Goal: Task Accomplishment & Management: Manage account settings

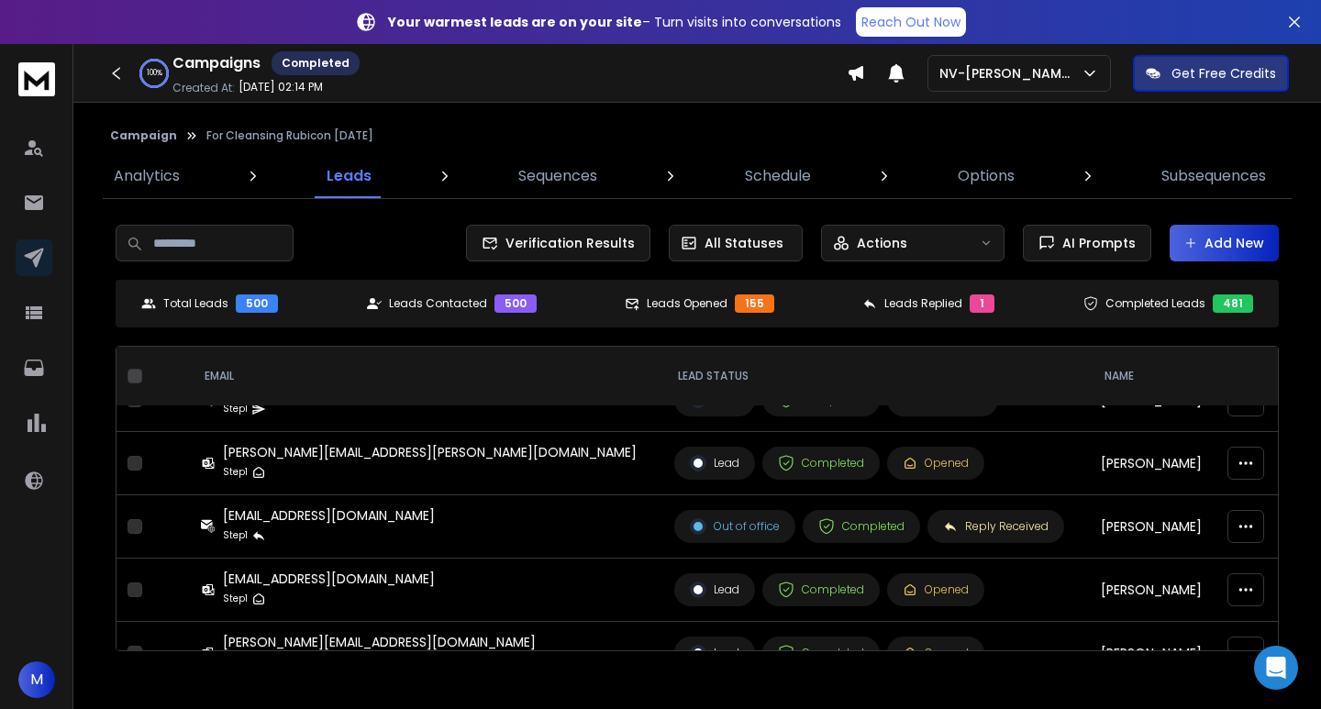
scroll to position [826, 0]
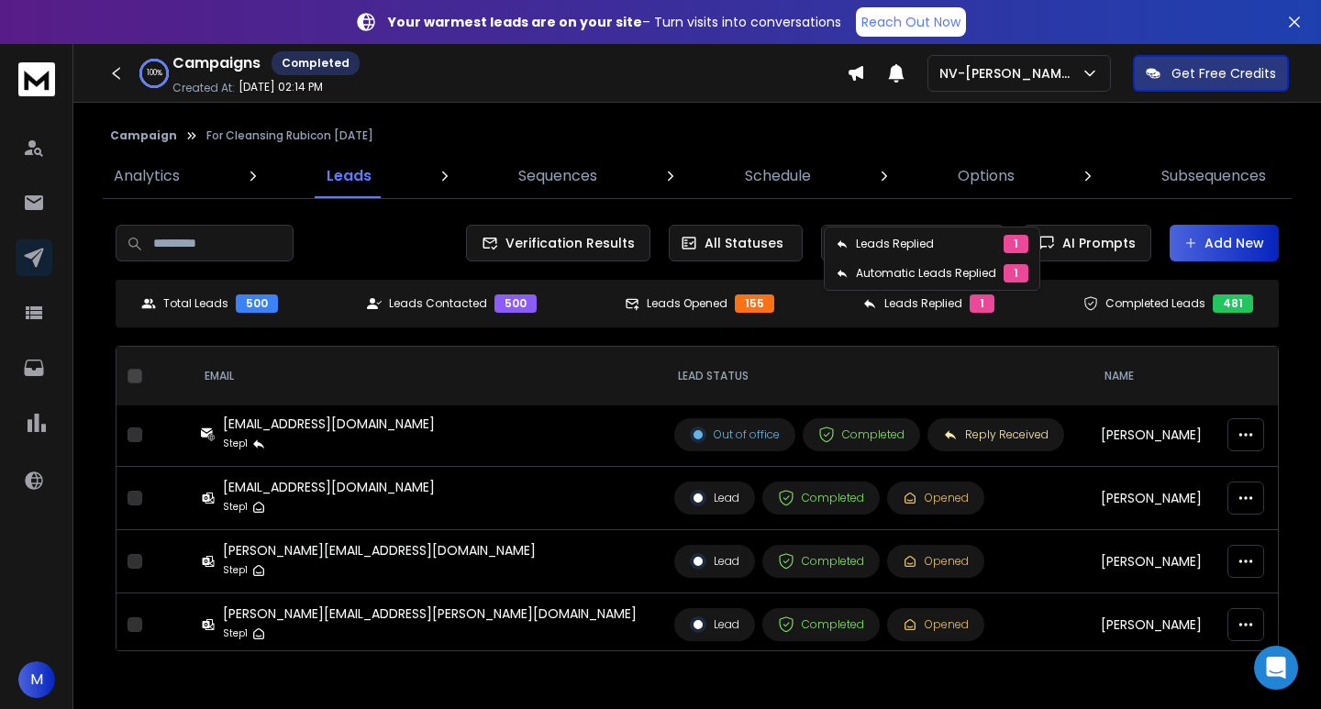
click at [1015, 271] on div "1" at bounding box center [1015, 273] width 25 height 18
drag, startPoint x: 1175, startPoint y: 305, endPoint x: 1277, endPoint y: 304, distance: 101.8
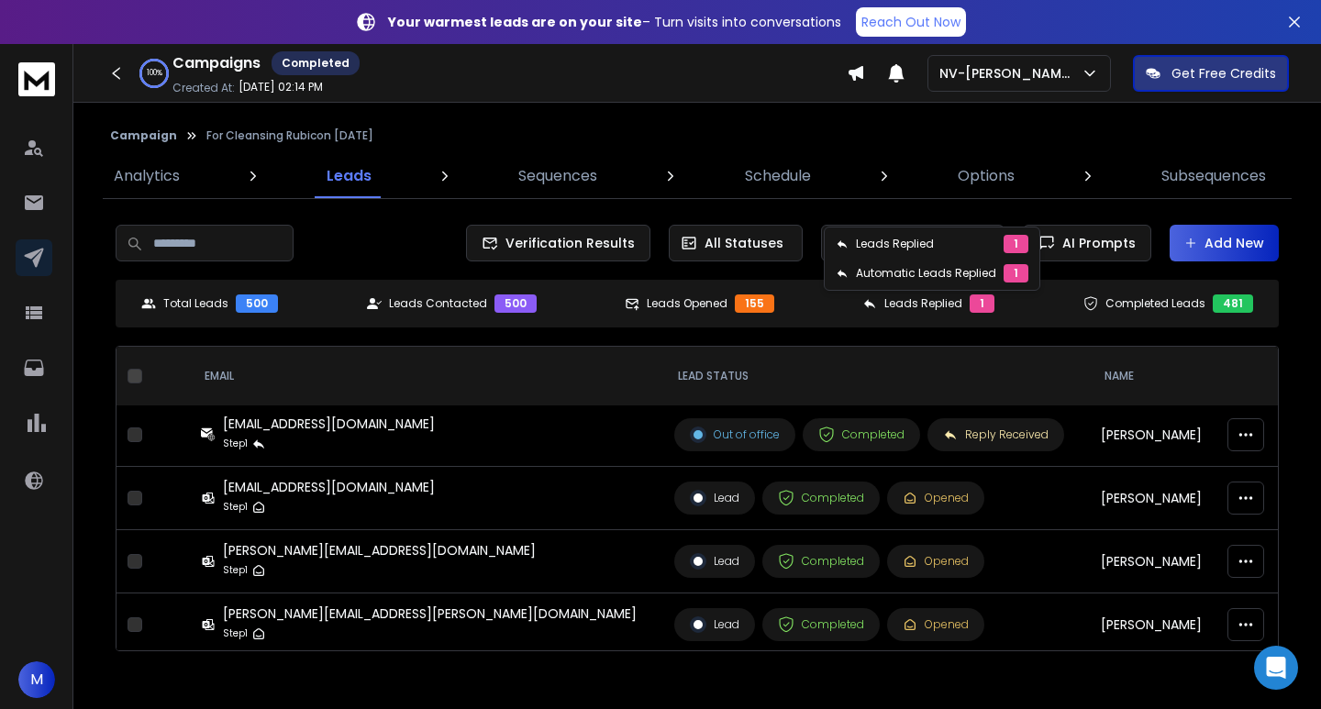
click at [1181, 305] on p "Completed Leads" at bounding box center [1155, 303] width 100 height 15
click at [1230, 296] on div "481" at bounding box center [1233, 303] width 40 height 18
click at [1236, 303] on div "481" at bounding box center [1233, 303] width 40 height 18
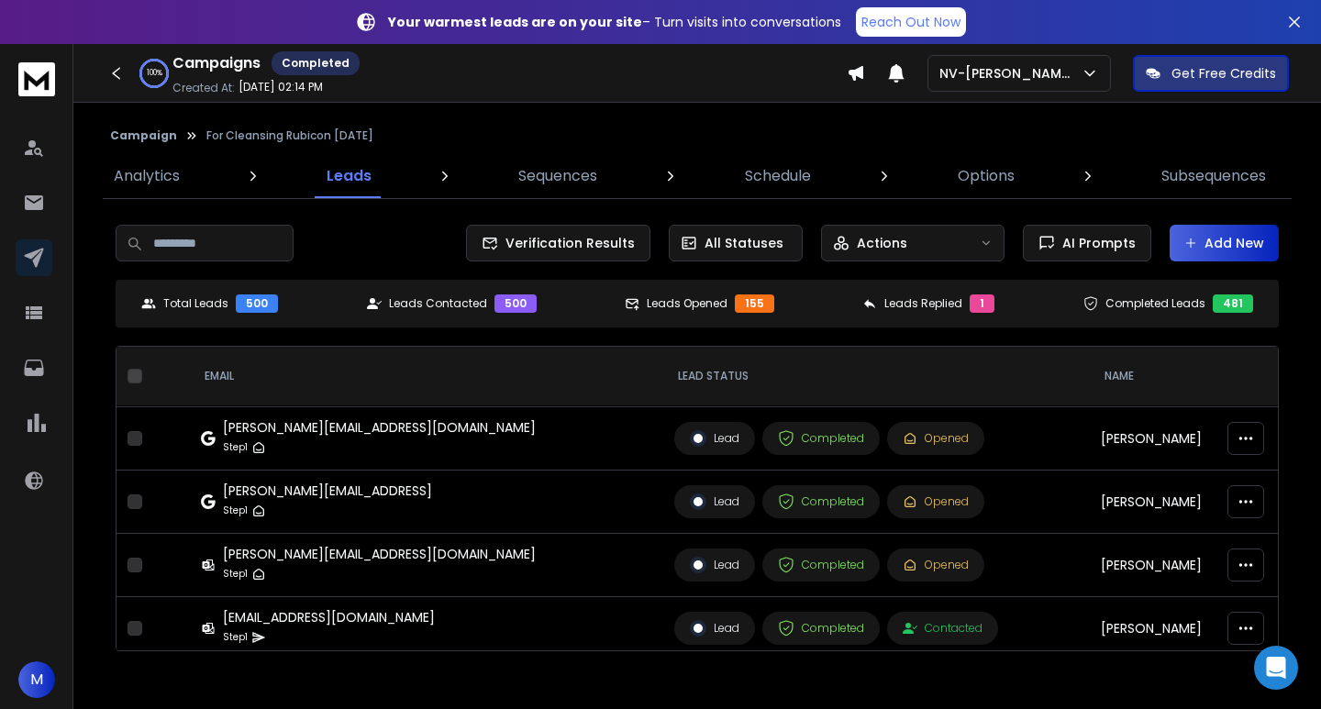
scroll to position [2018, 0]
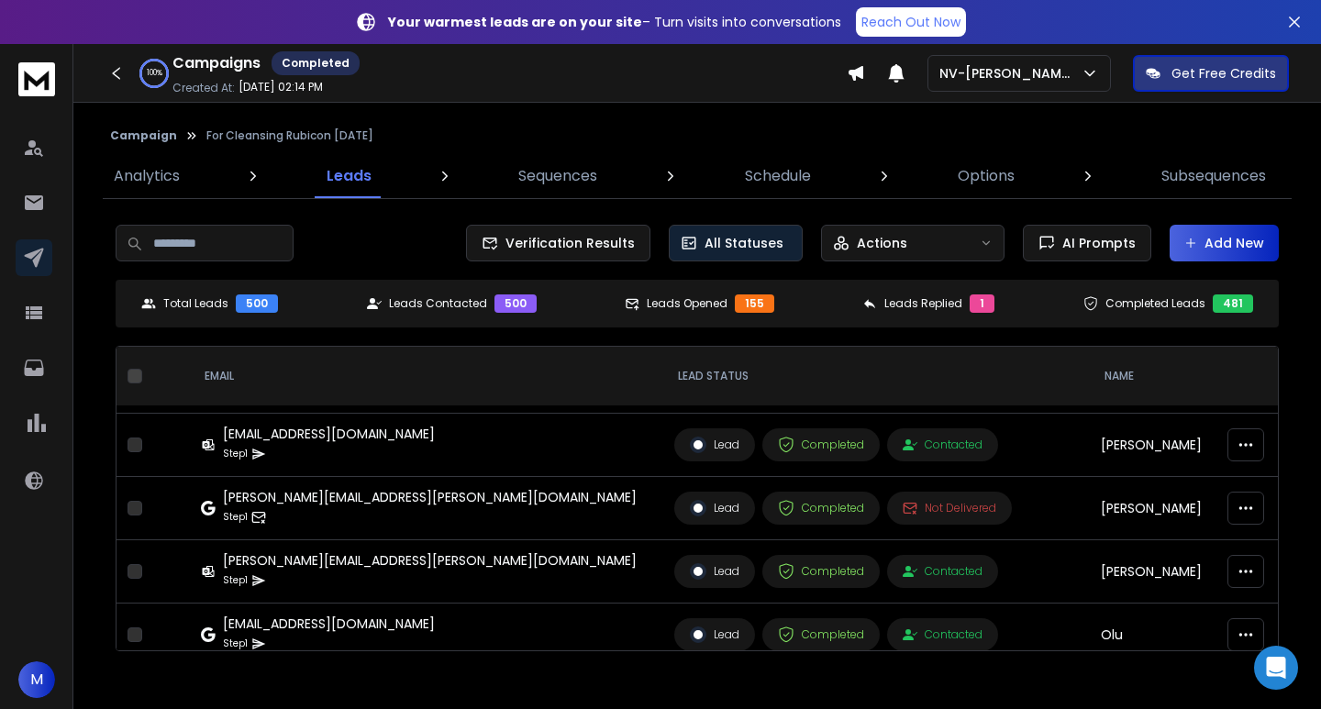
click at [709, 238] on div "All Statuses" at bounding box center [732, 243] width 103 height 18
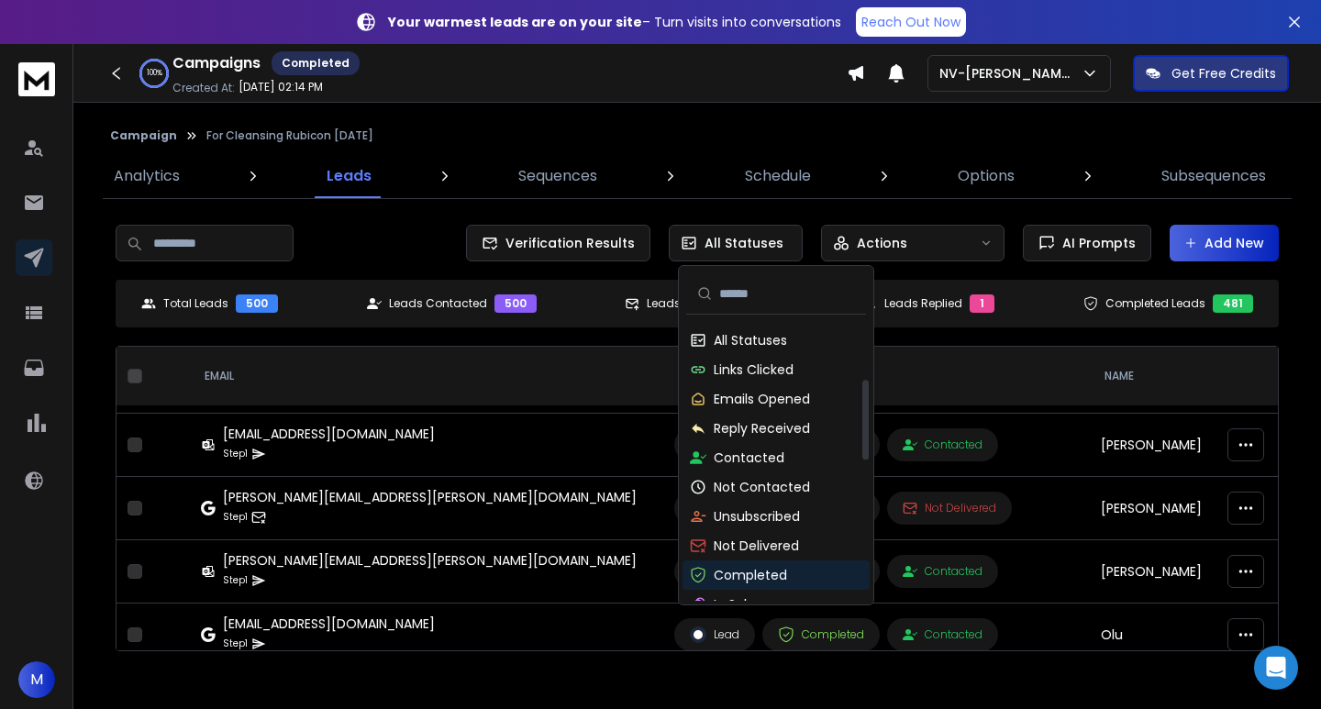
scroll to position [183, 0]
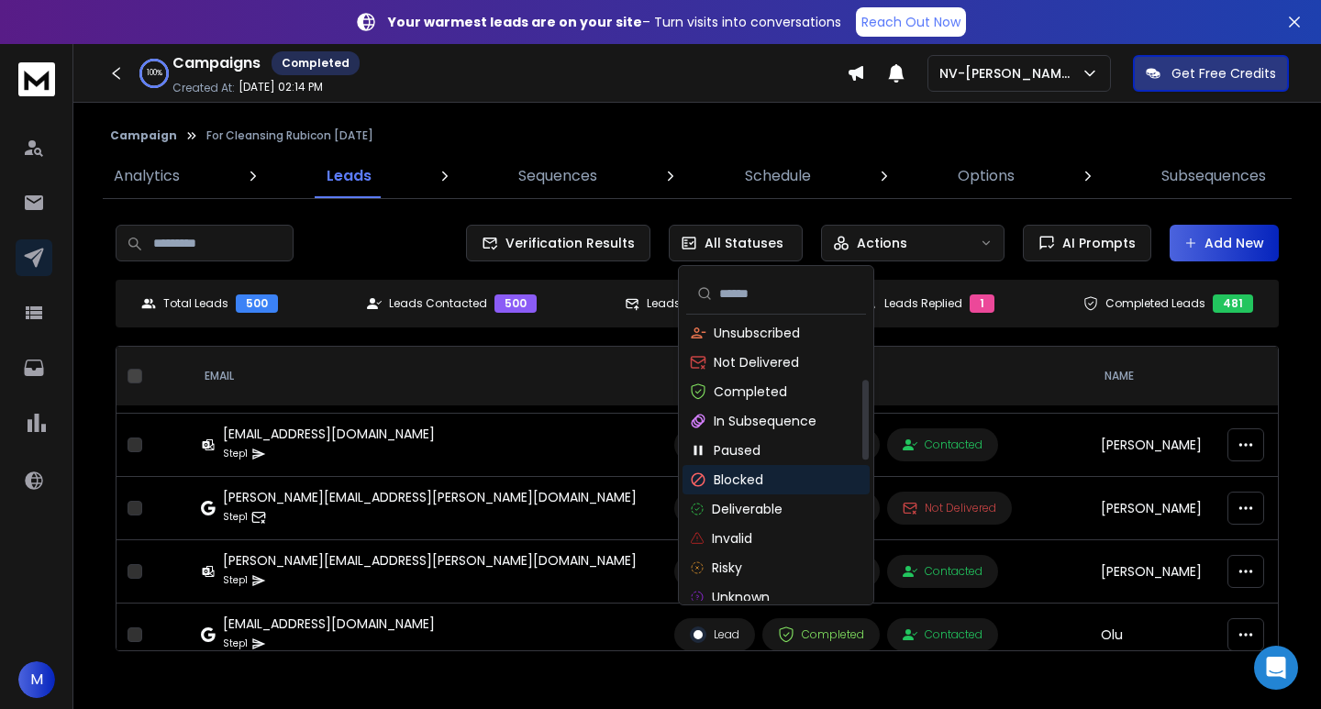
click at [767, 482] on div "Blocked" at bounding box center [775, 479] width 187 height 29
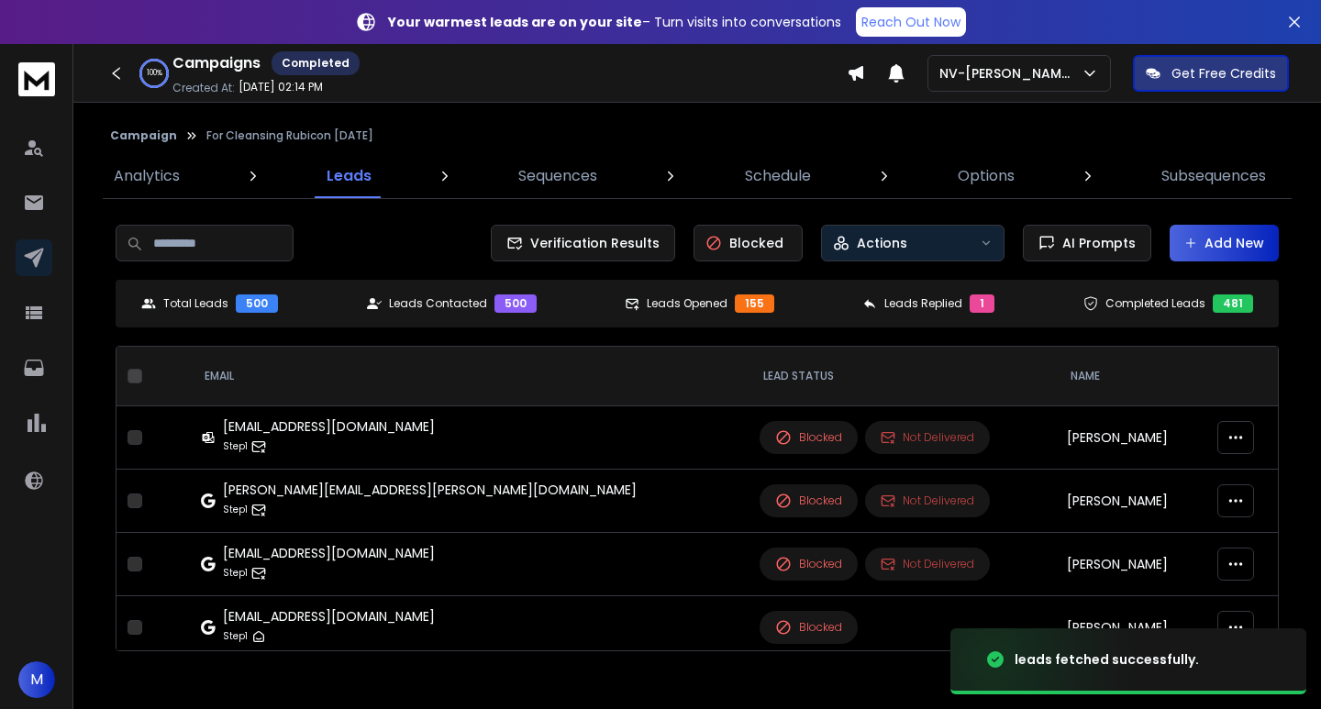
click at [946, 239] on div "Actions" at bounding box center [902, 243] width 139 height 18
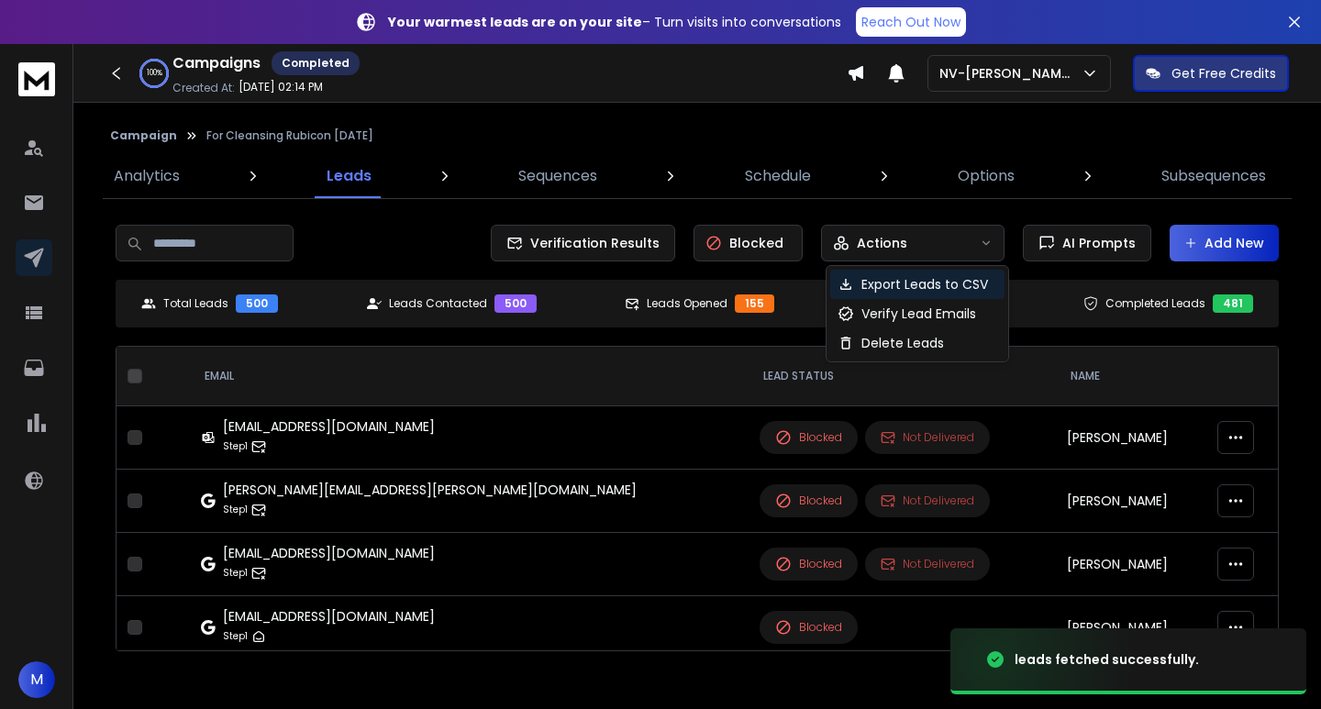
click at [924, 284] on p "Export Leads to CSV" at bounding box center [924, 284] width 127 height 18
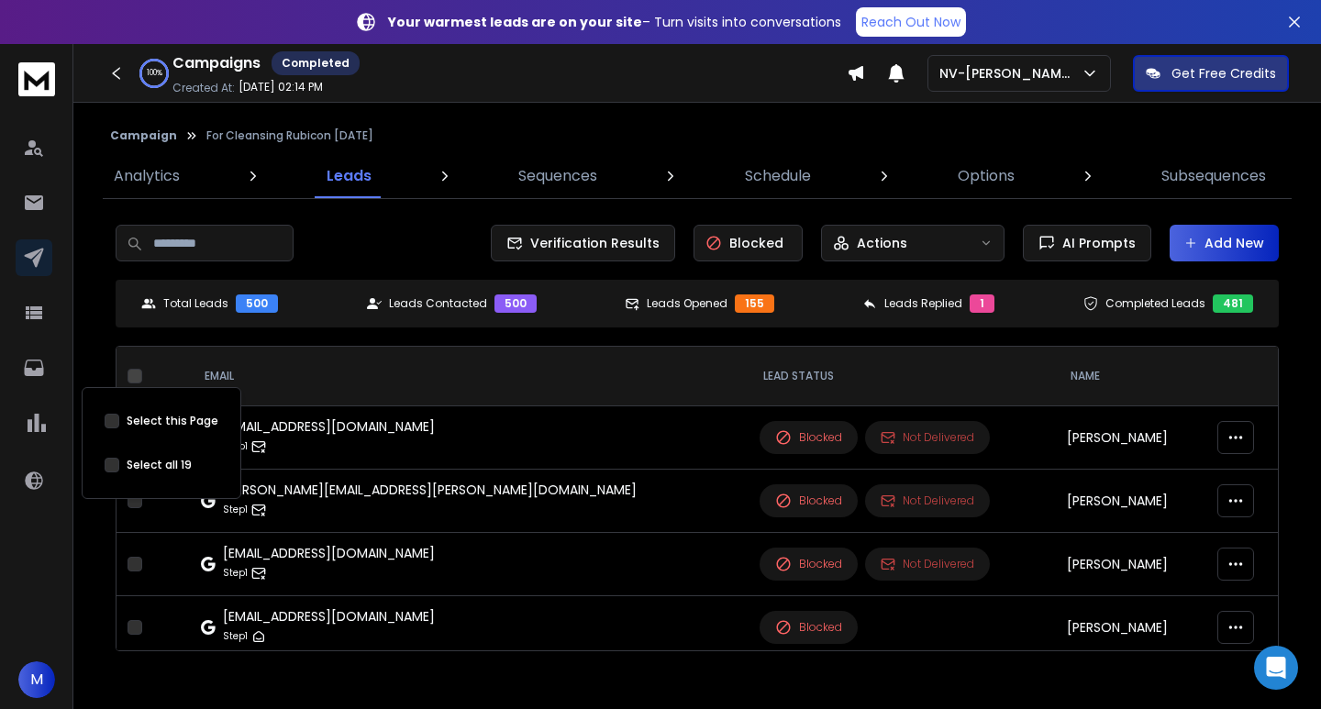
click at [137, 376] on button "Select this Page" at bounding box center [135, 376] width 15 height 15
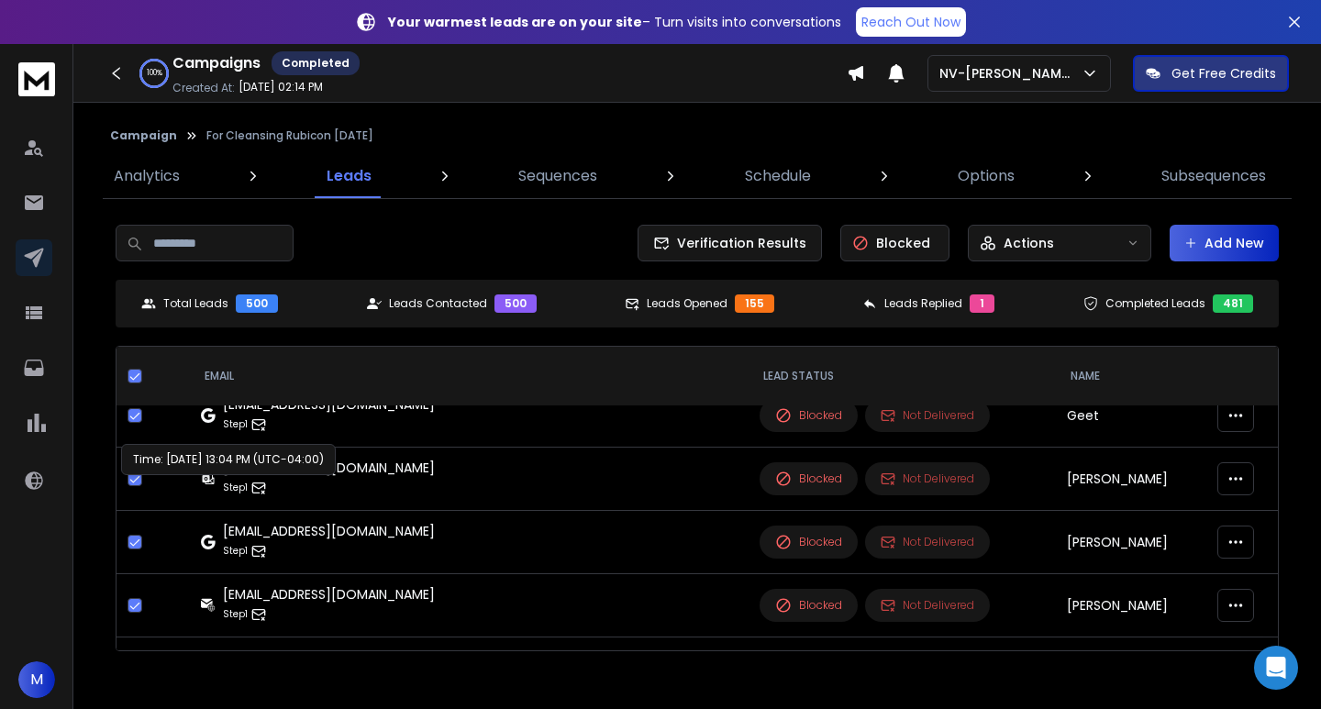
scroll to position [0, 0]
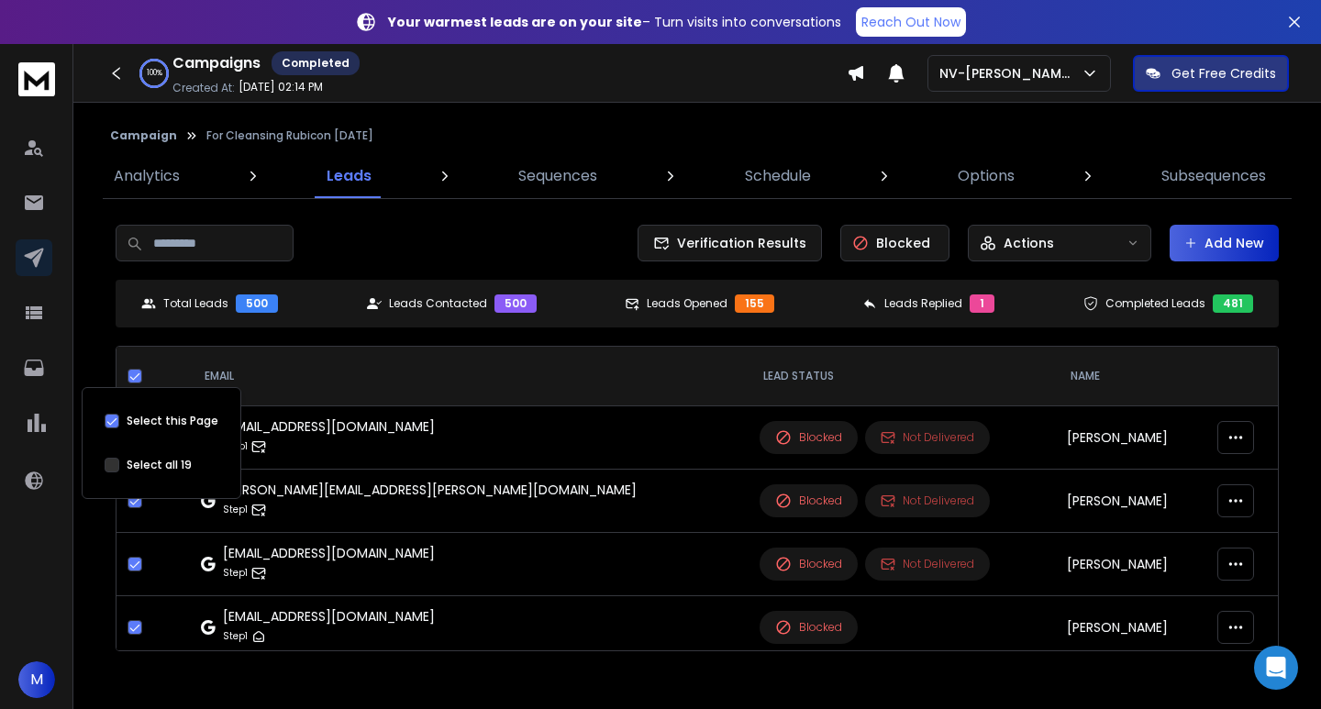
click at [139, 461] on label "Select all 19" at bounding box center [159, 465] width 65 height 15
click at [114, 470] on button "Select this Page" at bounding box center [112, 465] width 15 height 15
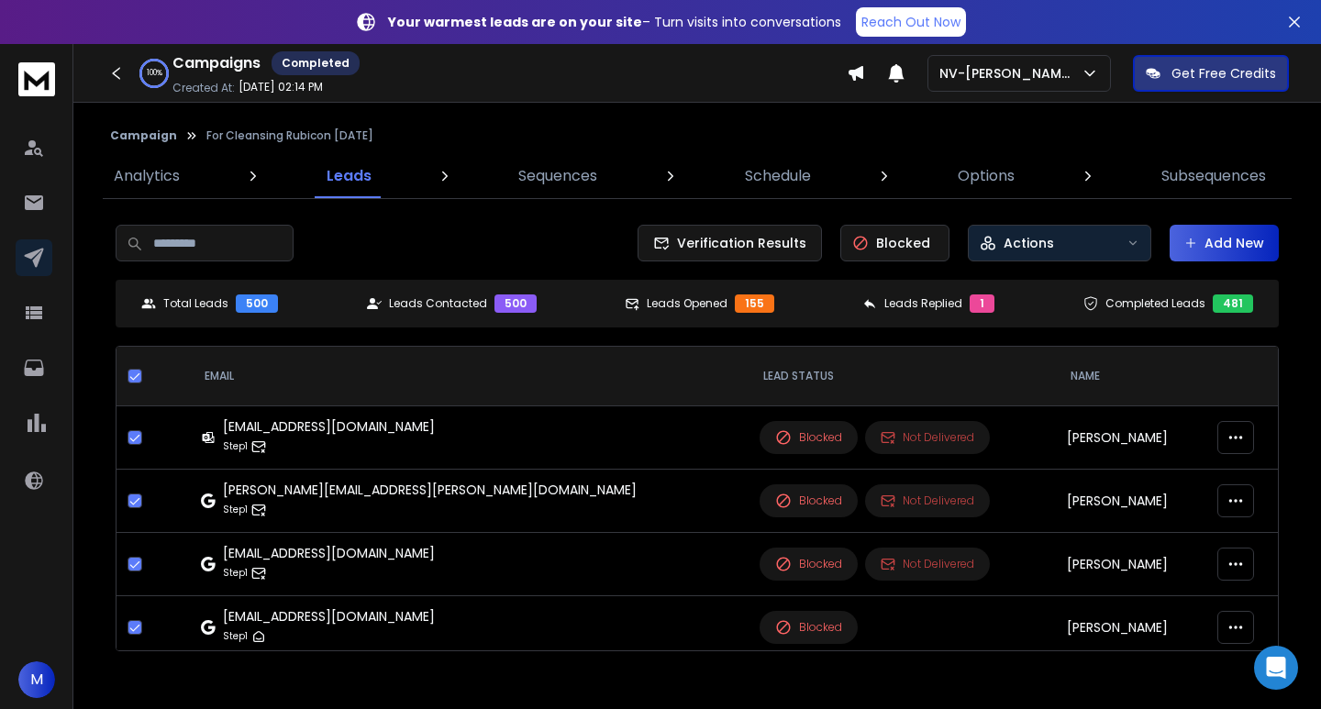
click at [1075, 237] on div "Actions" at bounding box center [1049, 243] width 139 height 18
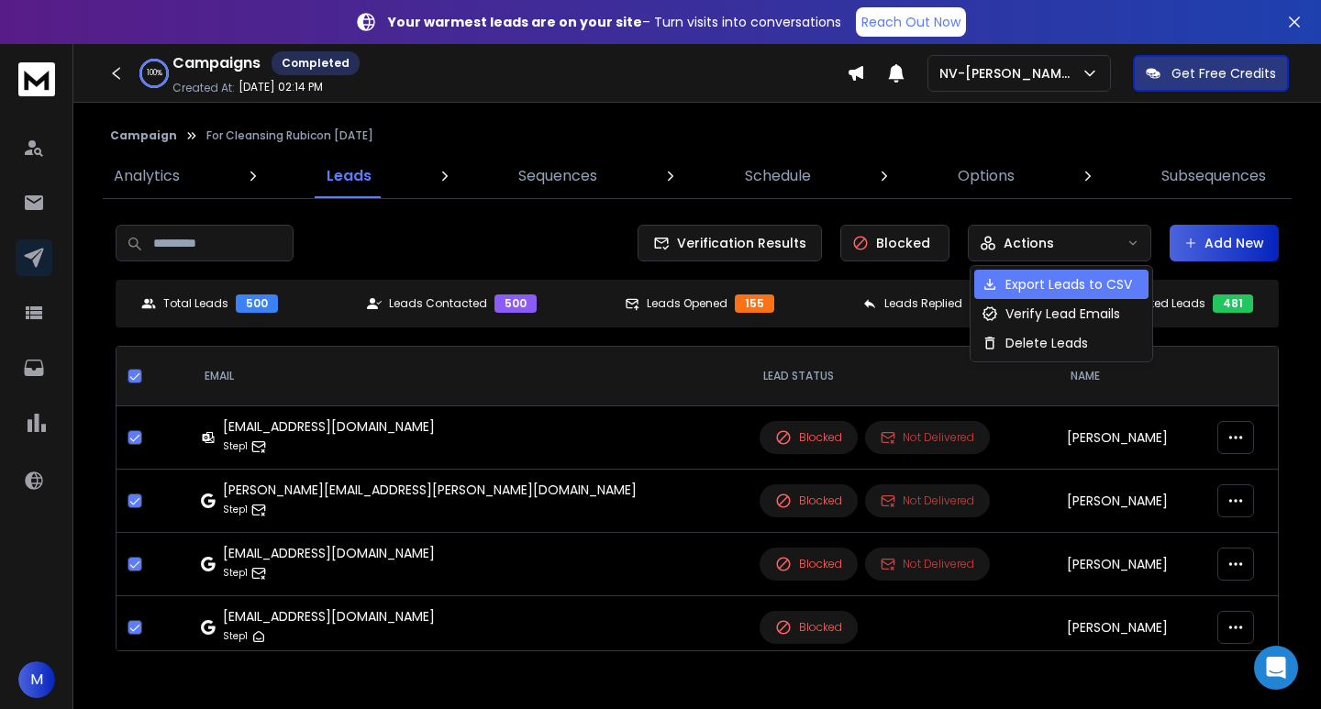
click at [1062, 285] on p "Export Leads to CSV" at bounding box center [1068, 284] width 127 height 18
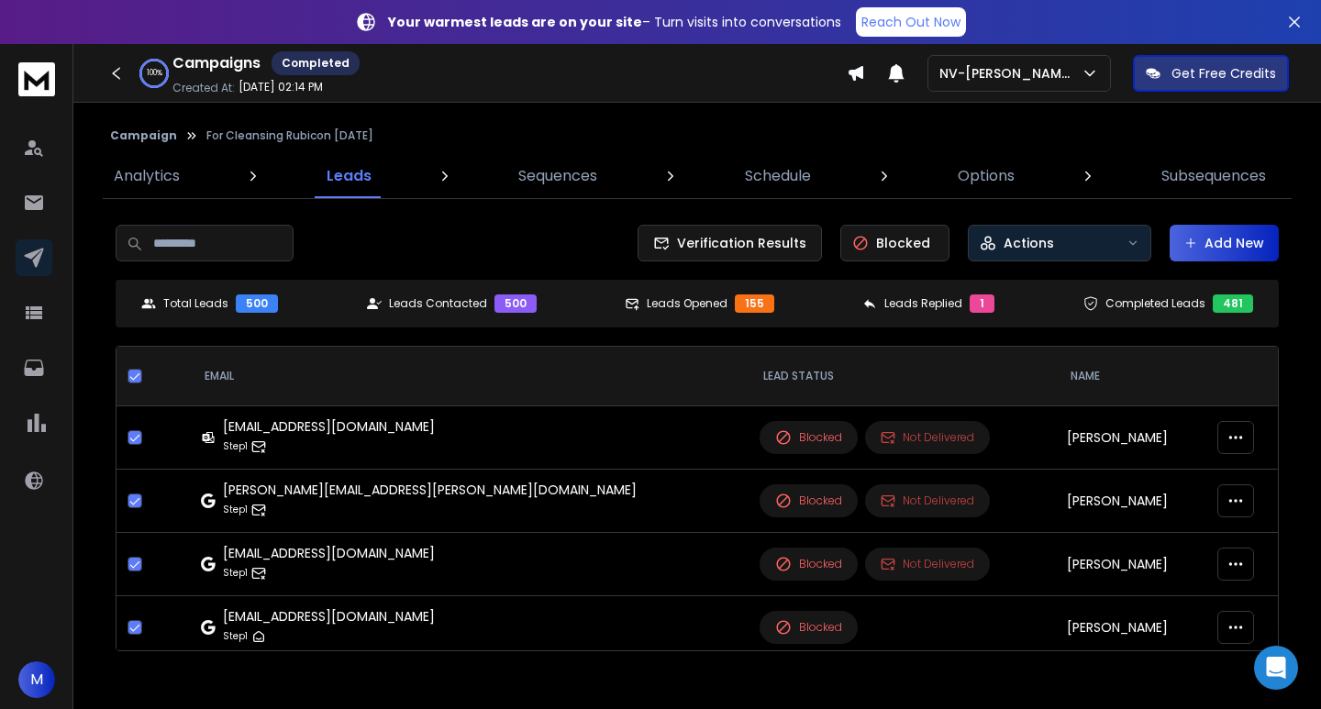
click at [1048, 248] on p "Actions" at bounding box center [1028, 243] width 50 height 18
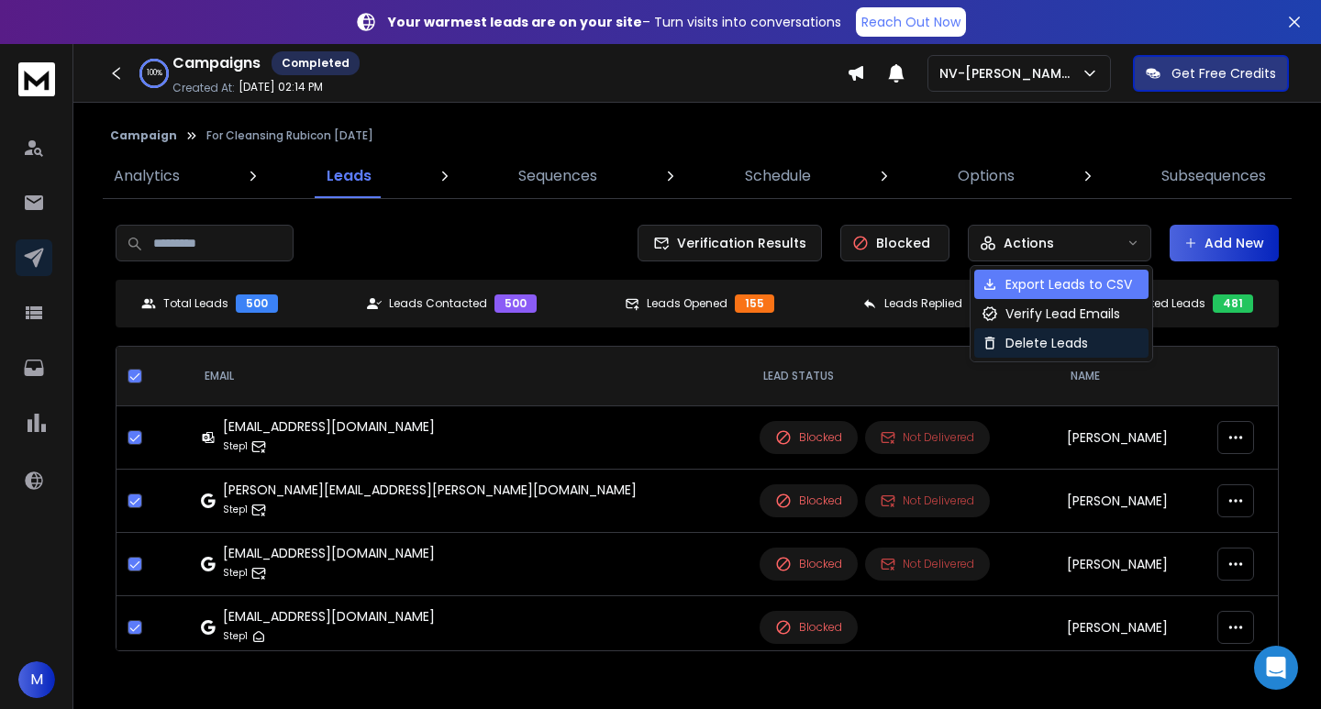
click at [1049, 340] on p "Delete Leads" at bounding box center [1046, 343] width 83 height 18
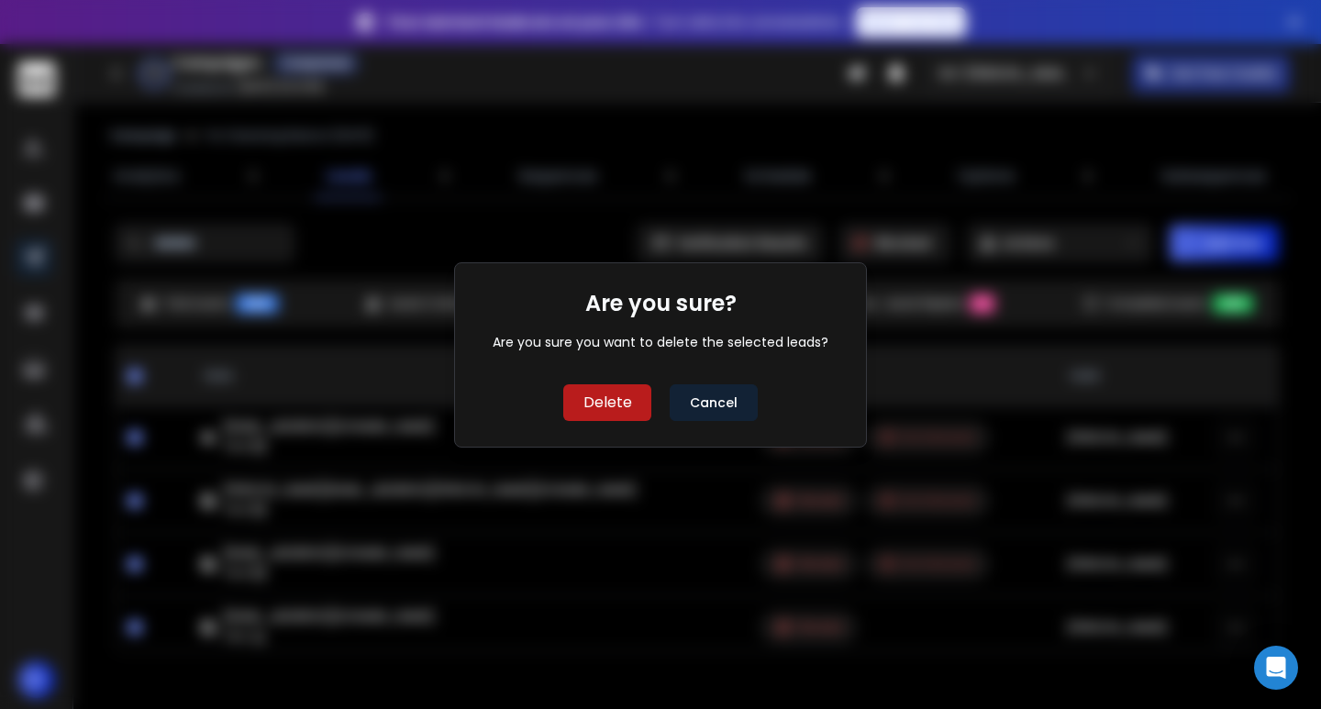
click at [612, 405] on button "Delete" at bounding box center [607, 402] width 88 height 37
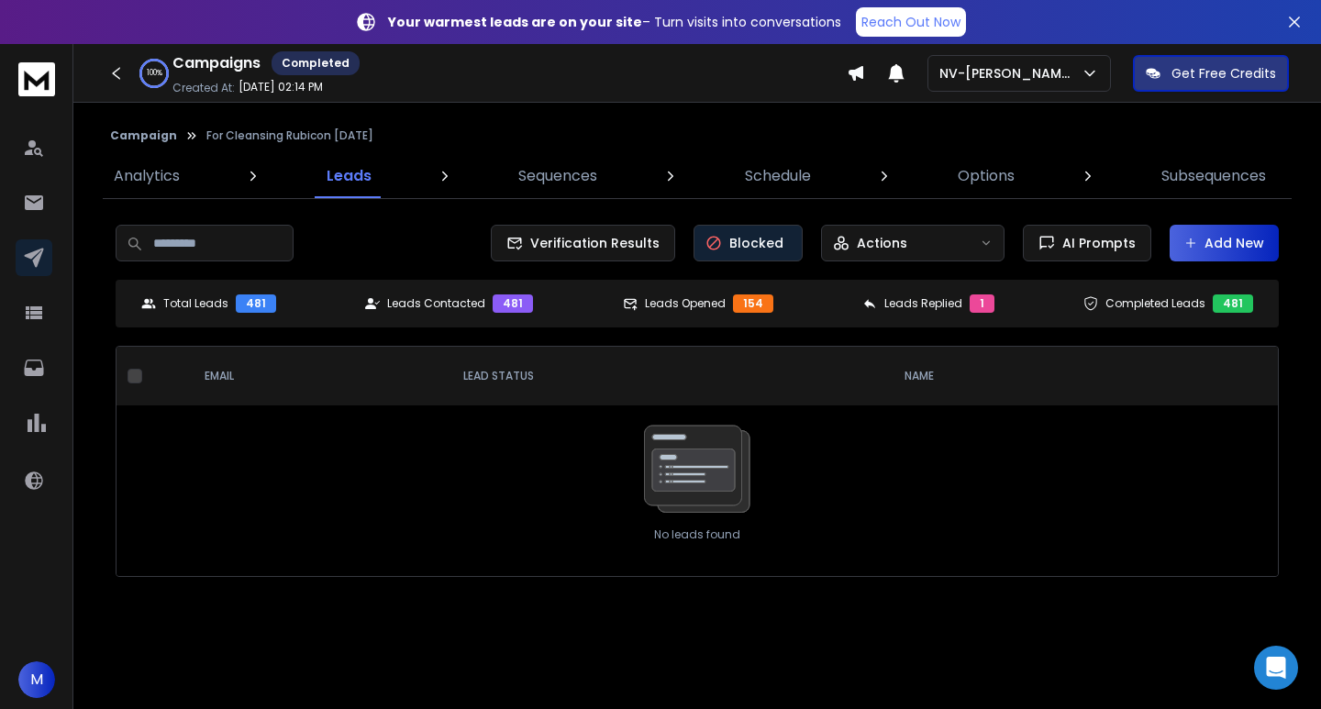
click at [755, 238] on p "Blocked" at bounding box center [756, 243] width 54 height 18
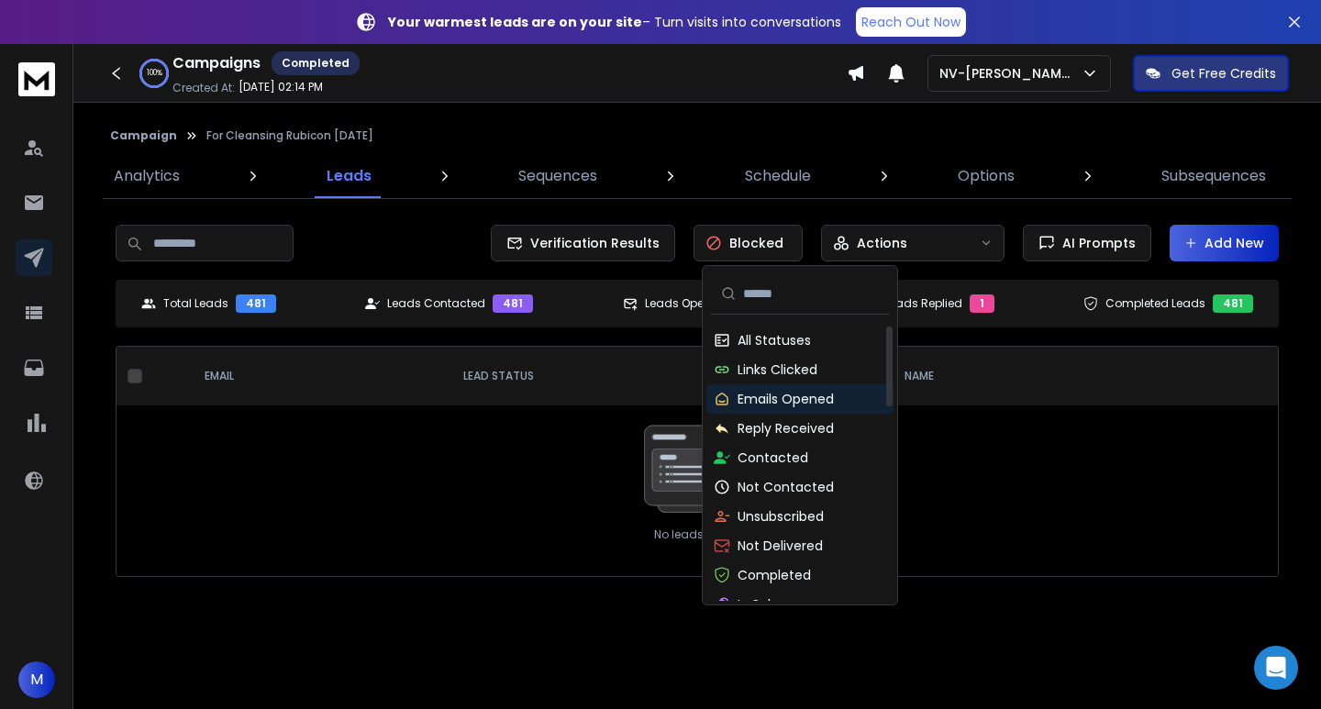
click at [793, 399] on p "Emails Opened" at bounding box center [785, 399] width 96 height 18
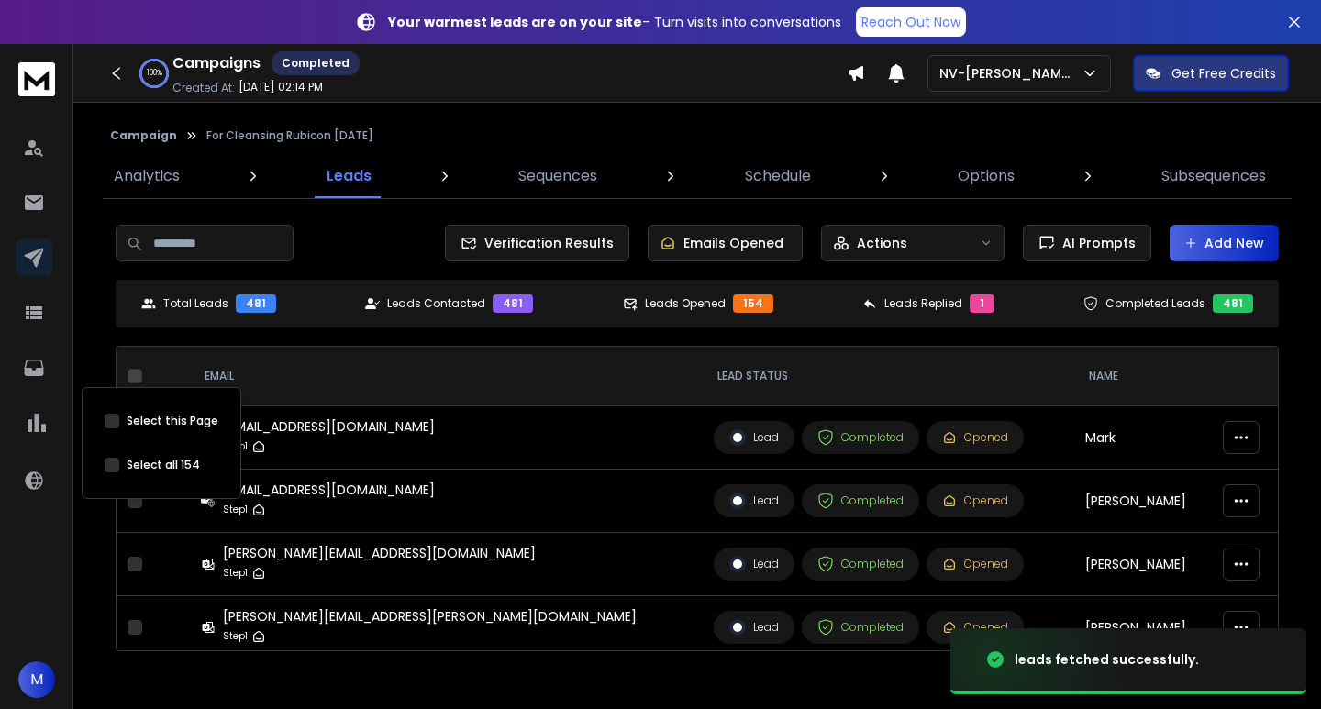
click at [136, 377] on button "Select this Page" at bounding box center [135, 376] width 15 height 15
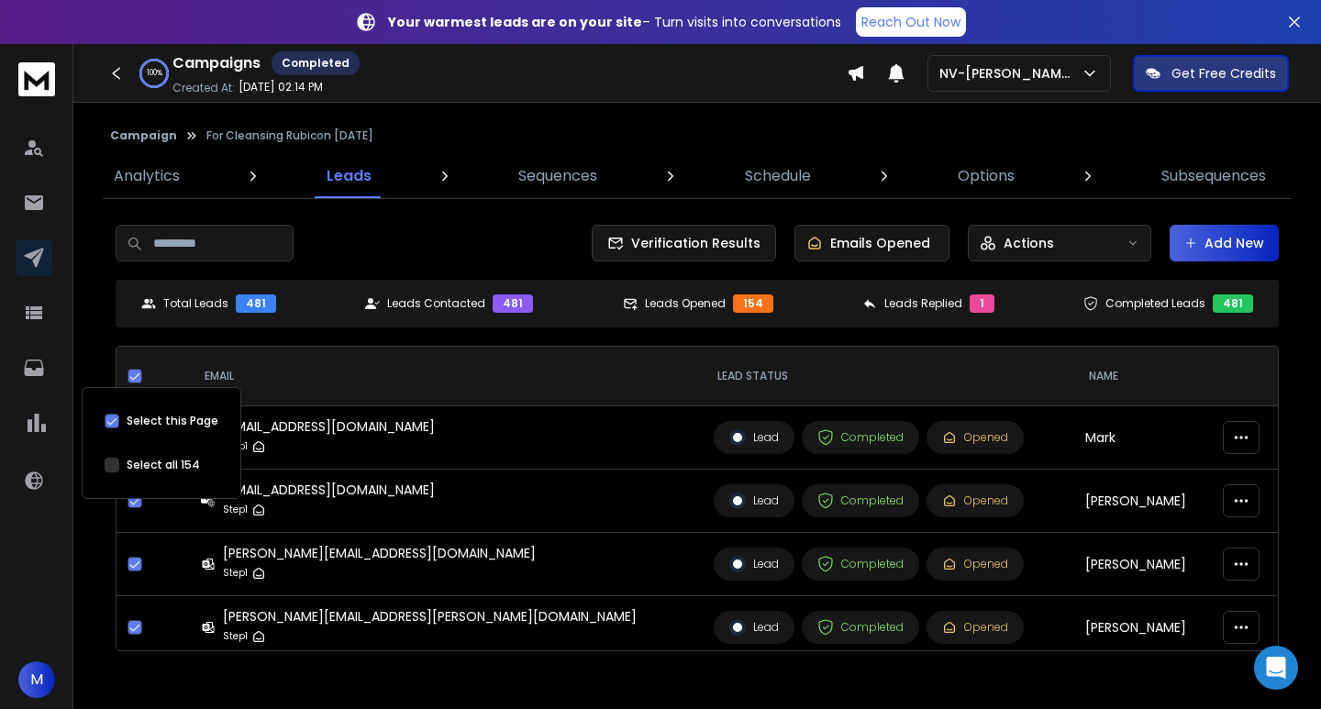
click at [141, 465] on label "Select all 154" at bounding box center [163, 465] width 73 height 15
click at [126, 457] on div "Select all 154" at bounding box center [162, 465] width 114 height 37
click at [114, 462] on button "Select this Page" at bounding box center [112, 465] width 15 height 15
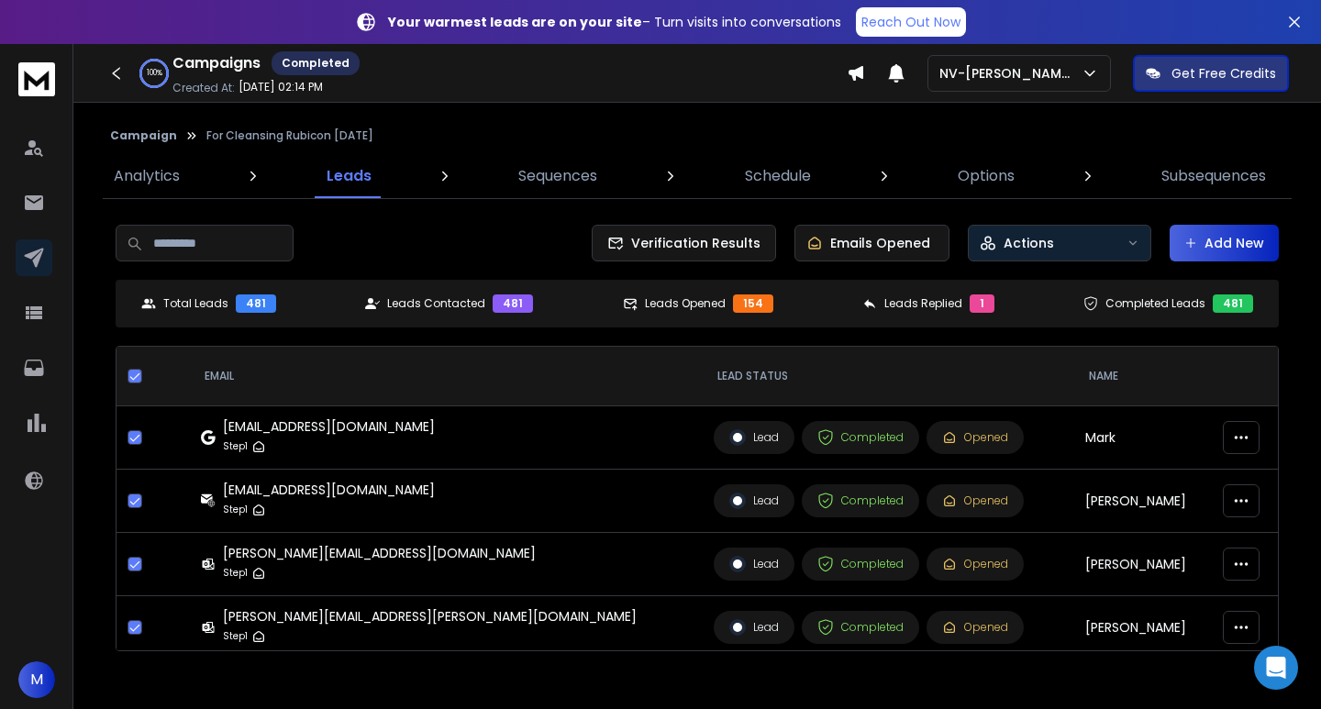
click at [1065, 248] on div "Actions" at bounding box center [1049, 243] width 139 height 18
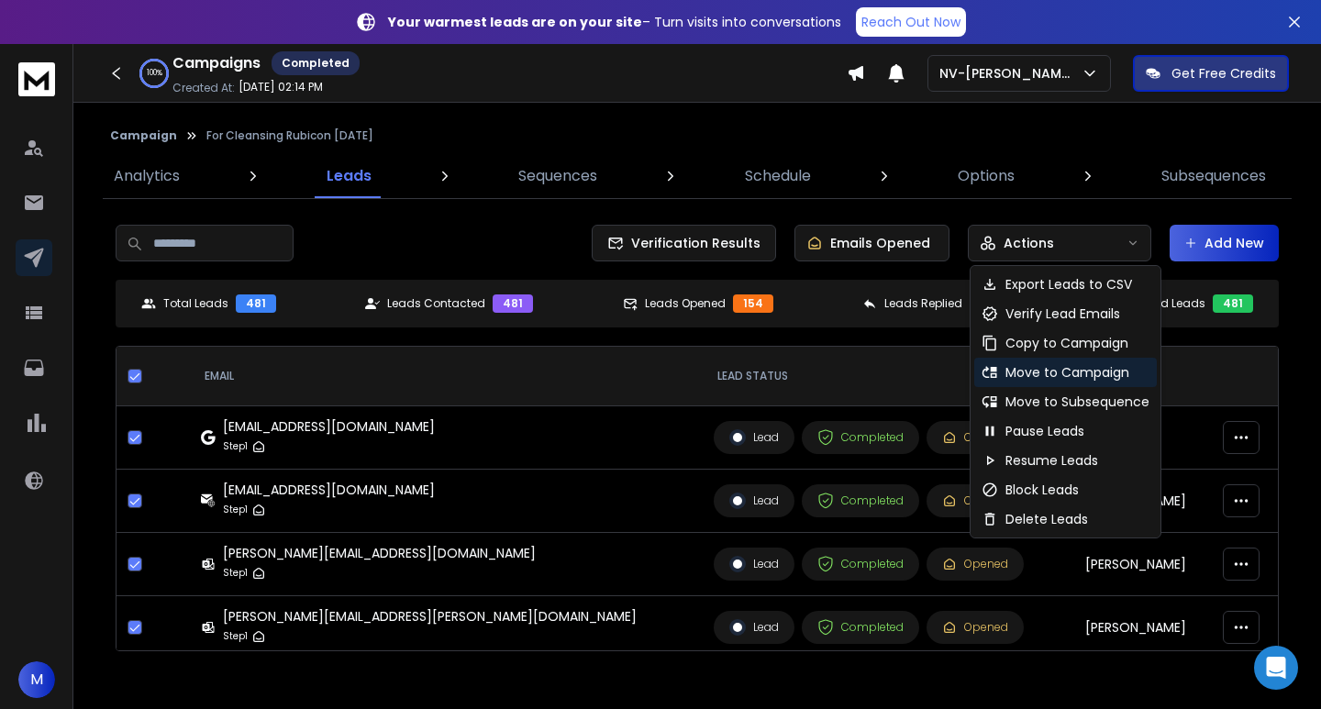
click at [1064, 374] on p "Move to Campaign" at bounding box center [1067, 372] width 124 height 18
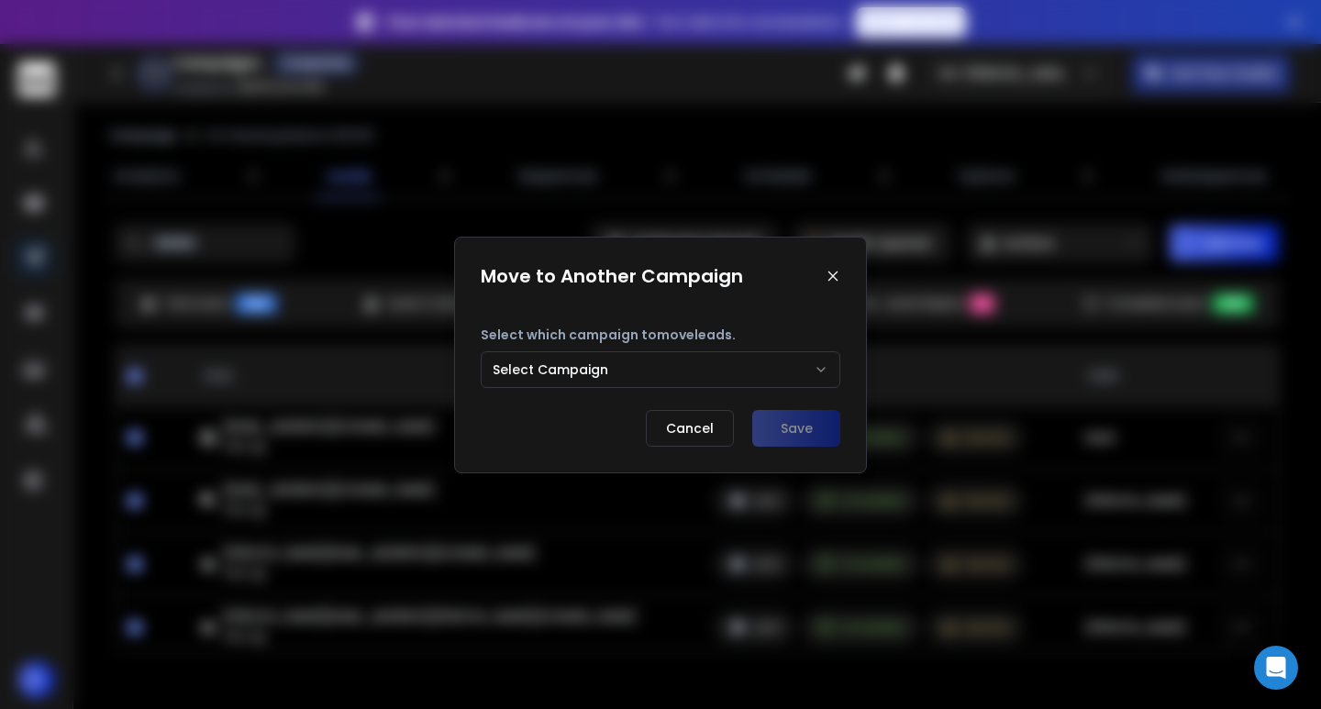
click at [643, 382] on button "Select Campaign" at bounding box center [661, 369] width 360 height 37
click at [794, 427] on button "Save" at bounding box center [796, 428] width 88 height 37
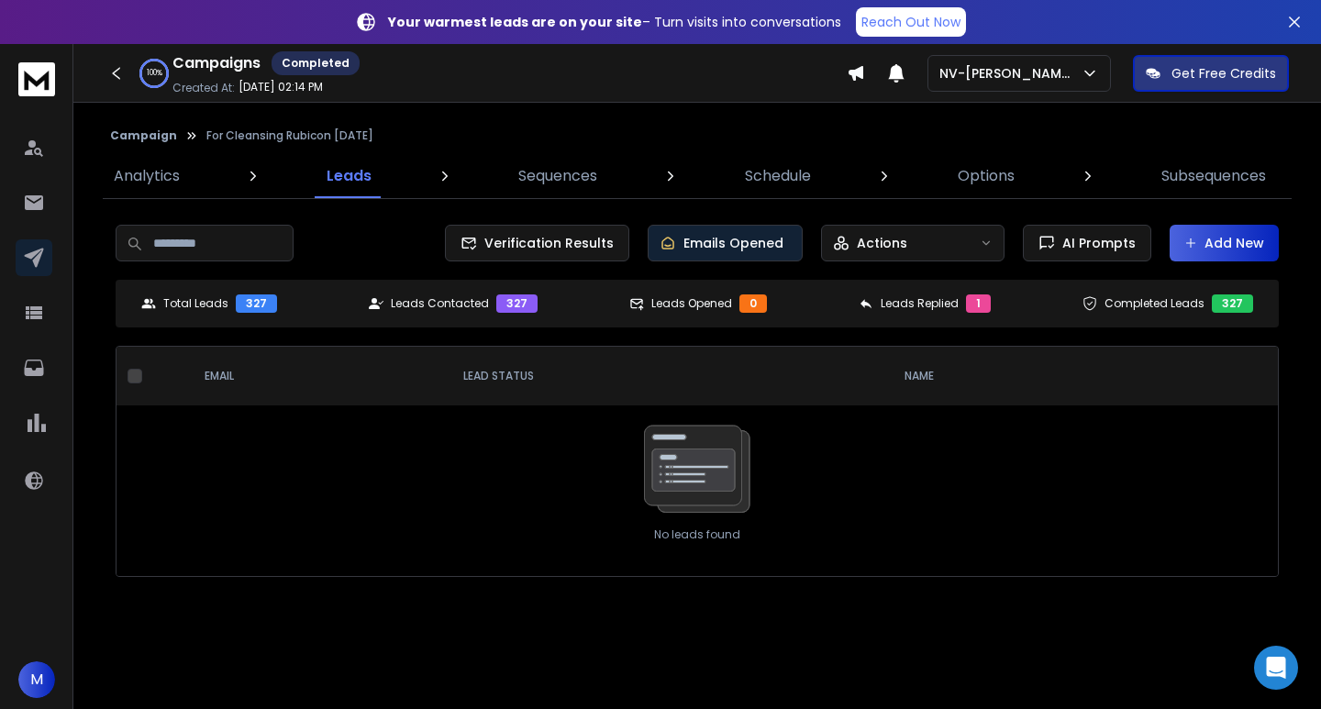
click at [729, 240] on p "Emails Opened" at bounding box center [733, 243] width 100 height 18
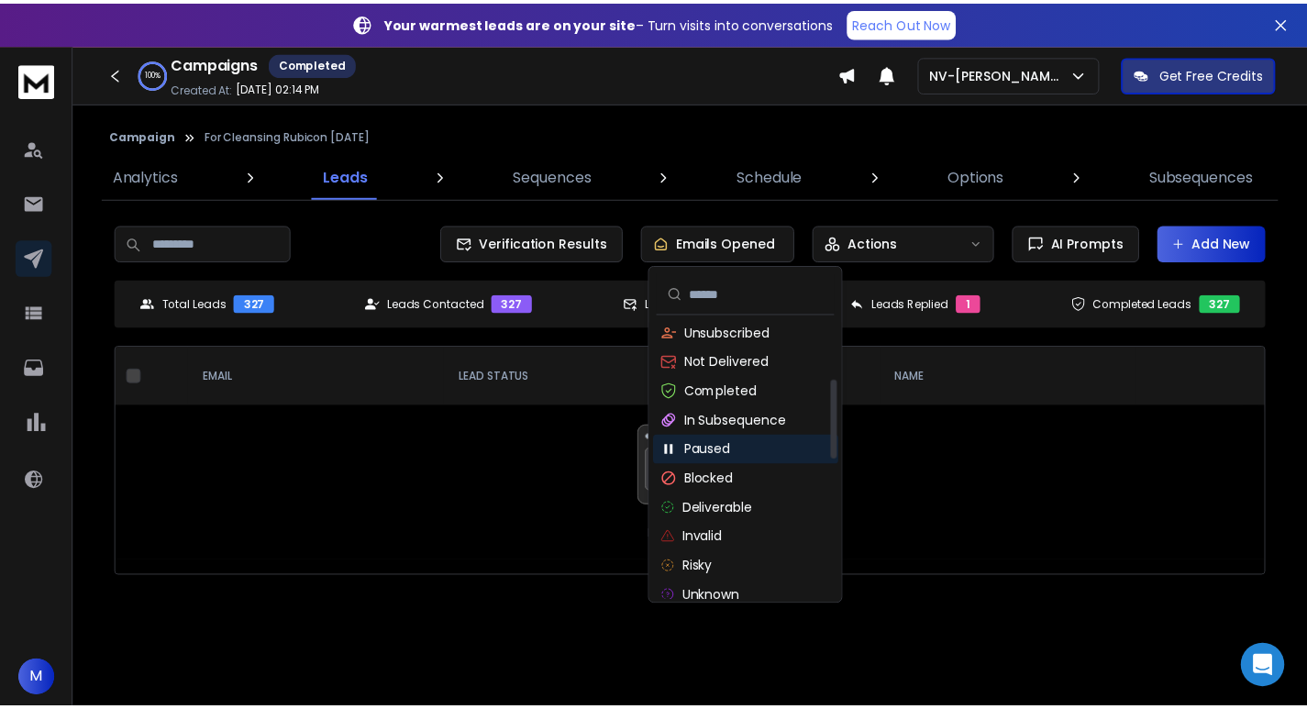
scroll to position [92, 0]
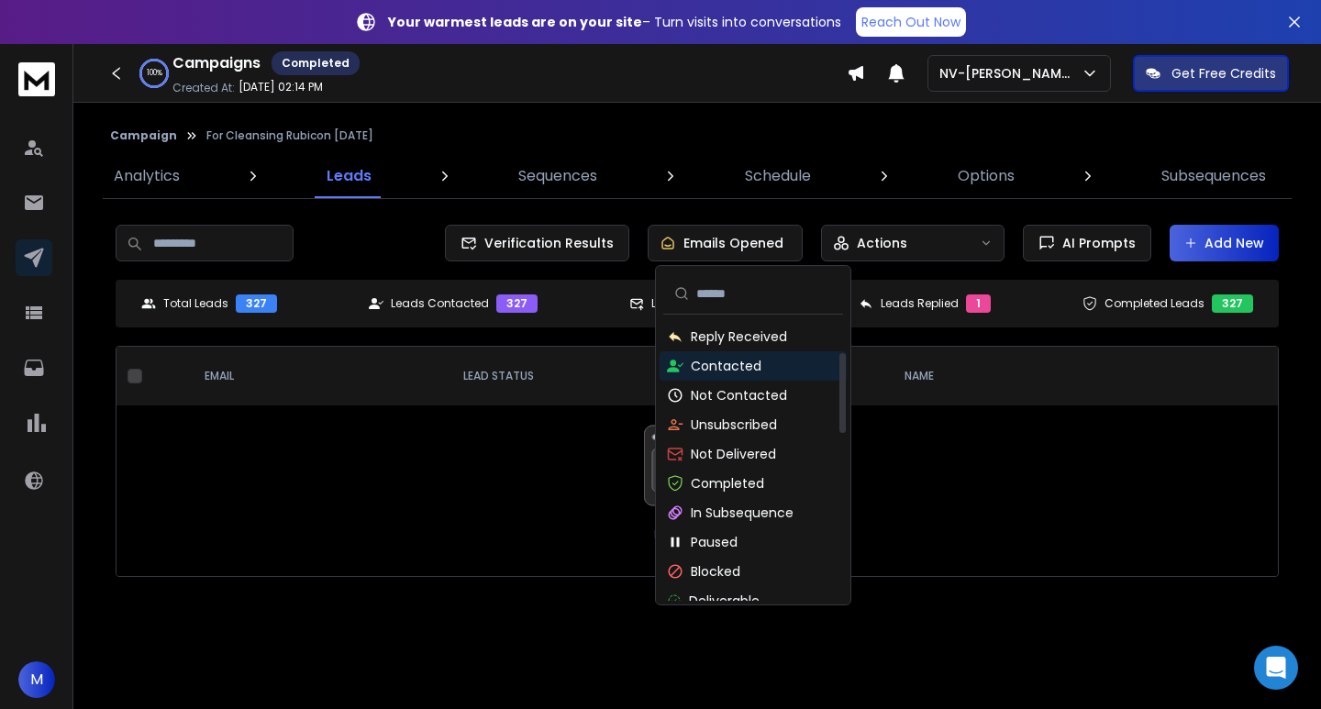
click at [752, 369] on p "Contacted" at bounding box center [726, 366] width 71 height 18
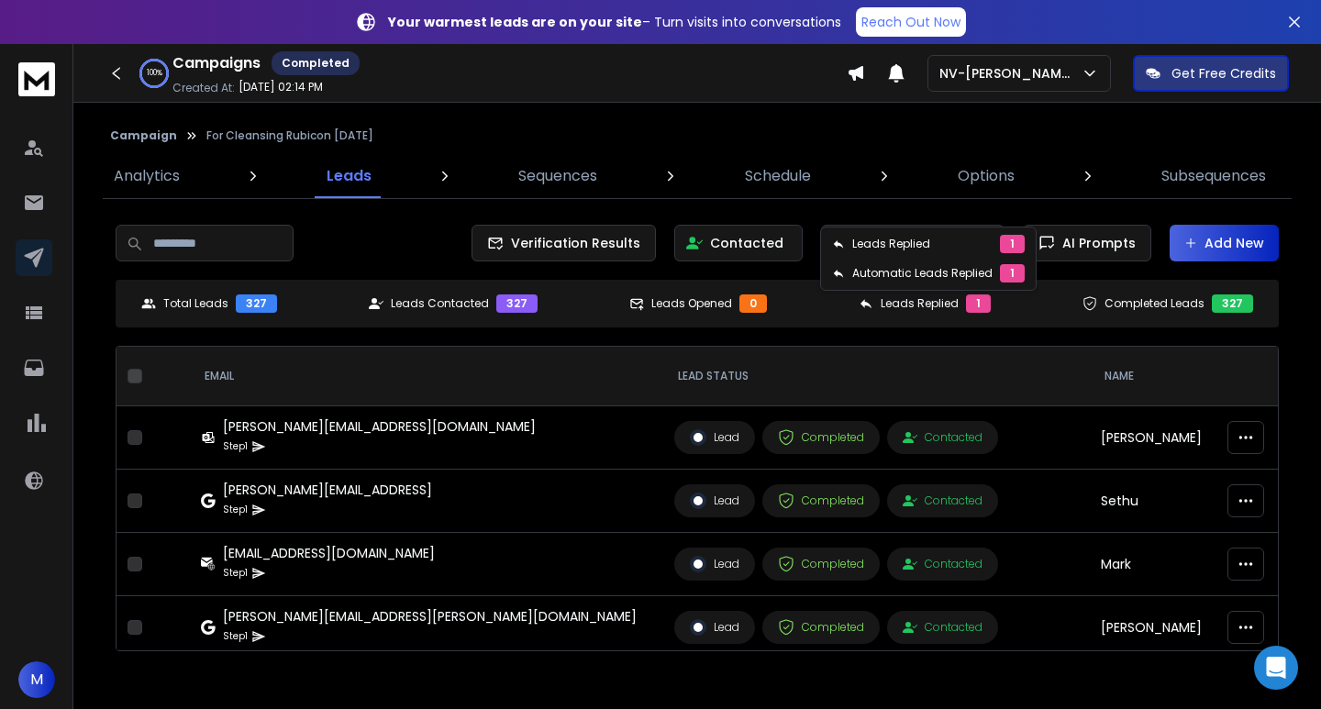
click at [908, 239] on p "Leads Replied" at bounding box center [891, 244] width 78 height 15
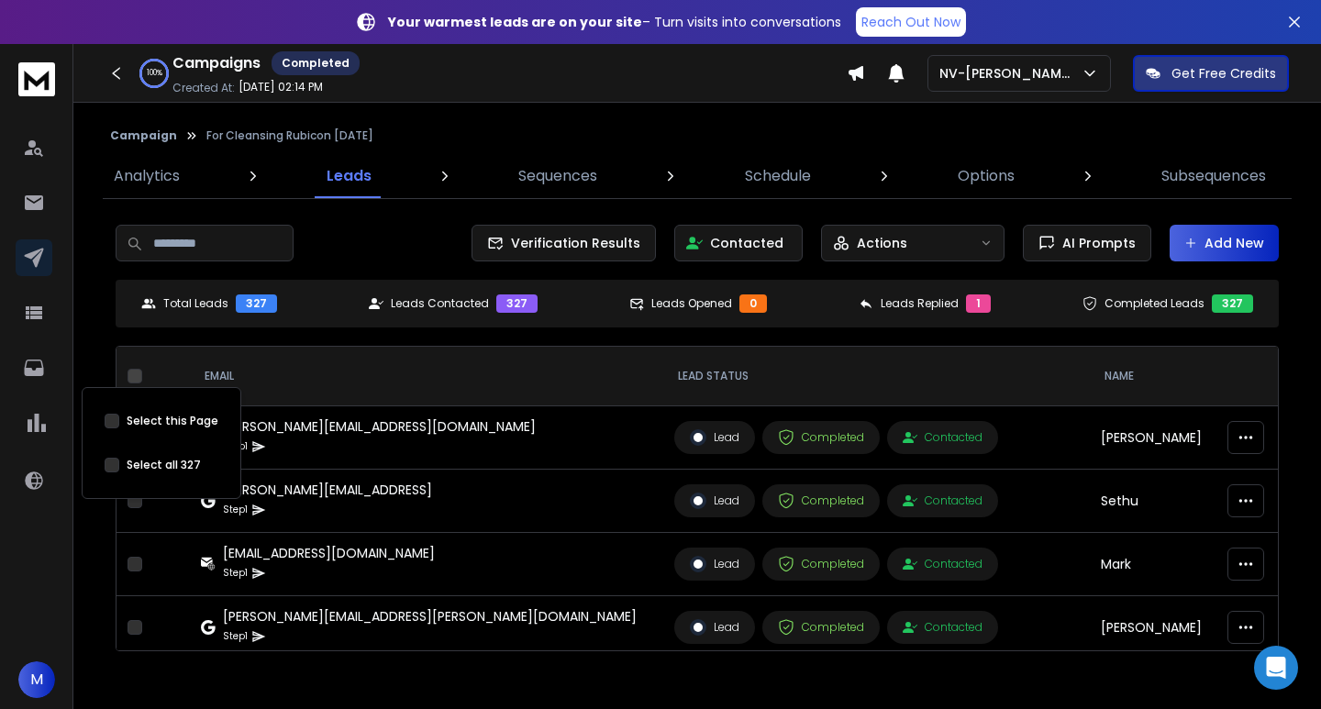
click at [110, 460] on button "Select this Page" at bounding box center [112, 465] width 15 height 15
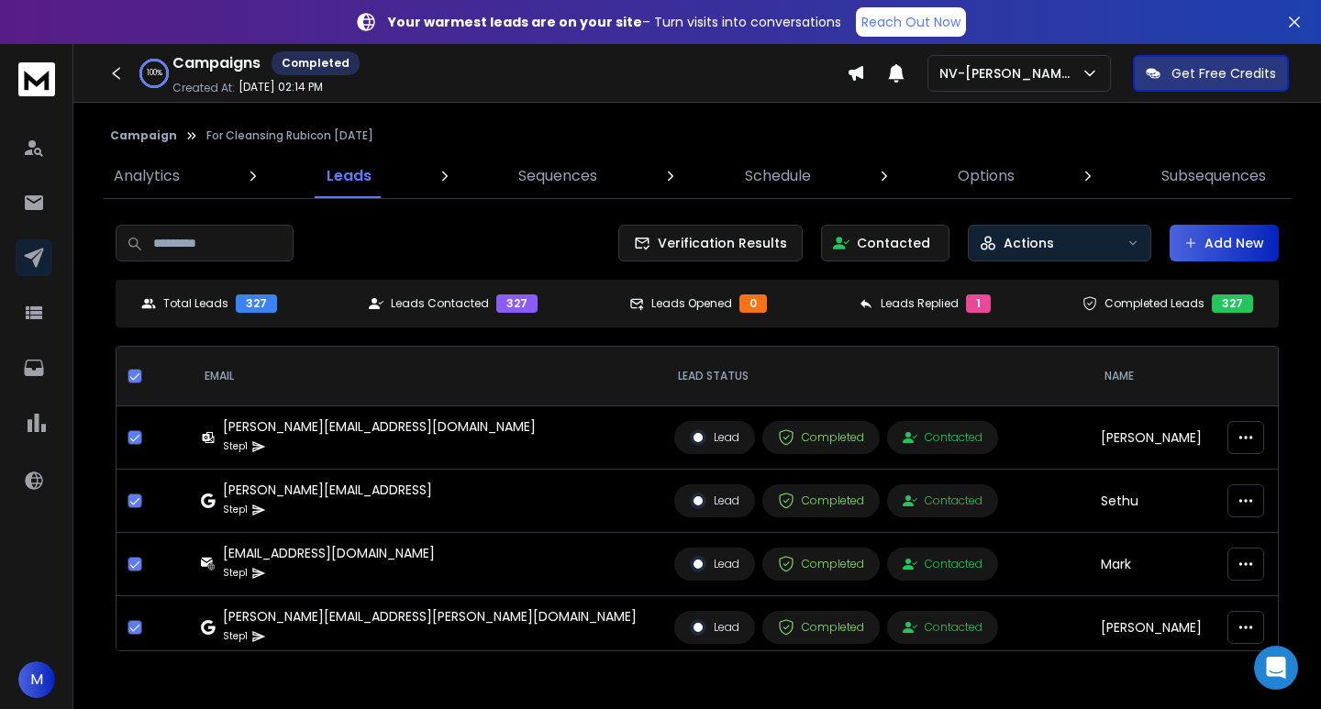
click at [1085, 238] on div "Actions" at bounding box center [1049, 243] width 139 height 18
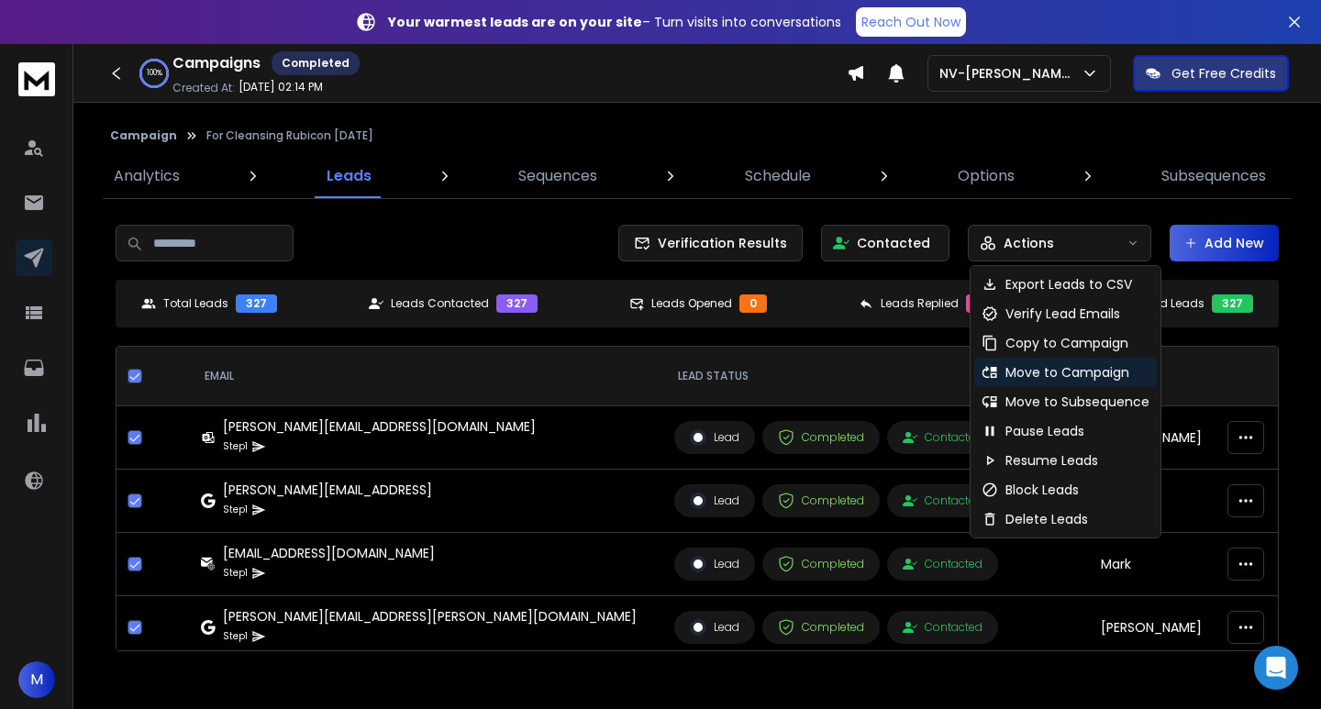
click at [1059, 376] on p "Move to Campaign" at bounding box center [1067, 372] width 124 height 18
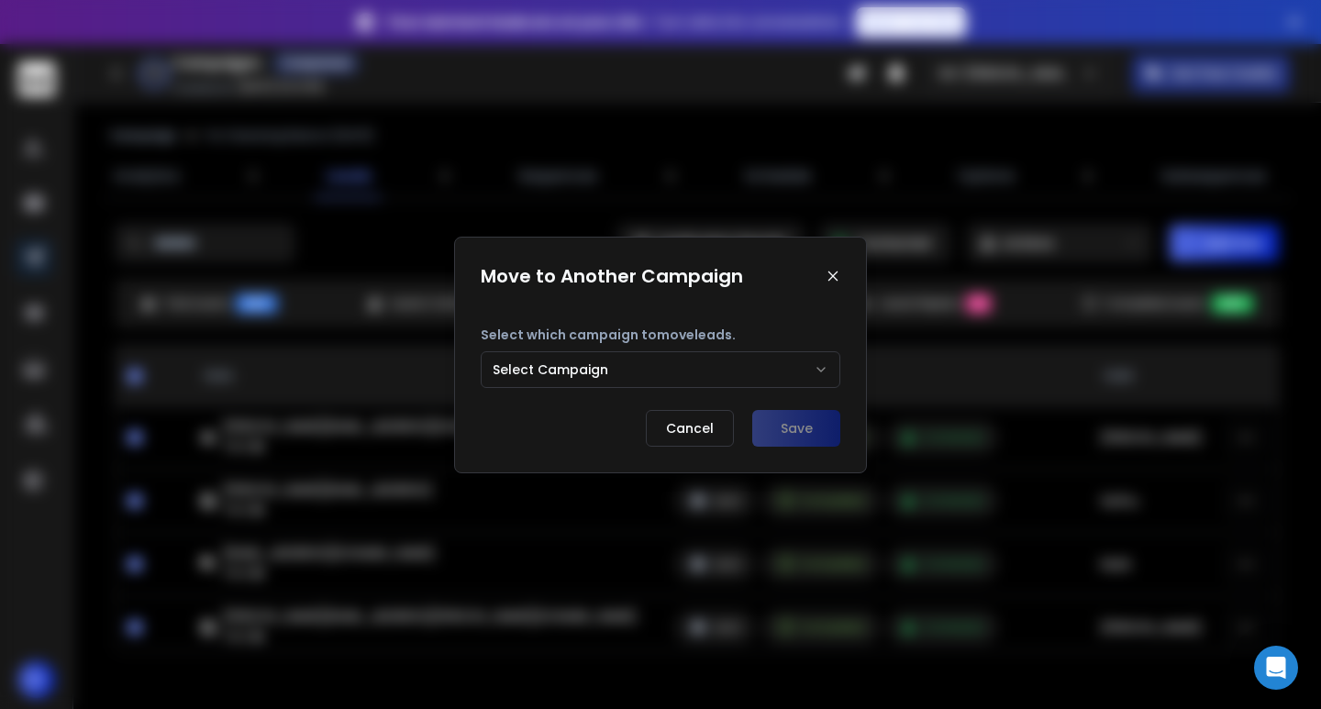
click at [670, 363] on button "Select Campaign" at bounding box center [661, 369] width 360 height 37
click at [798, 423] on button "Save" at bounding box center [796, 428] width 88 height 37
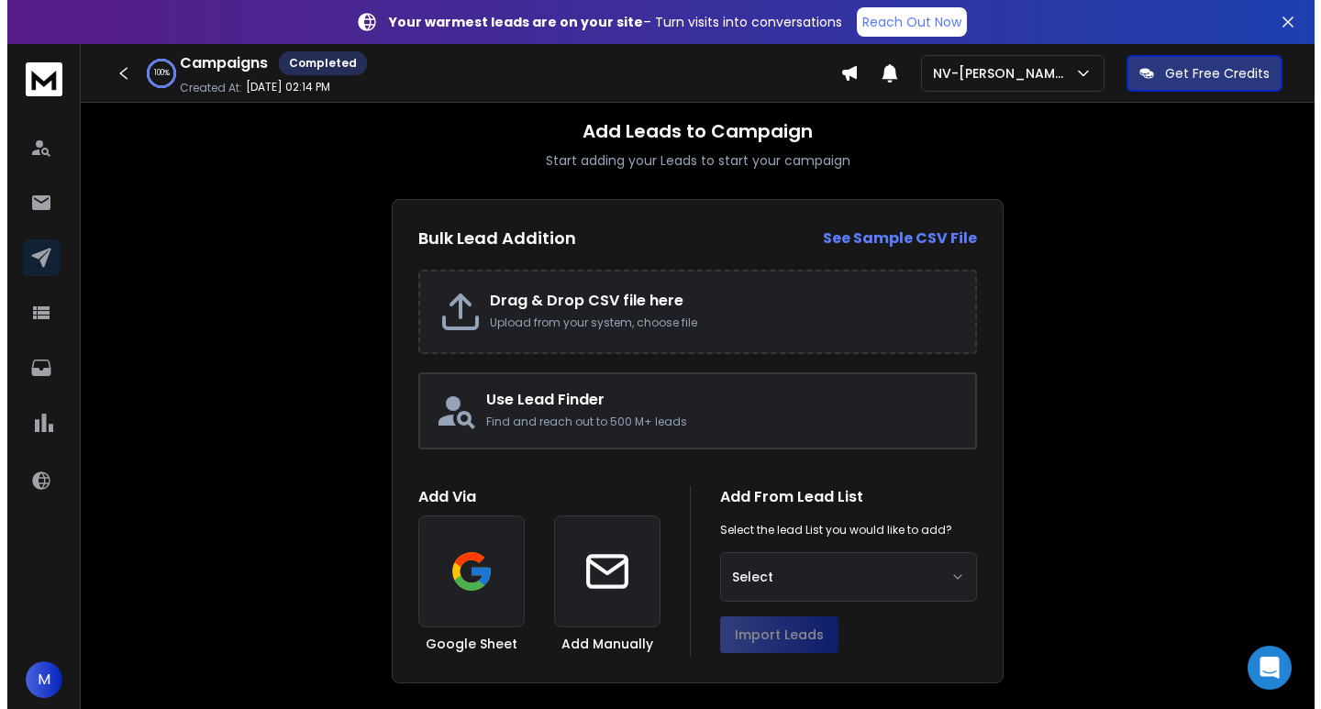
scroll to position [0, 0]
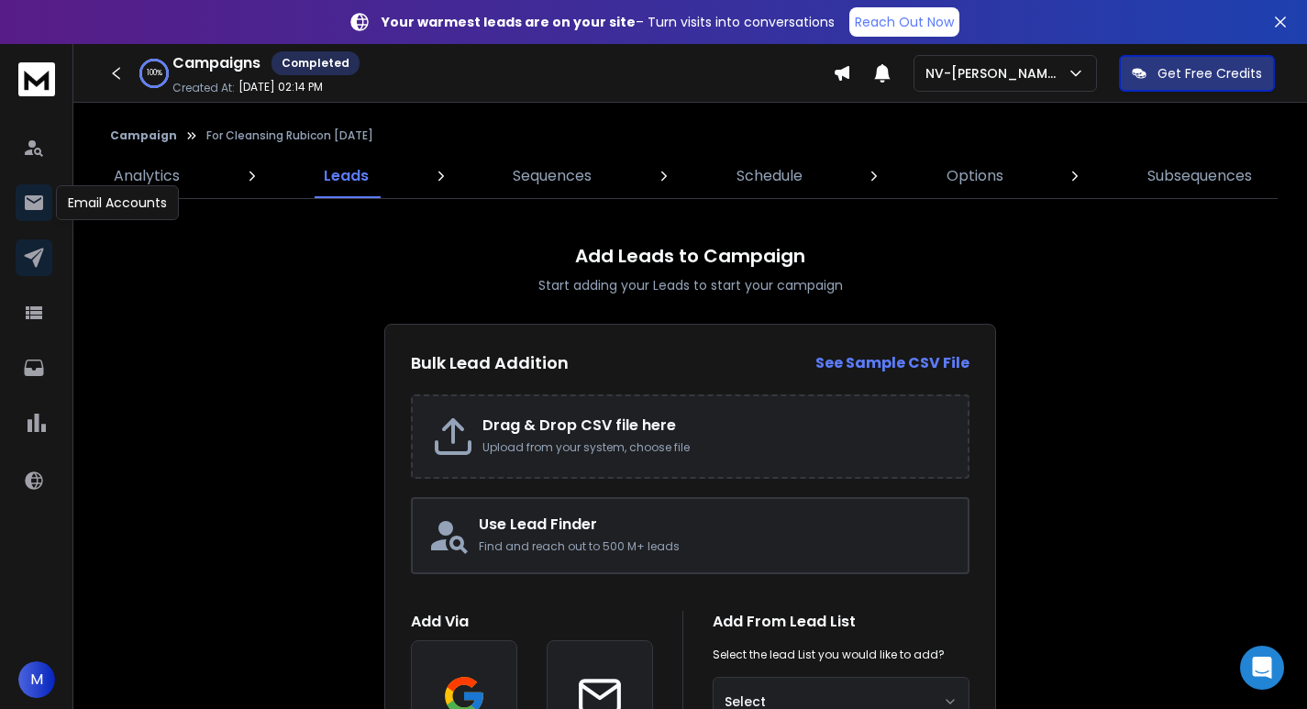
click at [28, 205] on icon at bounding box center [34, 202] width 18 height 15
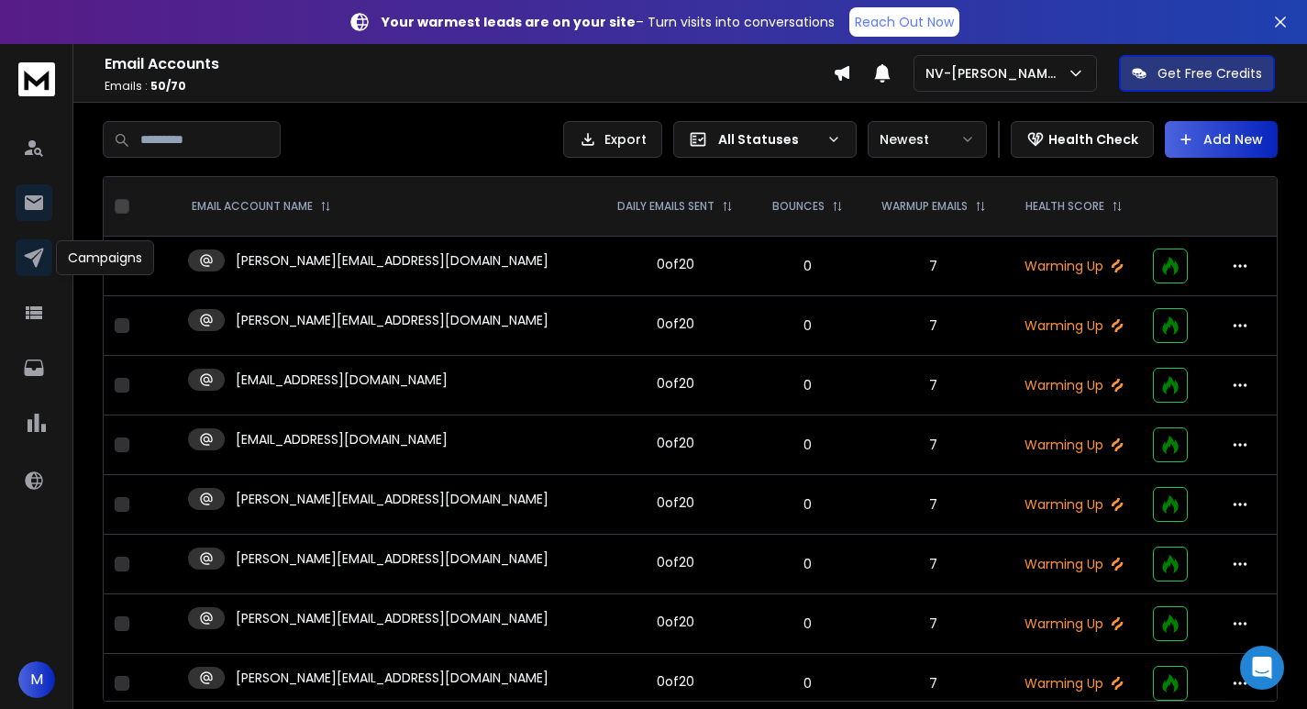
click at [42, 261] on icon at bounding box center [34, 258] width 22 height 22
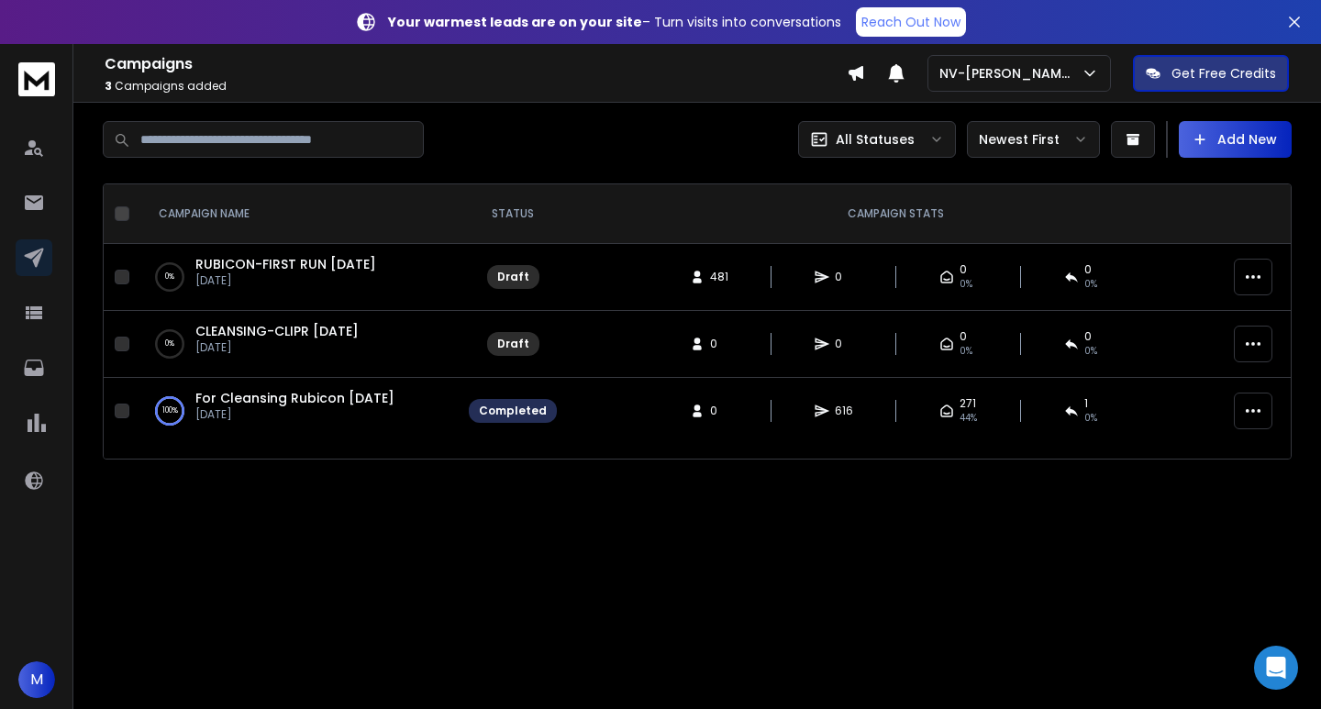
click at [312, 289] on div "RUBICON-FIRST RUN [DATE] [DATE]" at bounding box center [285, 277] width 181 height 44
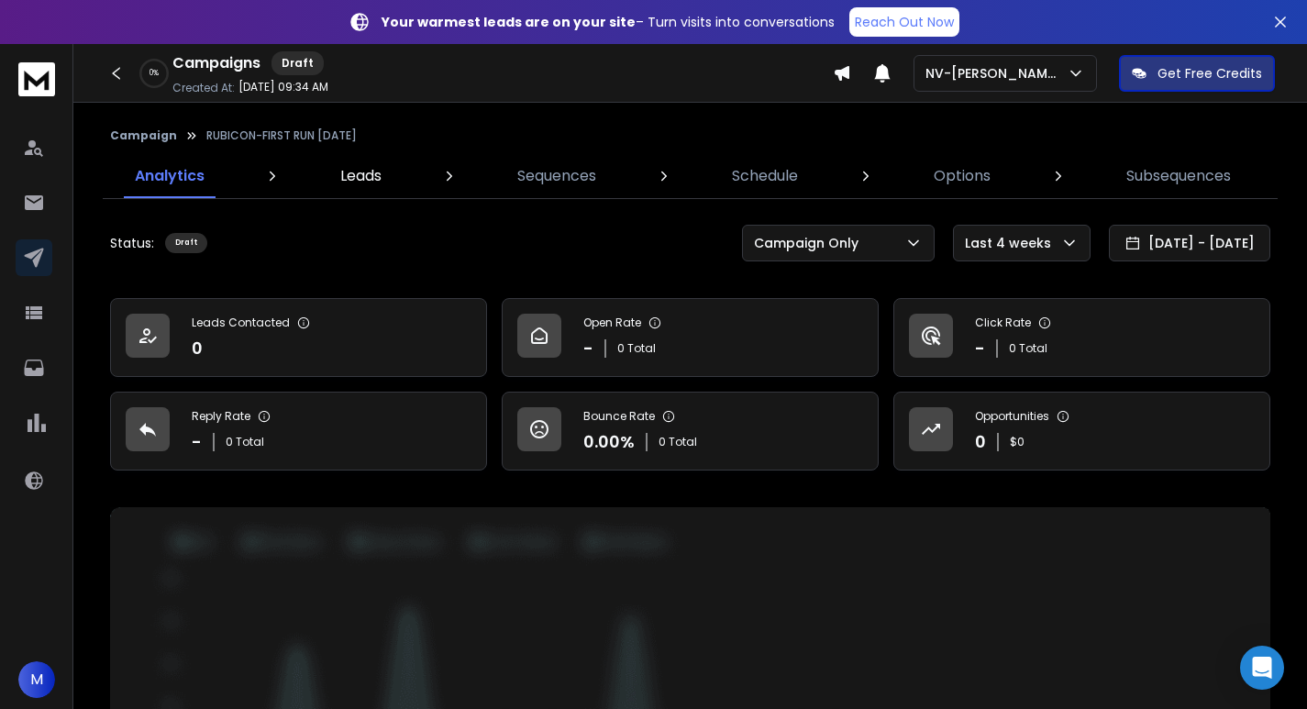
click at [371, 175] on p "Leads" at bounding box center [360, 176] width 41 height 22
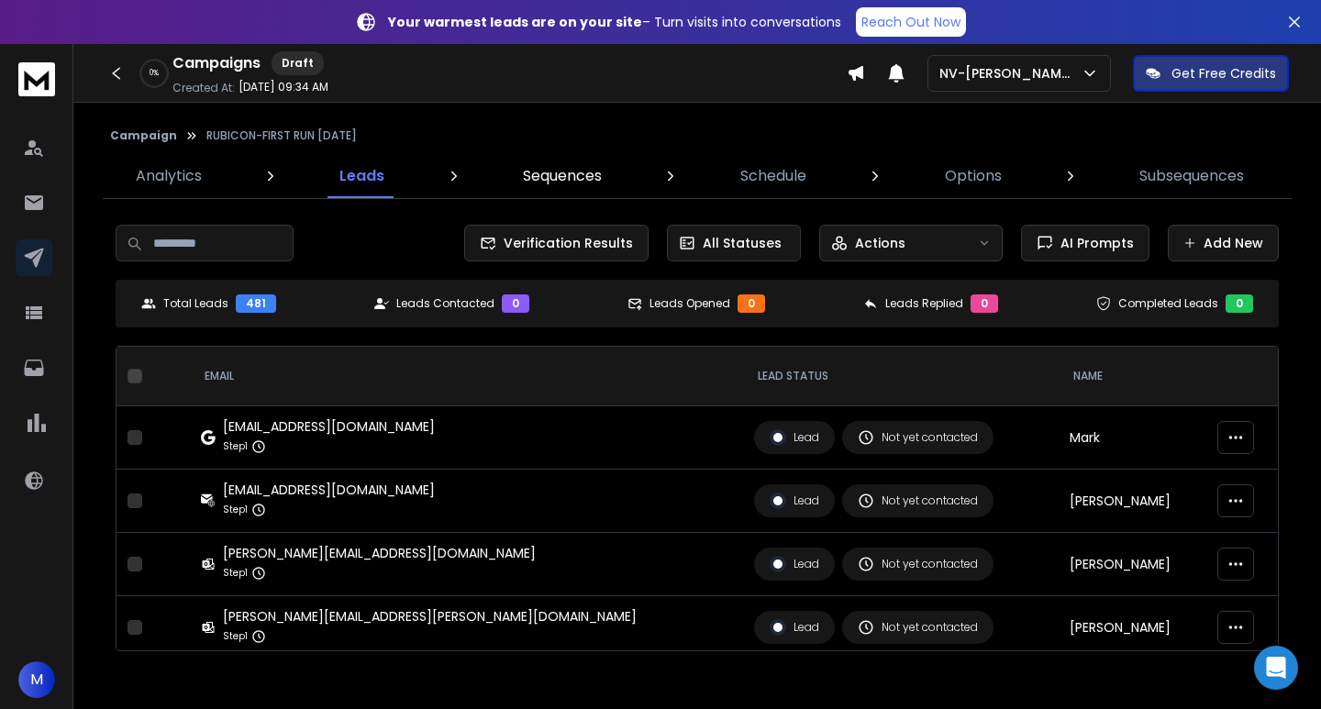
click at [578, 191] on link "Sequences" at bounding box center [562, 176] width 101 height 44
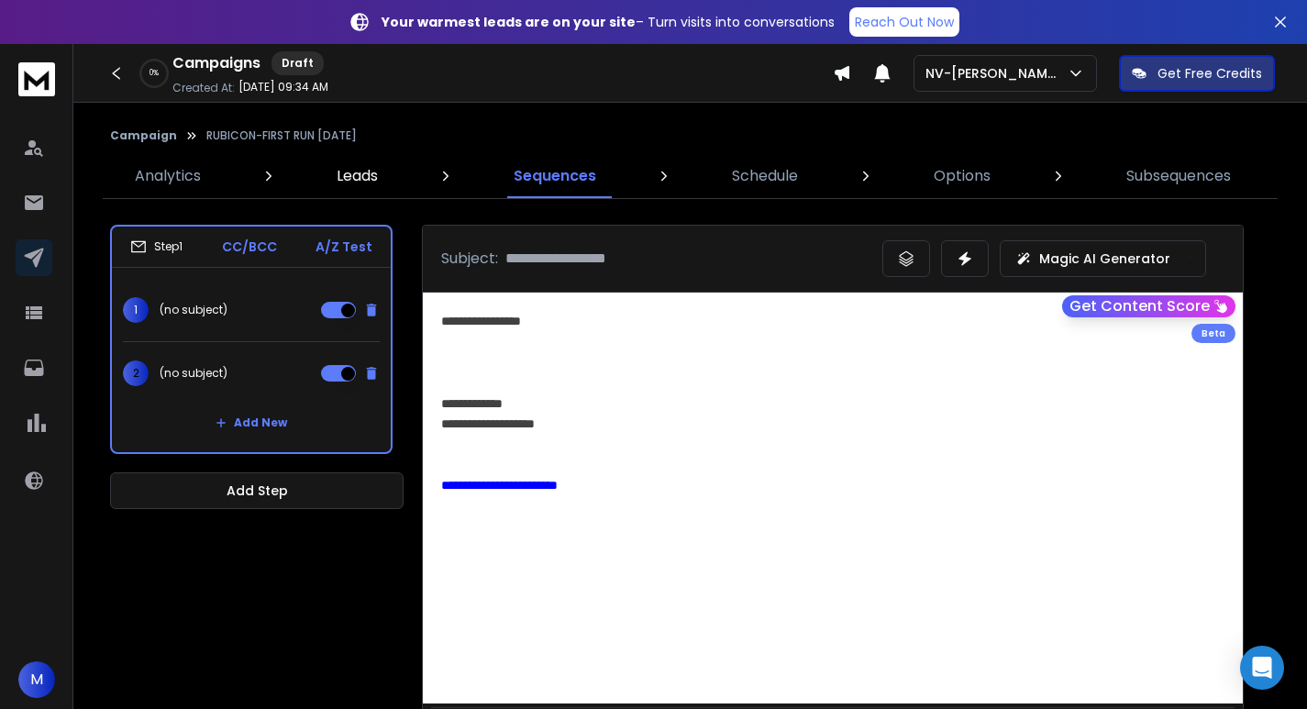
click at [360, 179] on p "Leads" at bounding box center [357, 176] width 41 height 22
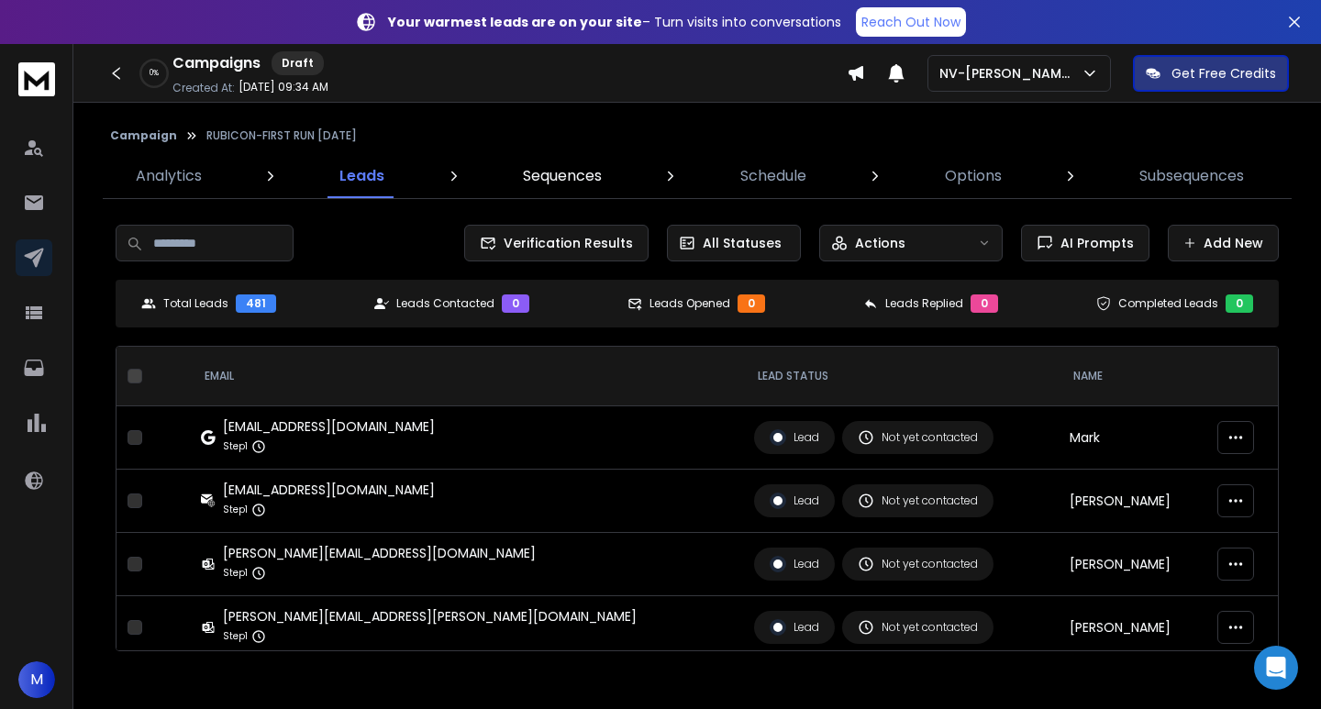
click at [553, 172] on p "Sequences" at bounding box center [562, 176] width 79 height 22
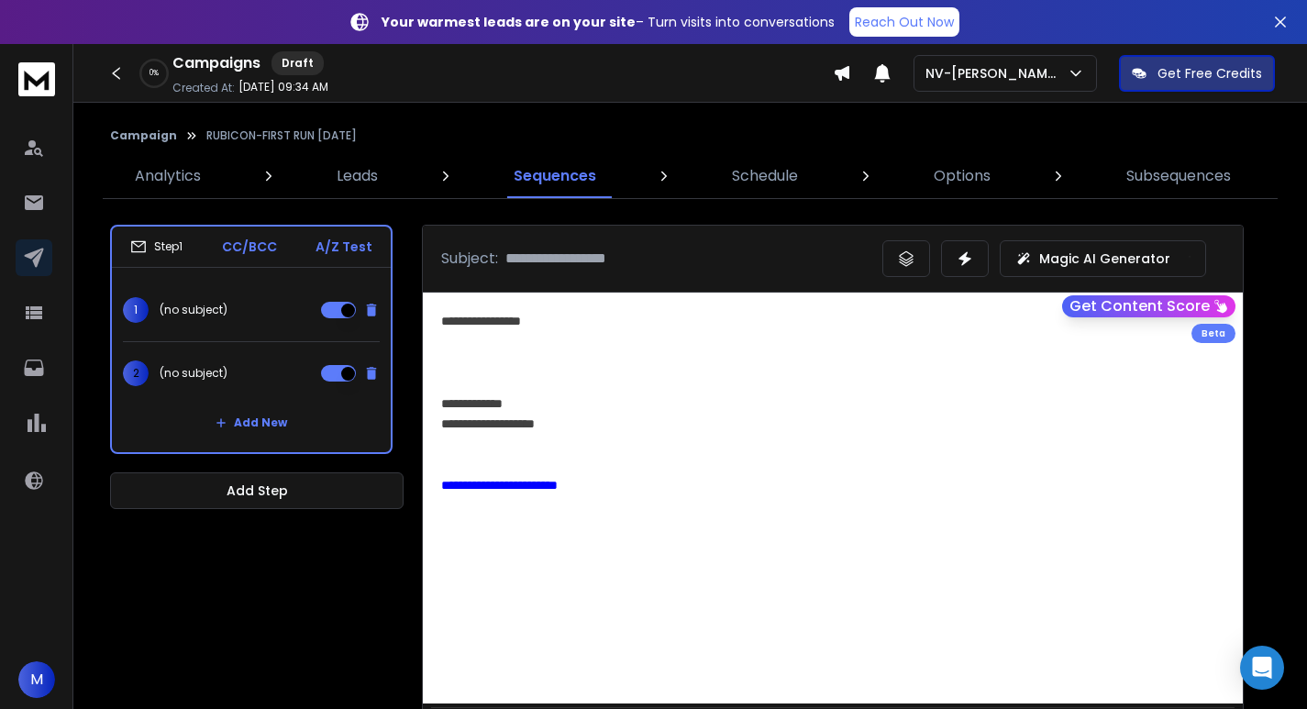
click at [523, 421] on div "**********" at bounding box center [832, 424] width 783 height 20
click at [260, 421] on button "Add New" at bounding box center [251, 423] width 101 height 37
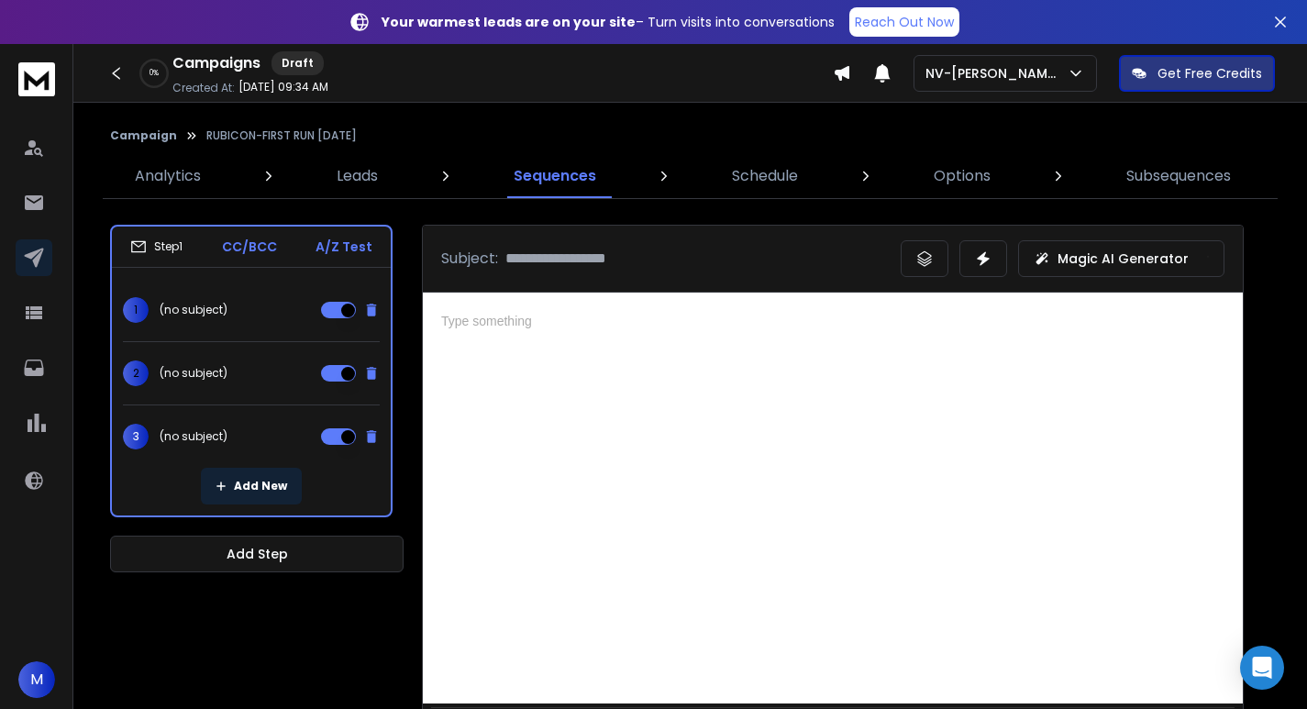
click at [250, 482] on button "Add New" at bounding box center [251, 486] width 101 height 37
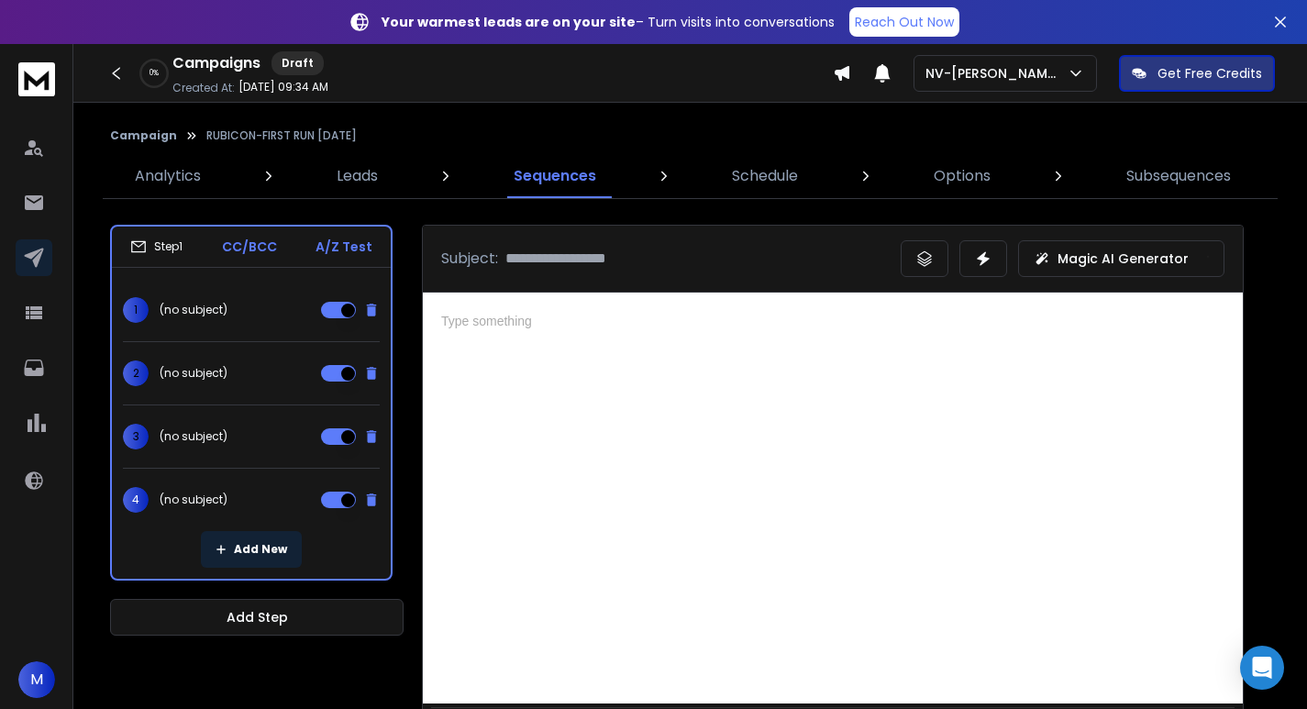
click at [240, 542] on button "Add New" at bounding box center [251, 549] width 101 height 37
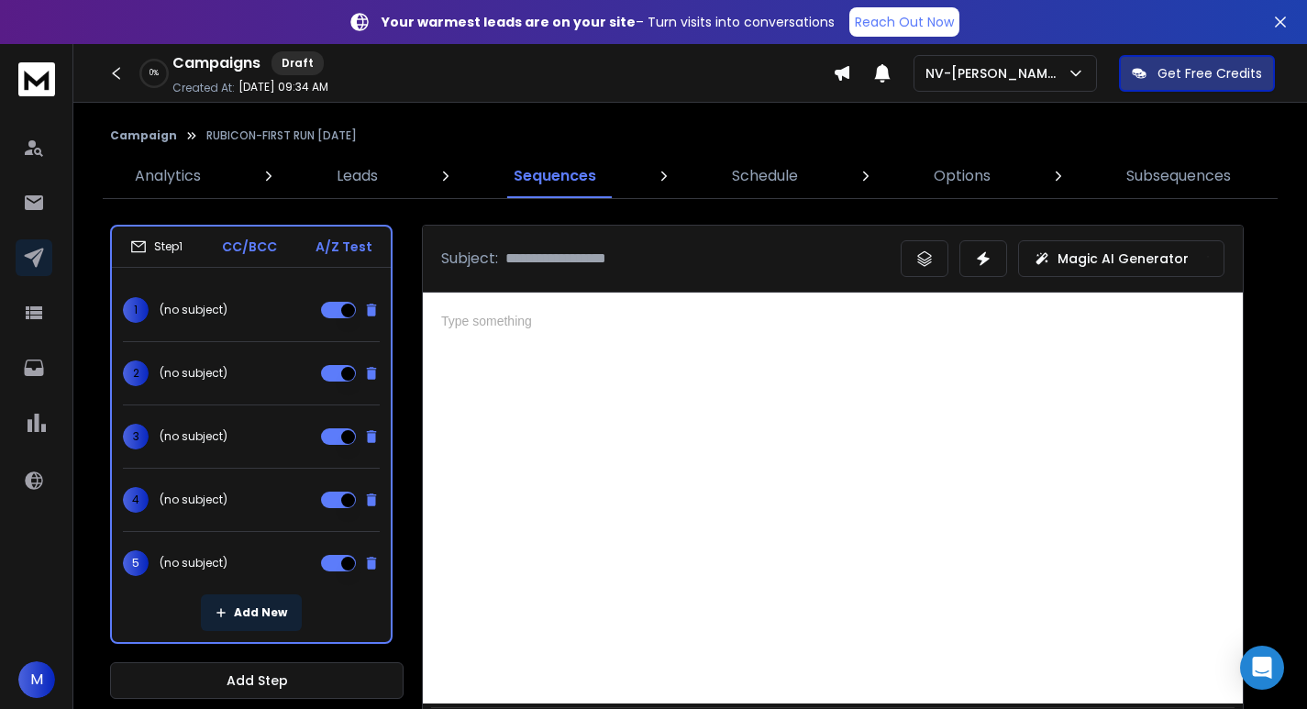
click at [248, 612] on button "Add New" at bounding box center [251, 612] width 101 height 37
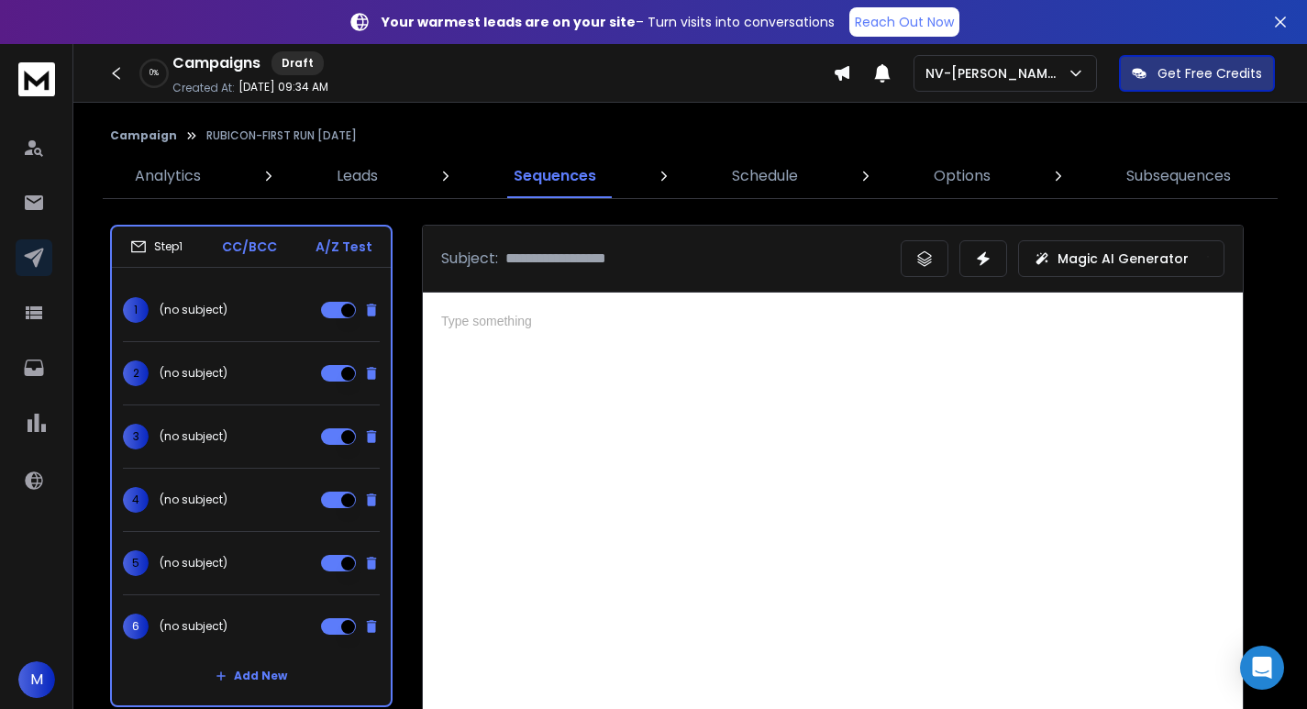
click at [241, 312] on div "1 (no subject)" at bounding box center [251, 310] width 257 height 63
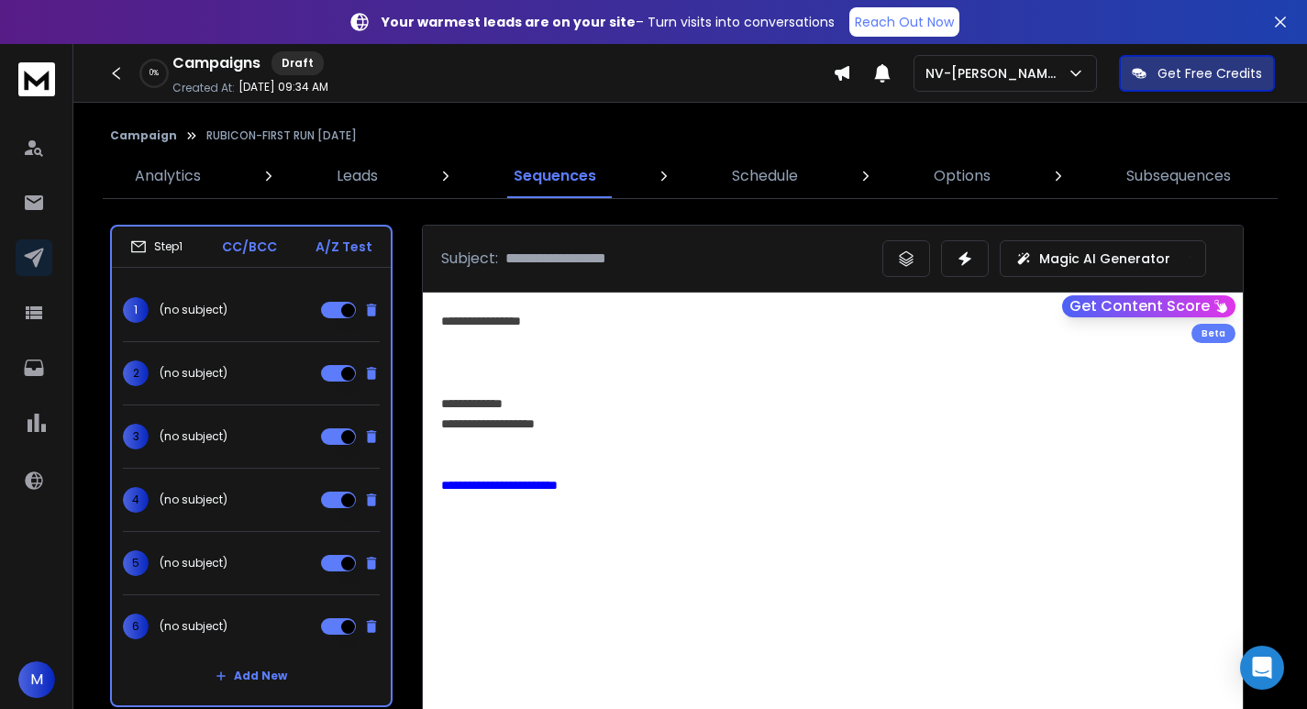
click at [484, 359] on div at bounding box center [832, 362] width 783 height 20
click at [480, 348] on div at bounding box center [832, 341] width 783 height 20
click at [464, 355] on div at bounding box center [832, 362] width 783 height 20
click at [457, 347] on div at bounding box center [832, 341] width 783 height 20
click at [552, 238] on div "Subject: Magic AI Generator Get Content Score Beta" at bounding box center [833, 259] width 820 height 67
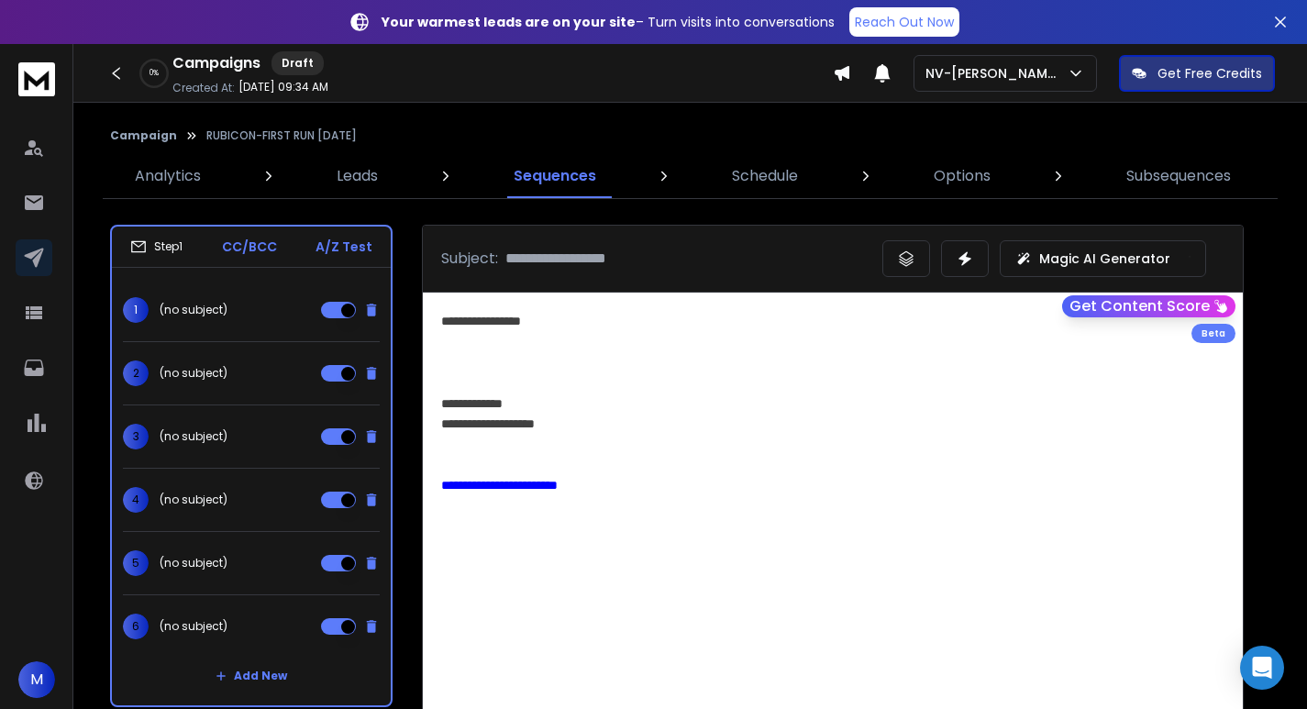
click at [225, 296] on div "1 (no subject)" at bounding box center [251, 310] width 257 height 63
click at [250, 315] on div "1 (no subject)" at bounding box center [251, 310] width 257 height 63
click at [252, 389] on div "2 (no subject)" at bounding box center [251, 373] width 257 height 63
click at [255, 314] on div "1 (no subject)" at bounding box center [251, 310] width 257 height 63
click at [486, 256] on p "Subject:" at bounding box center [469, 259] width 57 height 22
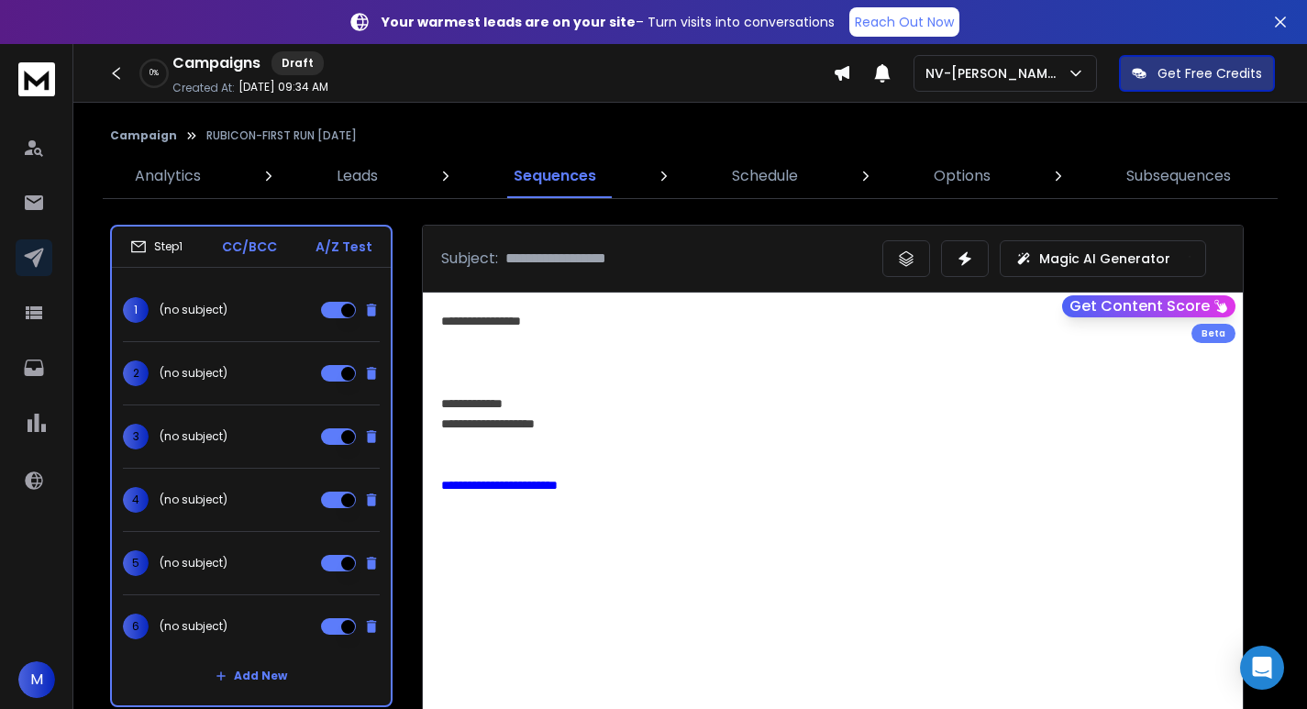
click at [259, 324] on div "1 (no subject)" at bounding box center [251, 310] width 257 height 63
click at [460, 256] on p "Subject:" at bounding box center [469, 259] width 57 height 22
click at [540, 257] on input at bounding box center [684, 259] width 359 height 22
click at [457, 265] on p "Subject:" at bounding box center [469, 259] width 57 height 22
click at [445, 263] on p "Subject:" at bounding box center [469, 259] width 57 height 22
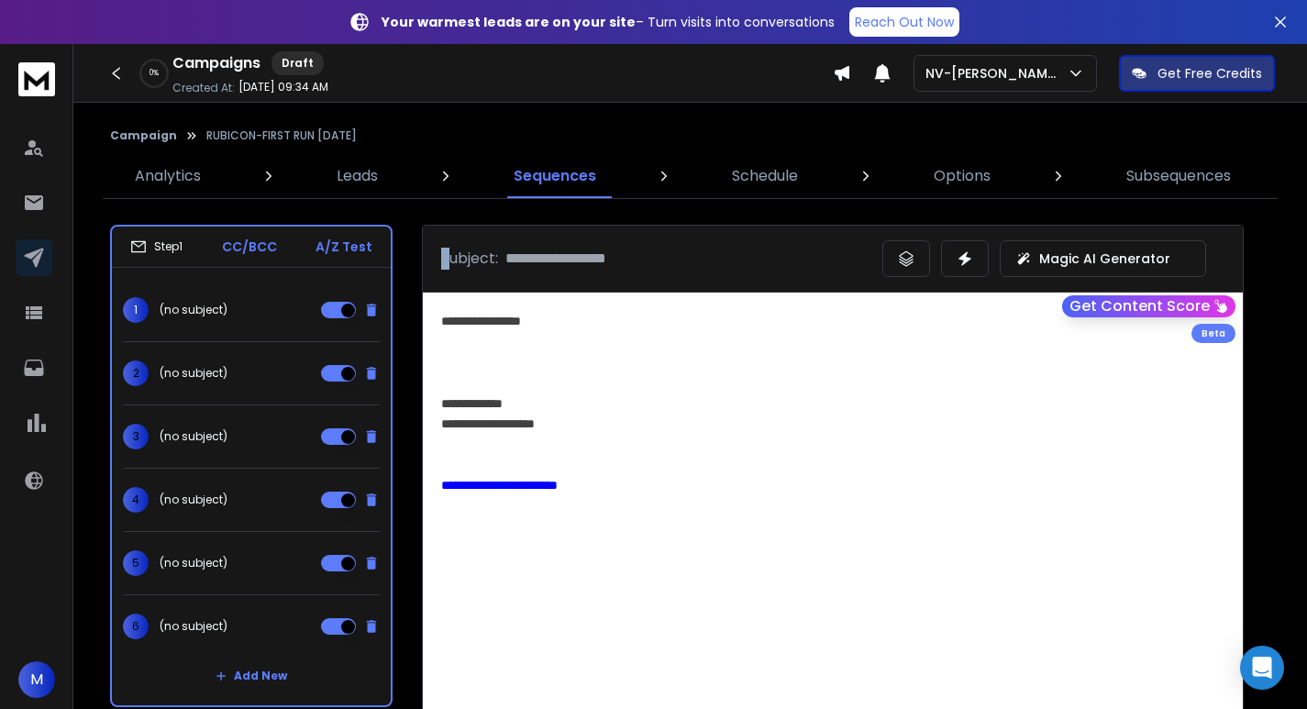
click at [445, 263] on p "Subject:" at bounding box center [469, 259] width 57 height 22
click at [507, 276] on div "Subject: Magic AI Generator Get Content Score Beta" at bounding box center [833, 259] width 820 height 67
click at [546, 266] on input at bounding box center [684, 259] width 359 height 22
type input "*"
click at [1168, 176] on p "Subsequences" at bounding box center [1178, 176] width 105 height 22
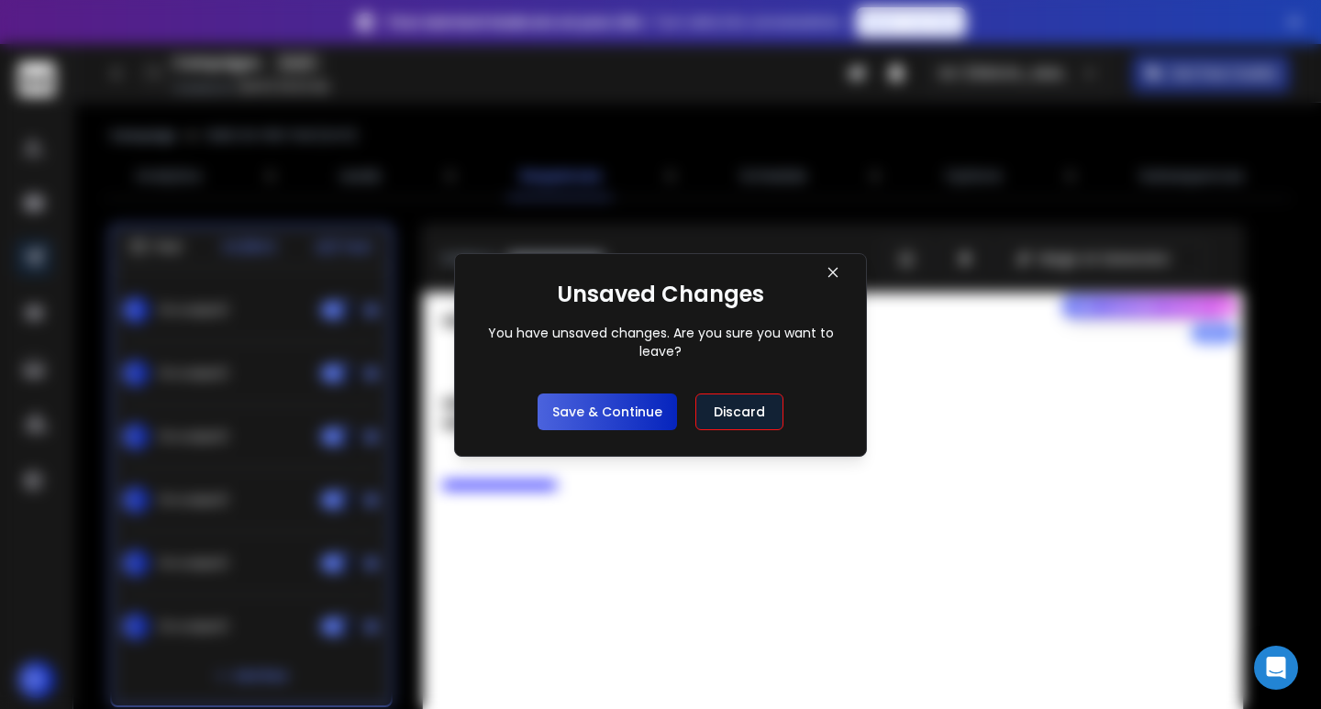
drag, startPoint x: 713, startPoint y: 408, endPoint x: 719, endPoint y: 400, distance: 10.5
click at [714, 408] on button "Discard" at bounding box center [739, 412] width 88 height 37
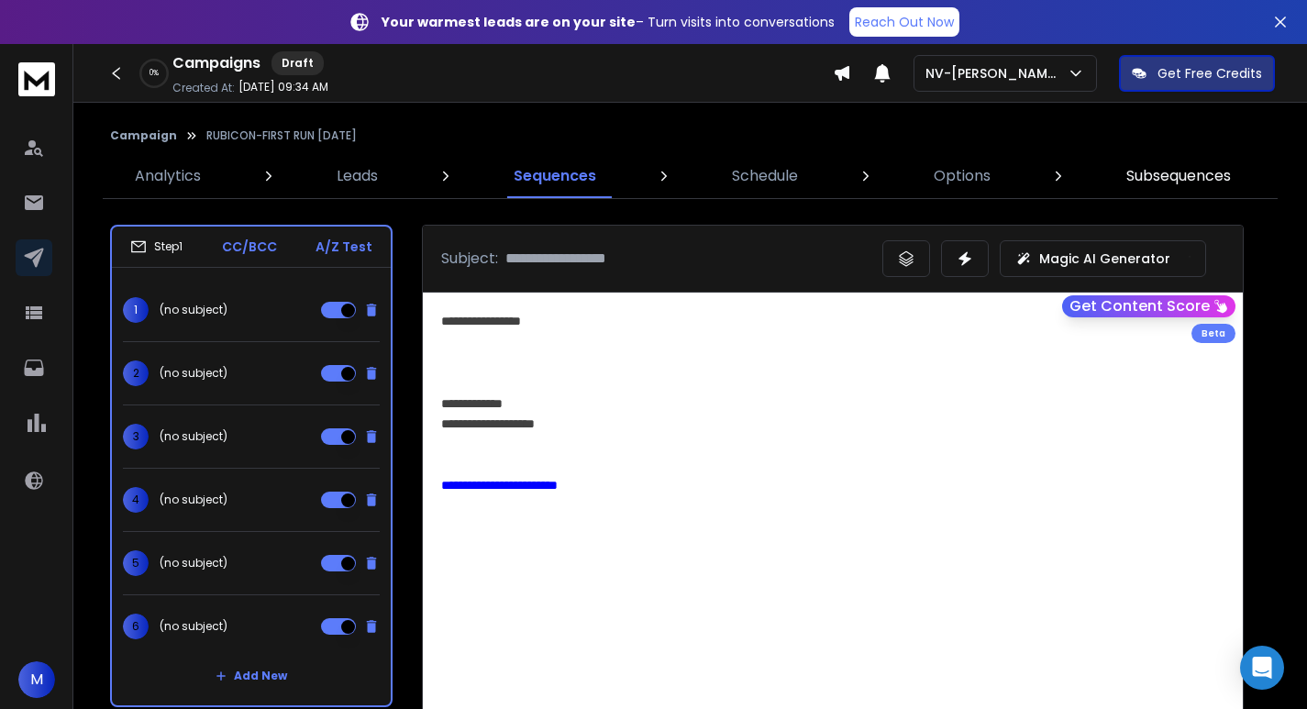
click at [1165, 177] on p "Subsequences" at bounding box center [1178, 176] width 105 height 22
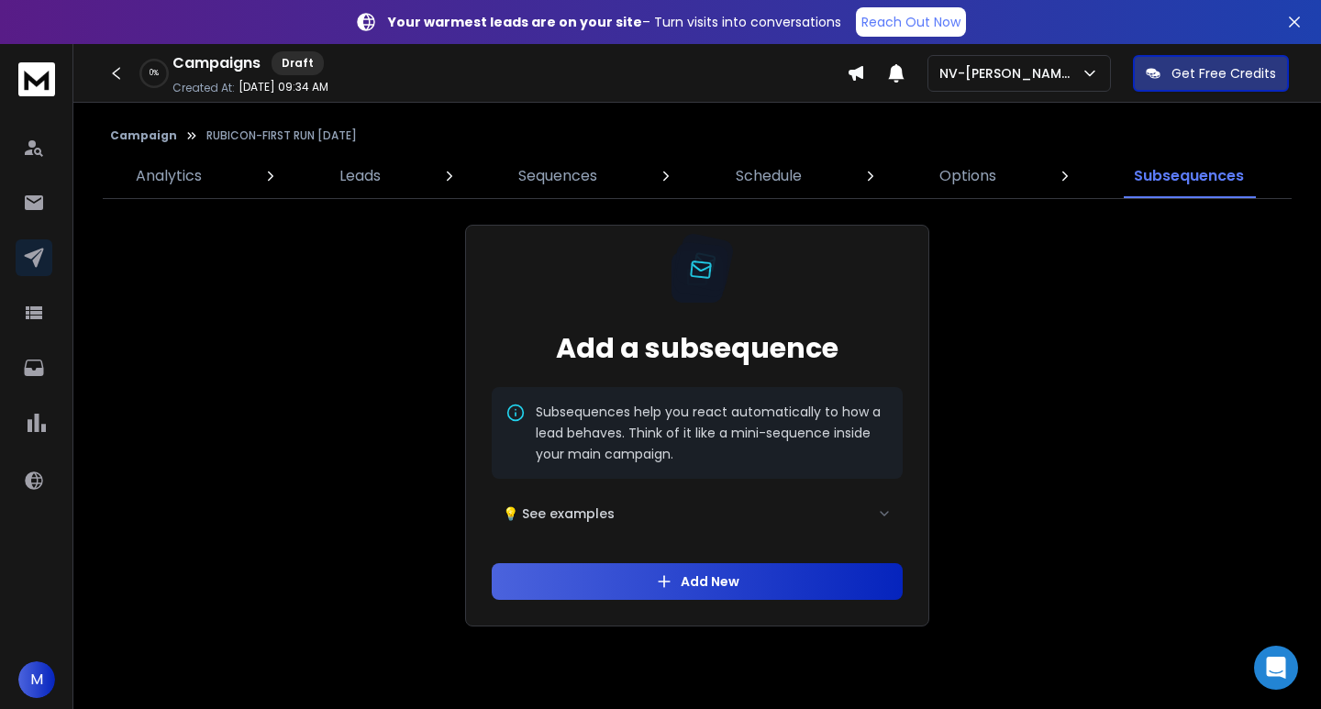
click at [833, 460] on p "Subsequences help you react automatically to how a lead behaves. Think of it li…" at bounding box center [712, 433] width 352 height 62
click at [786, 586] on button "Add New" at bounding box center [697, 581] width 411 height 37
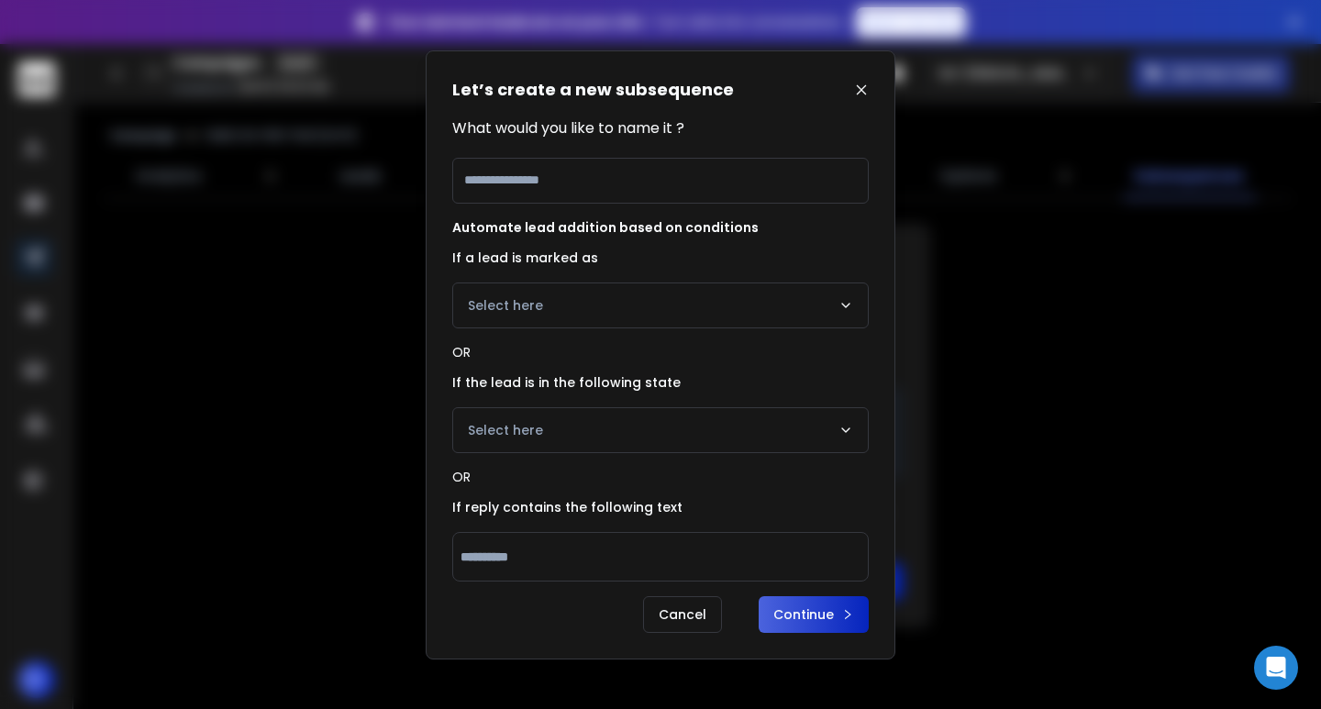
click at [859, 86] on icon at bounding box center [861, 90] width 15 height 15
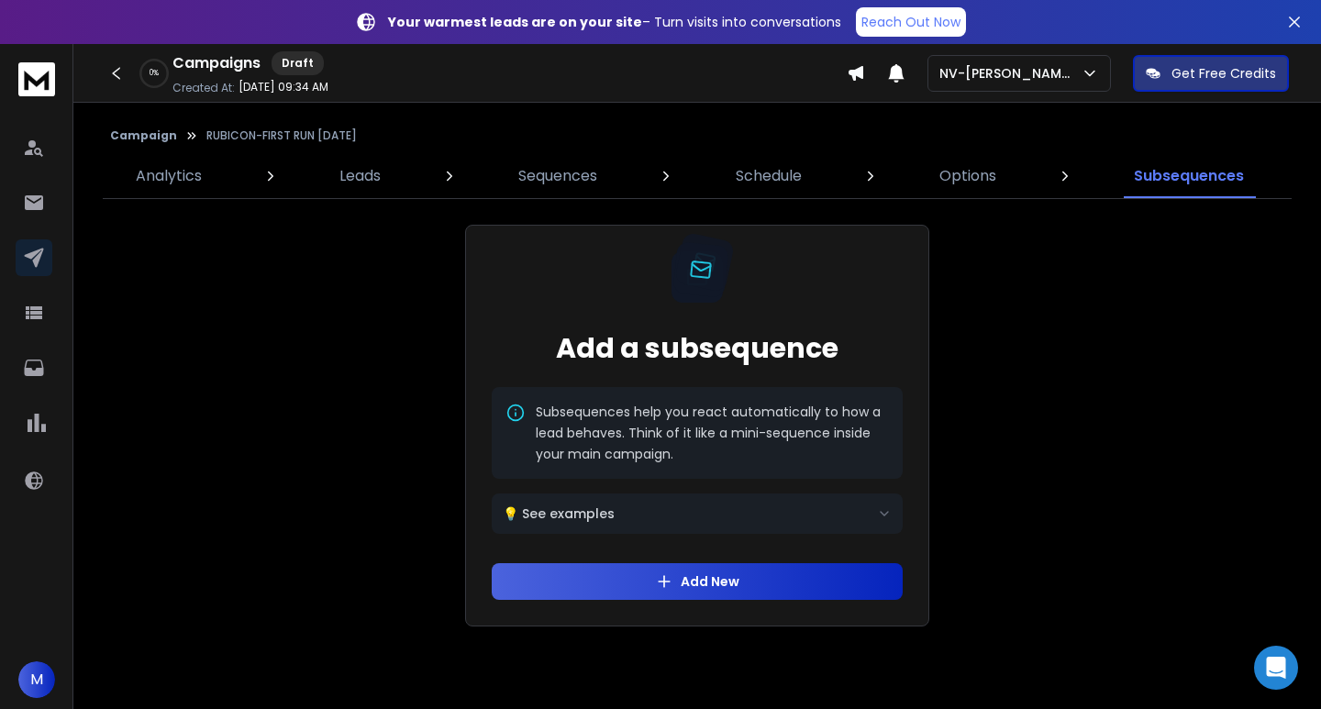
click at [812, 504] on button "💡 See examples" at bounding box center [697, 513] width 411 height 40
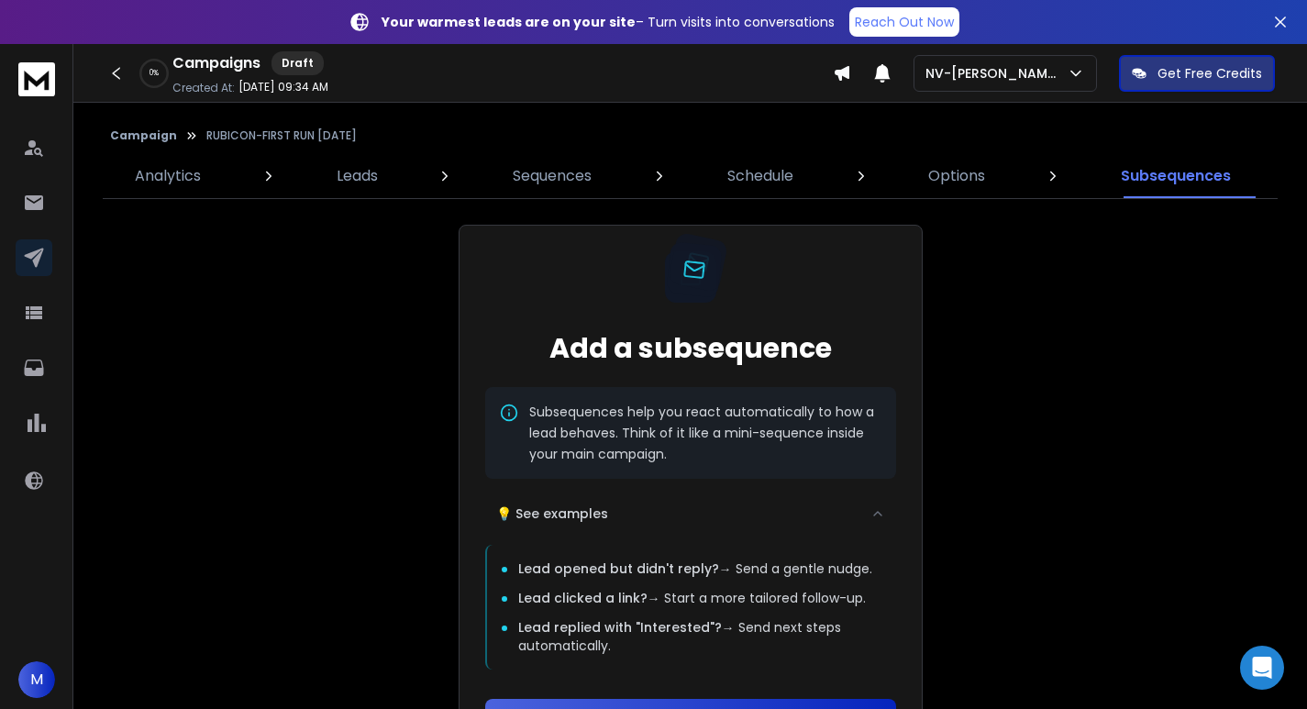
scroll to position [79, 0]
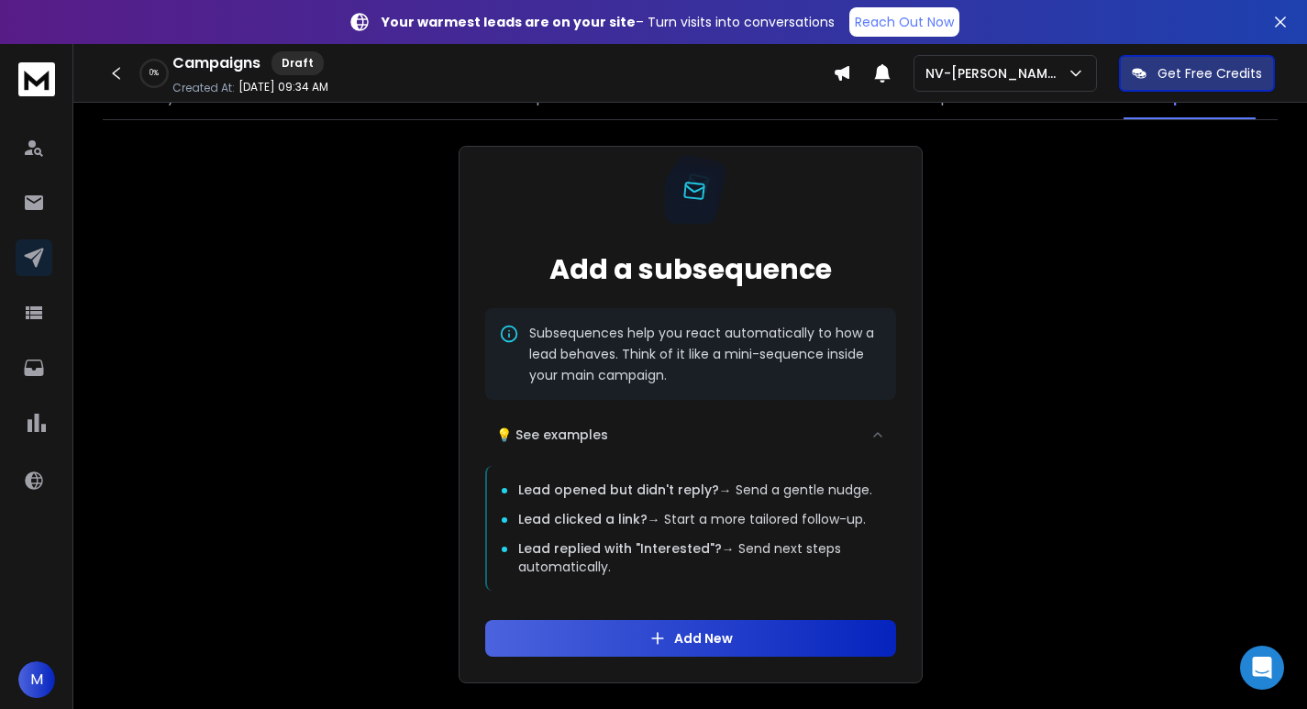
click at [799, 646] on button "Add New" at bounding box center [690, 638] width 411 height 37
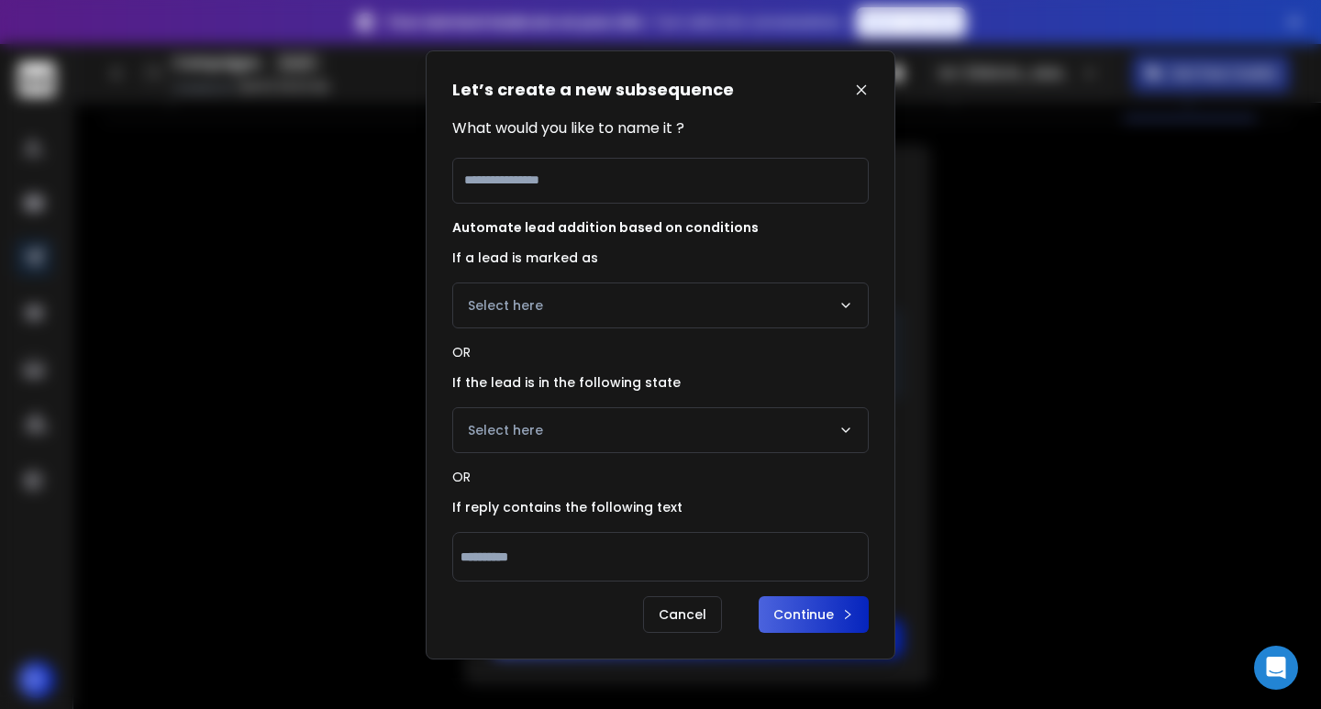
click at [865, 89] on icon at bounding box center [861, 90] width 15 height 15
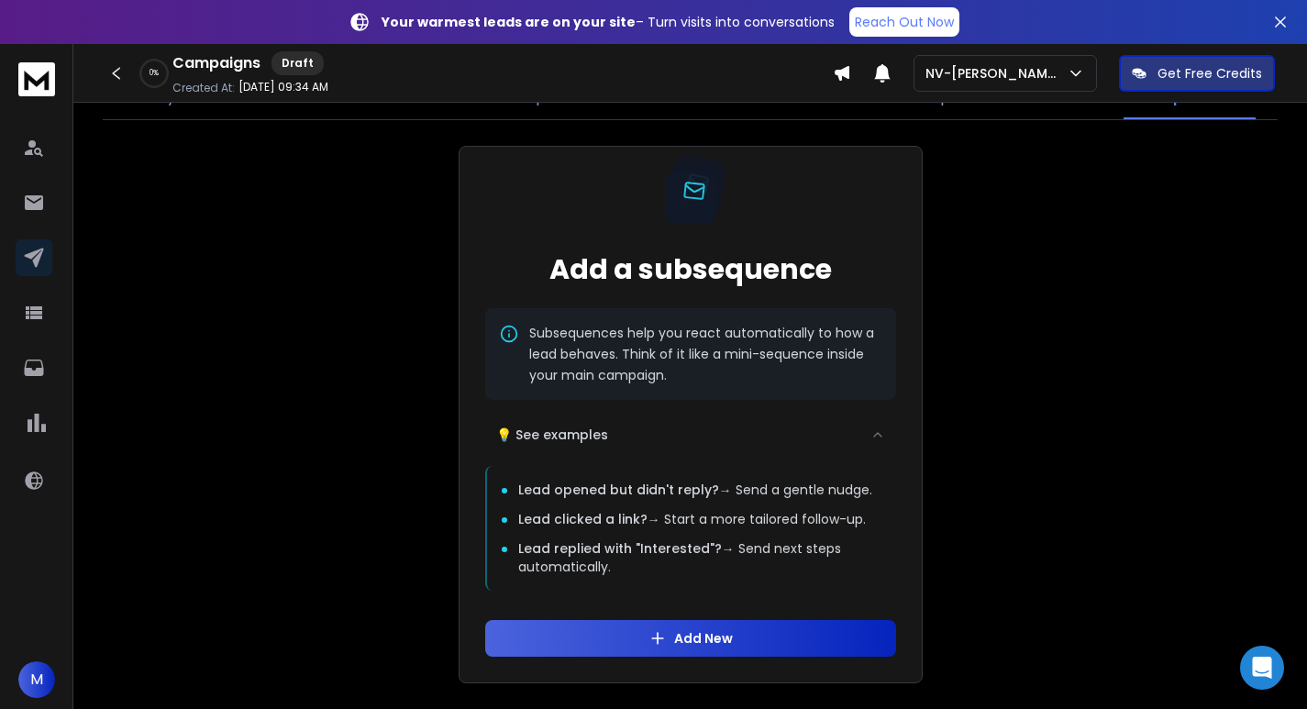
scroll to position [0, 0]
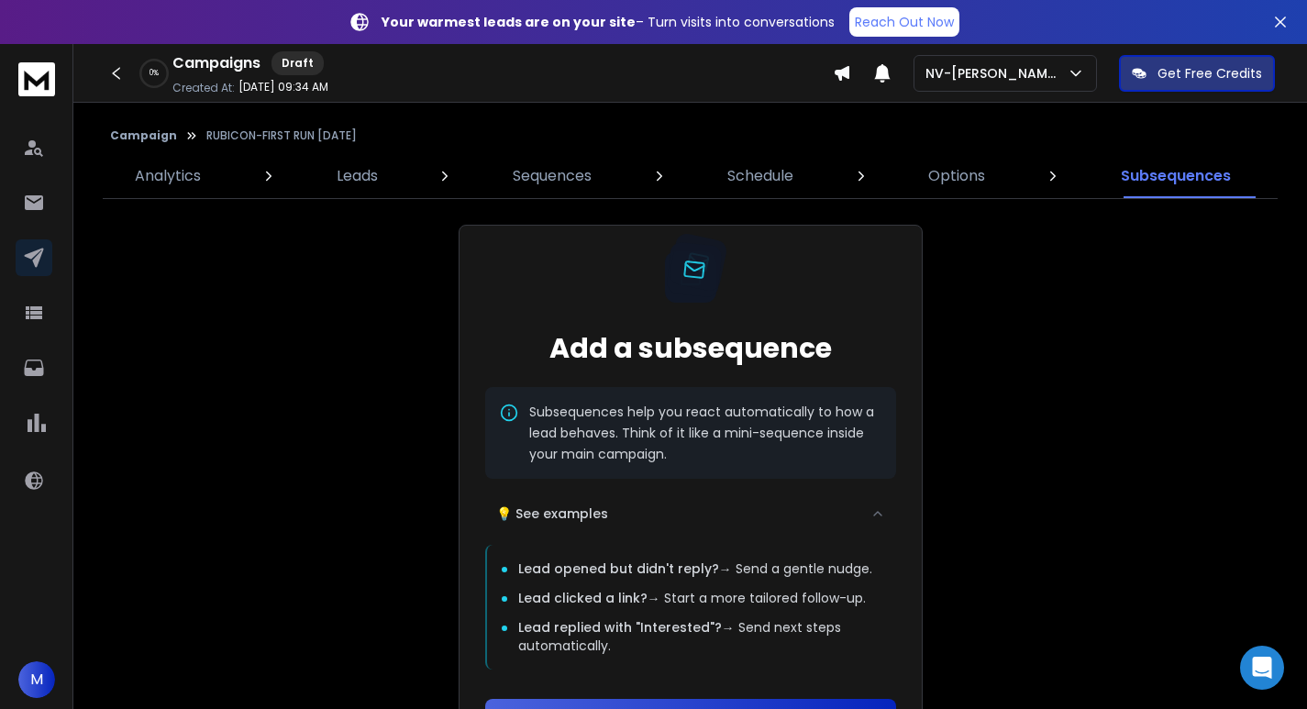
click at [698, 451] on p "Subsequences help you react automatically to how a lead behaves. Think of it li…" at bounding box center [705, 433] width 352 height 62
click at [1014, 362] on div "Add a subsequence Subsequences help you react automatically to how a lead behav…" at bounding box center [690, 494] width 1160 height 538
click at [971, 147] on div "Campaign RUBICON-FIRST RUN [DATE]" at bounding box center [690, 135] width 1175 height 29
click at [958, 186] on p "Options" at bounding box center [956, 176] width 57 height 22
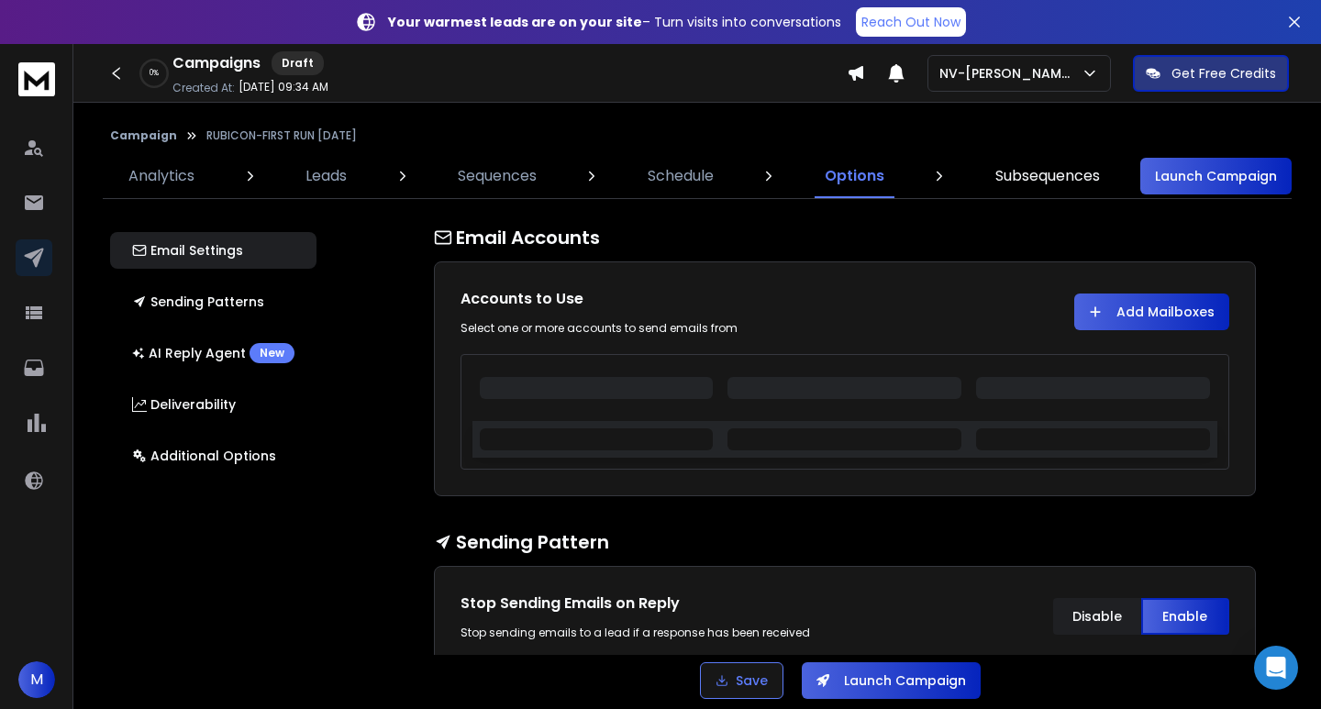
click at [1064, 166] on p "Subsequences" at bounding box center [1047, 176] width 105 height 22
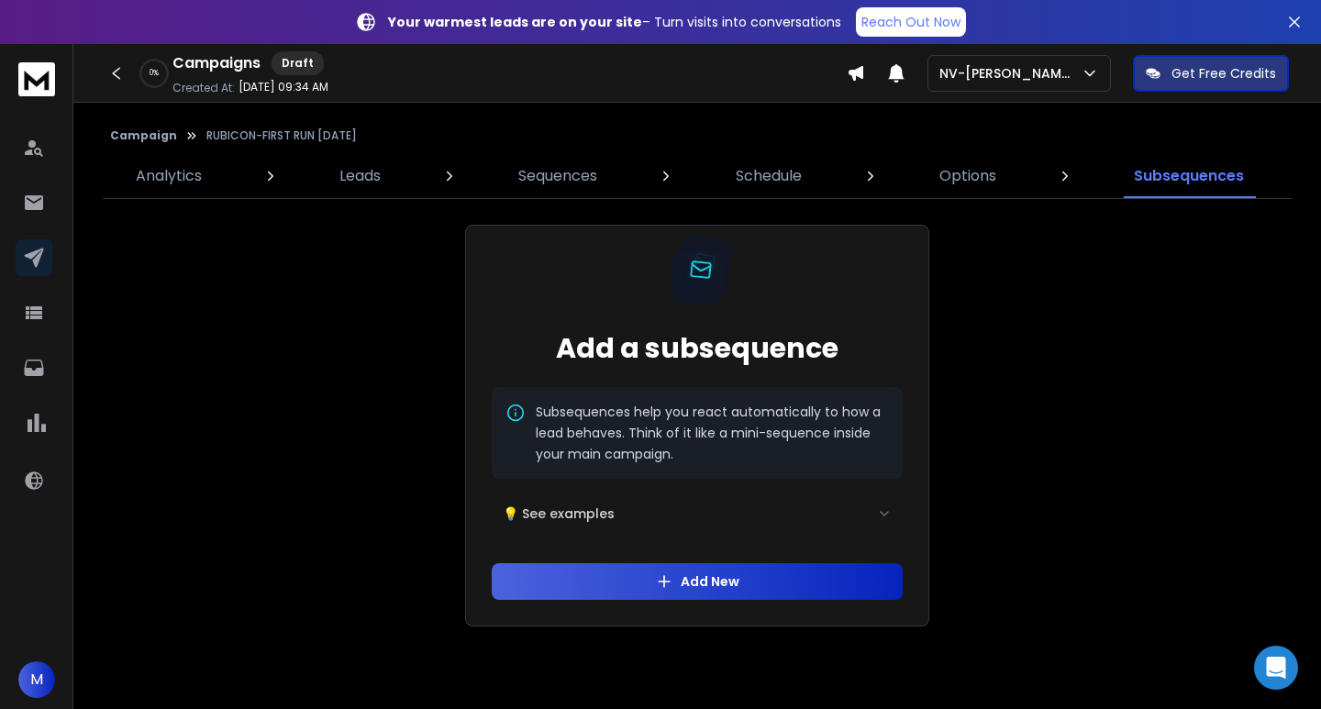
click at [739, 583] on button "Add New" at bounding box center [697, 581] width 411 height 37
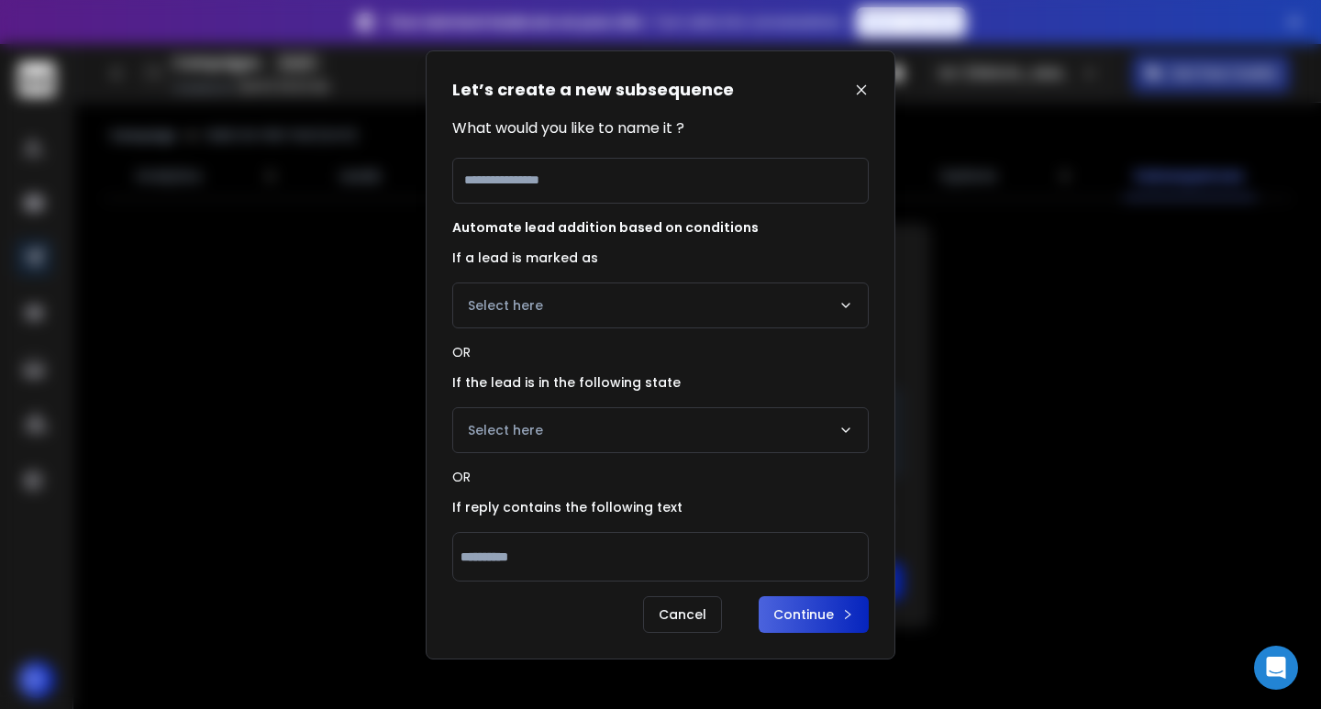
click at [856, 88] on icon at bounding box center [861, 90] width 15 height 15
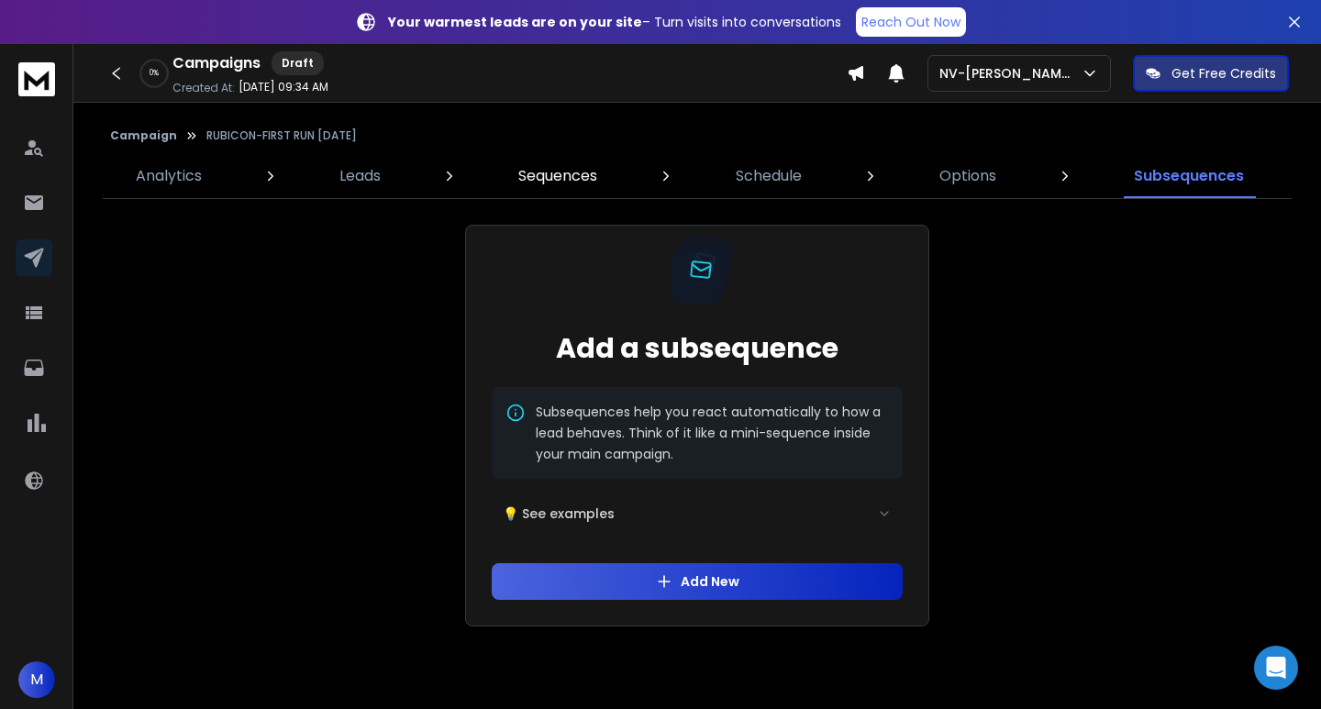
click at [520, 171] on p "Sequences" at bounding box center [557, 176] width 79 height 22
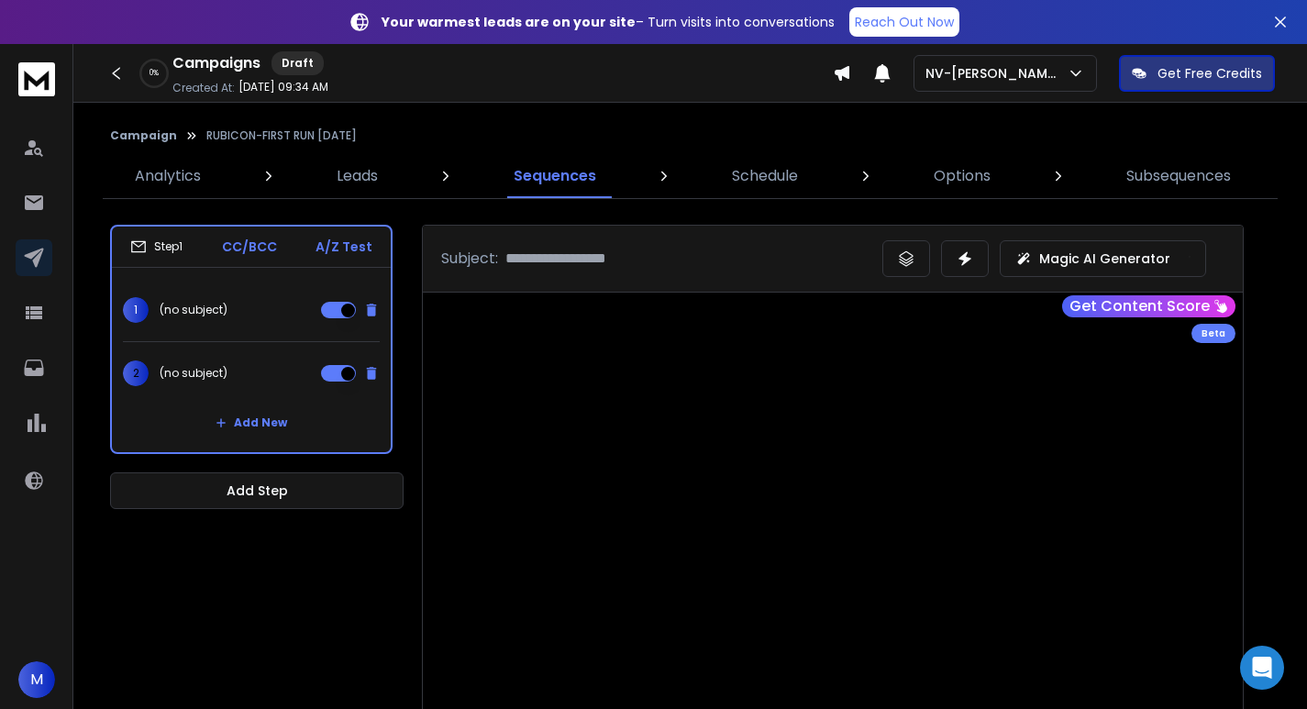
drag, startPoint x: 397, startPoint y: 180, endPoint x: 417, endPoint y: 180, distance: 20.2
click at [415, 180] on div "Analytics Leads Sequences Schedule Options Subsequences" at bounding box center [683, 176] width 1160 height 44
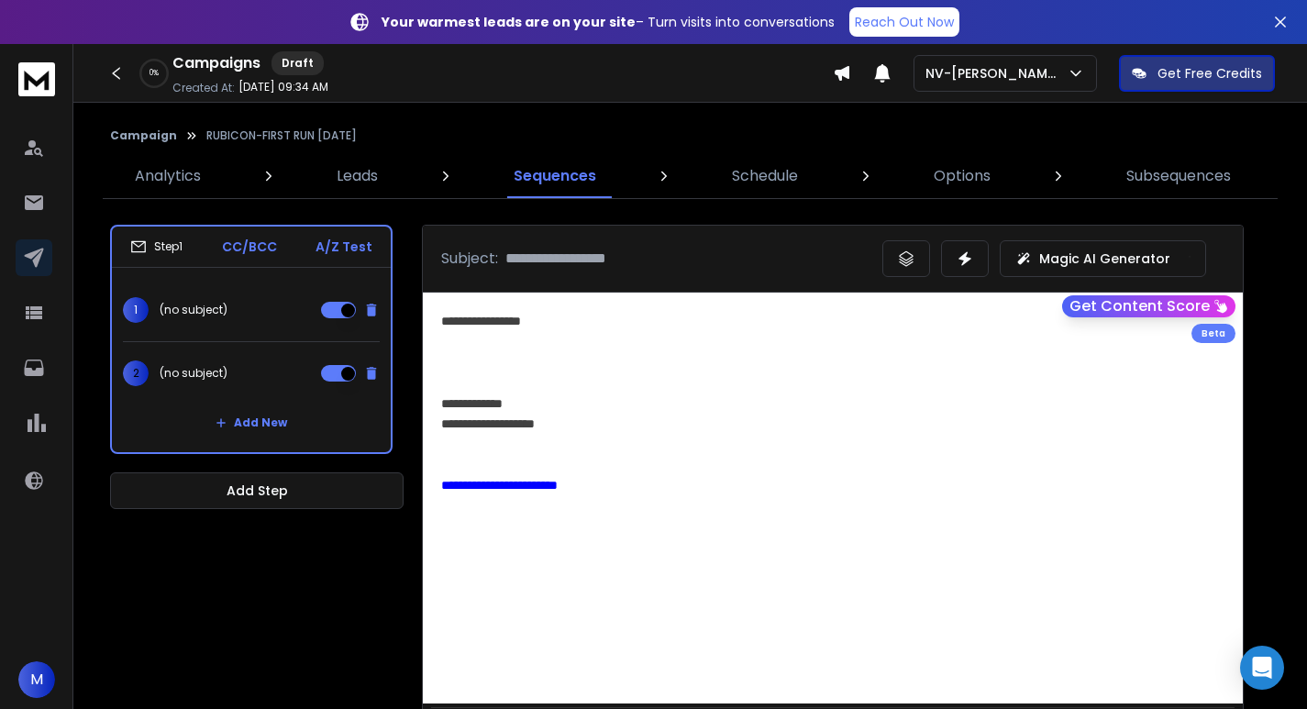
click at [516, 175] on p "Sequences" at bounding box center [555, 176] width 83 height 22
click at [771, 179] on p "Schedule" at bounding box center [765, 176] width 66 height 22
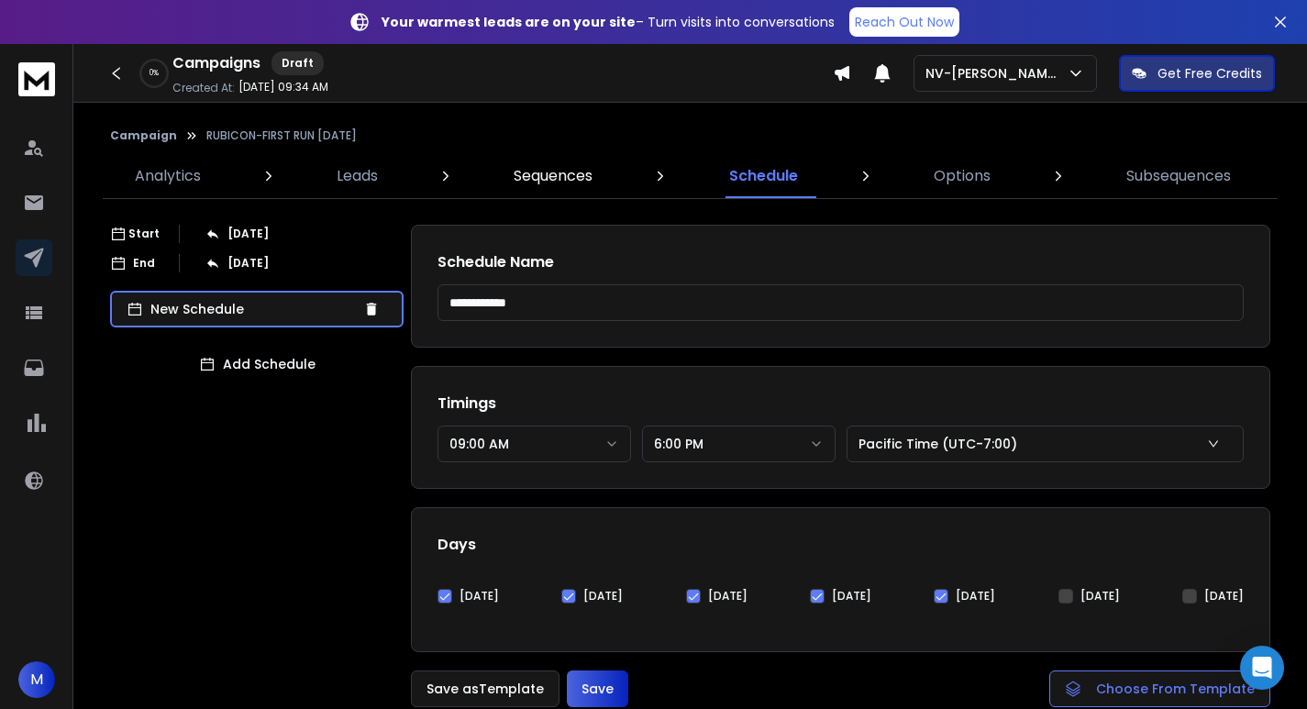
click at [521, 183] on p "Sequences" at bounding box center [553, 176] width 79 height 22
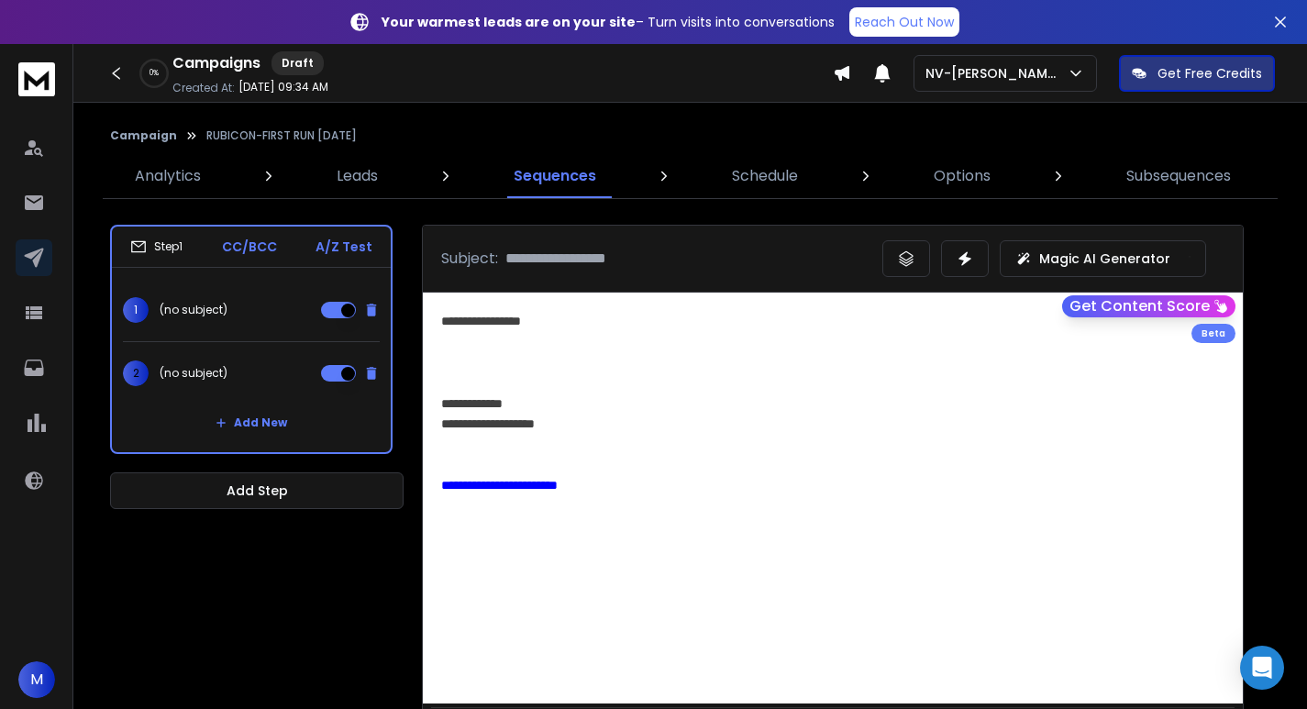
click at [470, 353] on div at bounding box center [832, 362] width 783 height 20
click at [550, 260] on input at bounding box center [684, 259] width 359 height 22
paste input "**********"
type input "**********"
click at [470, 348] on div at bounding box center [832, 341] width 783 height 20
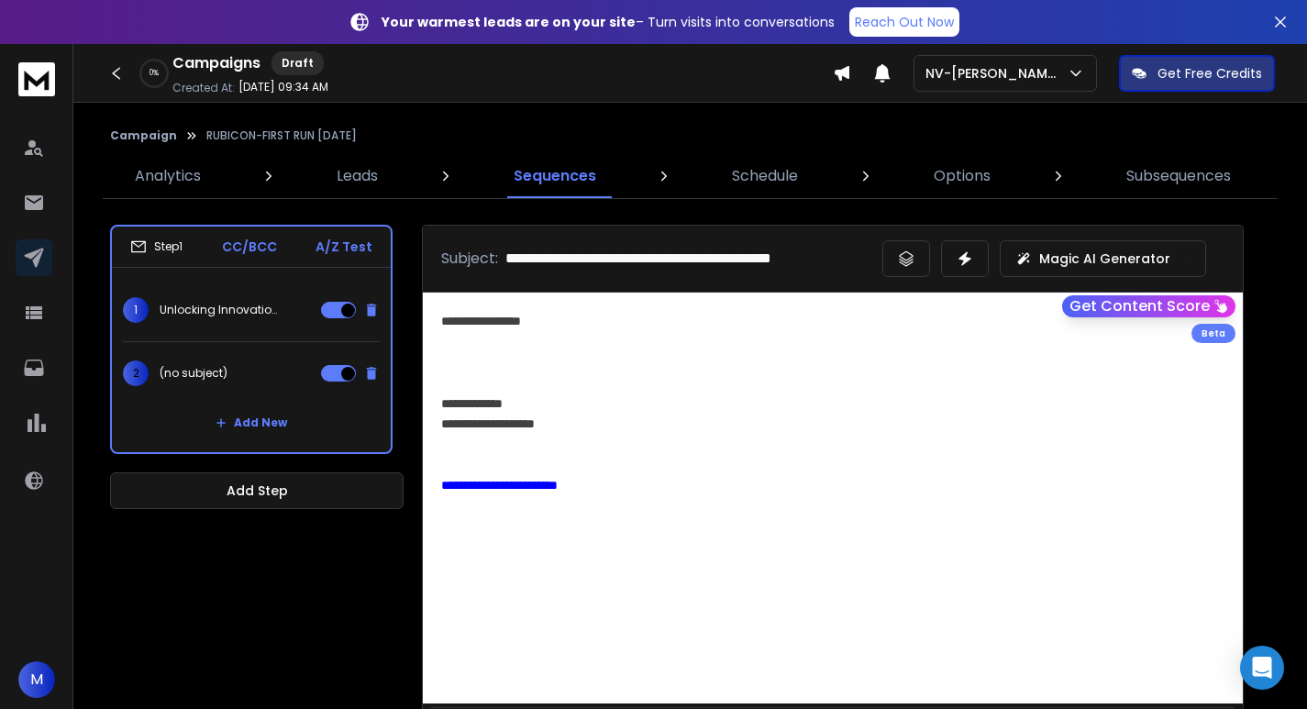
click at [467, 349] on div at bounding box center [832, 341] width 783 height 20
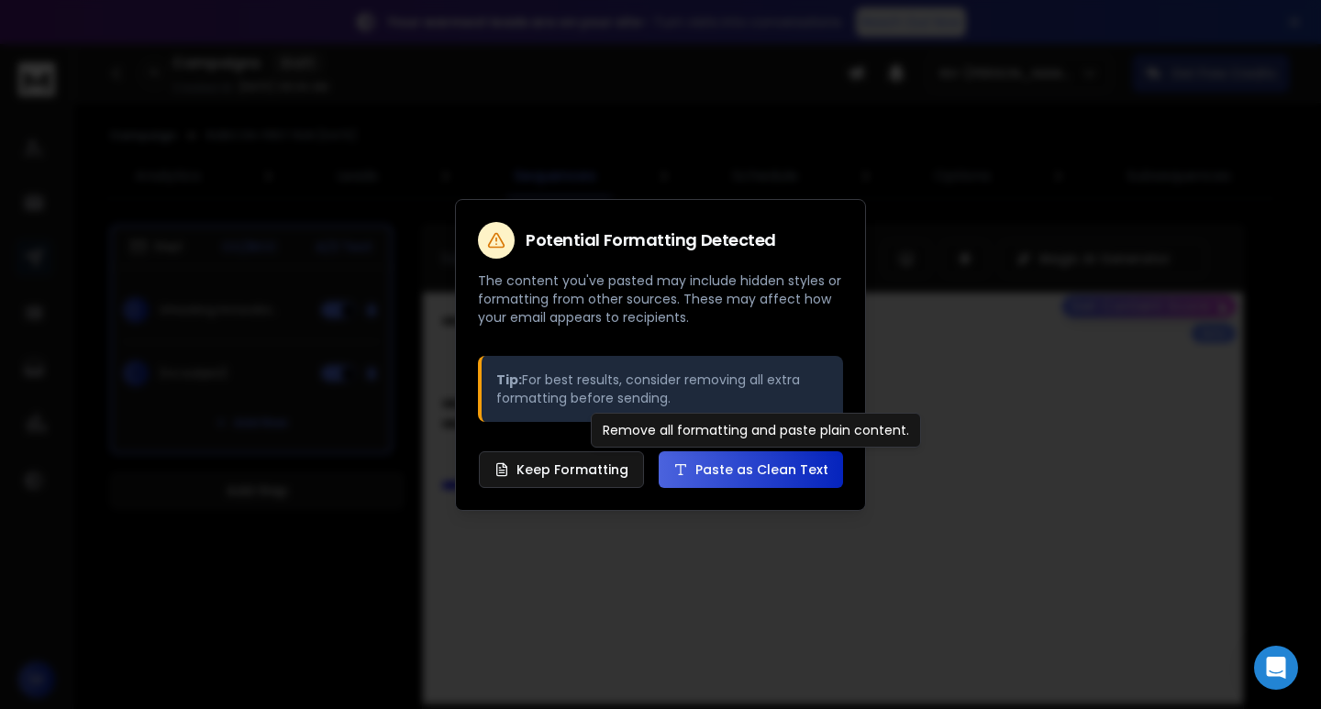
click at [753, 469] on button "Paste as Clean Text" at bounding box center [751, 469] width 184 height 37
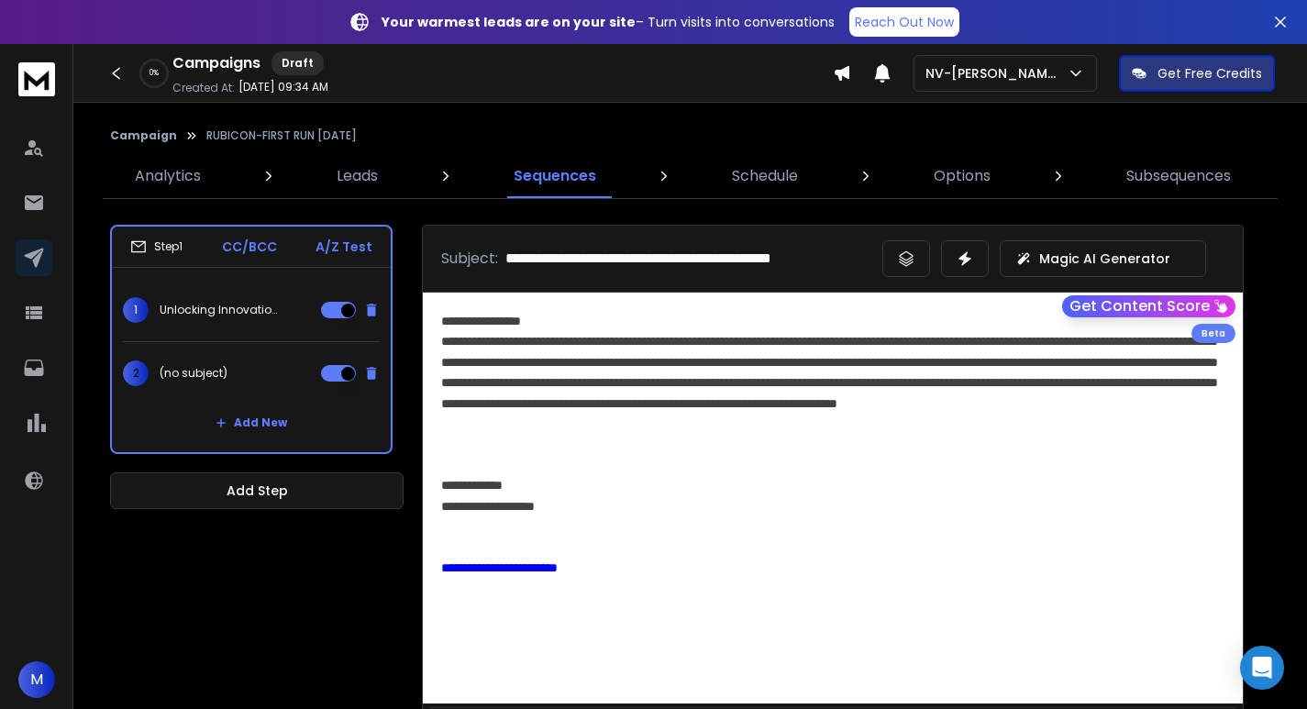
click at [566, 320] on div "**********" at bounding box center [832, 321] width 783 height 20
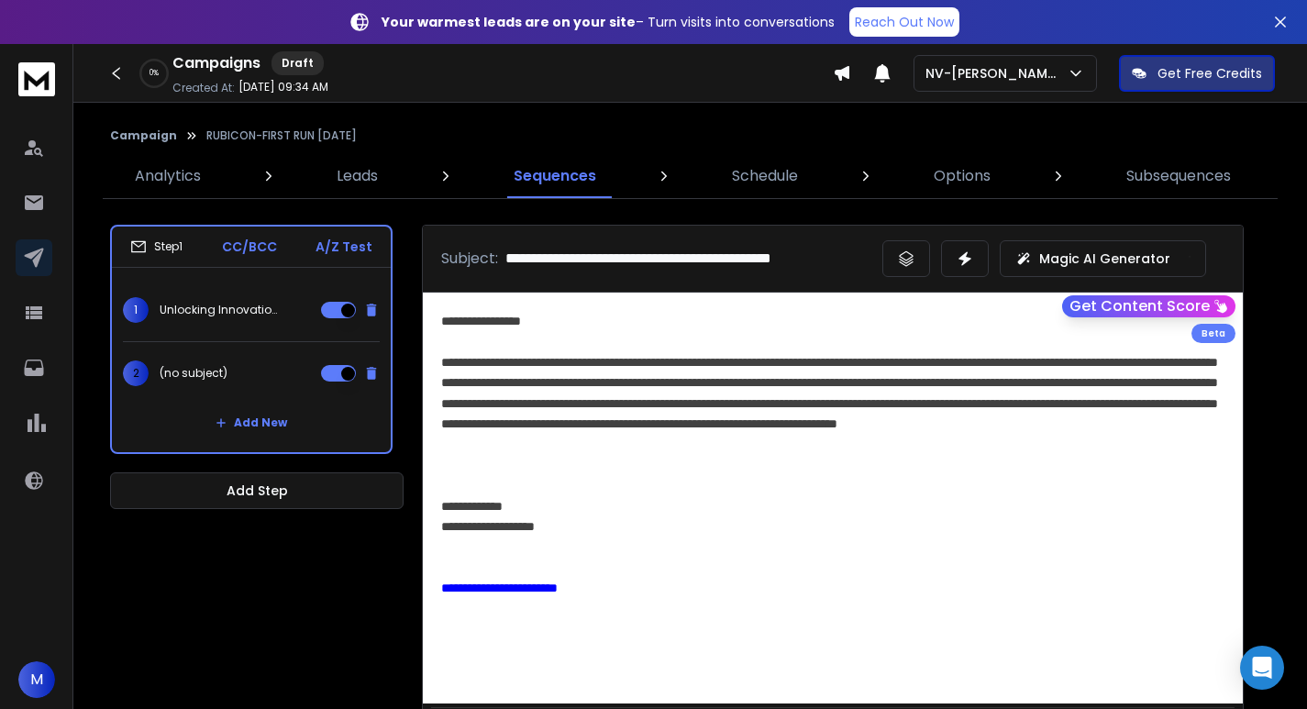
click at [1017, 383] on div "**********" at bounding box center [832, 403] width 783 height 103
click at [456, 489] on div at bounding box center [832, 485] width 783 height 20
click at [504, 510] on div "**********" at bounding box center [832, 506] width 783 height 20
click at [262, 370] on div "2 (no subject)" at bounding box center [251, 373] width 257 height 62
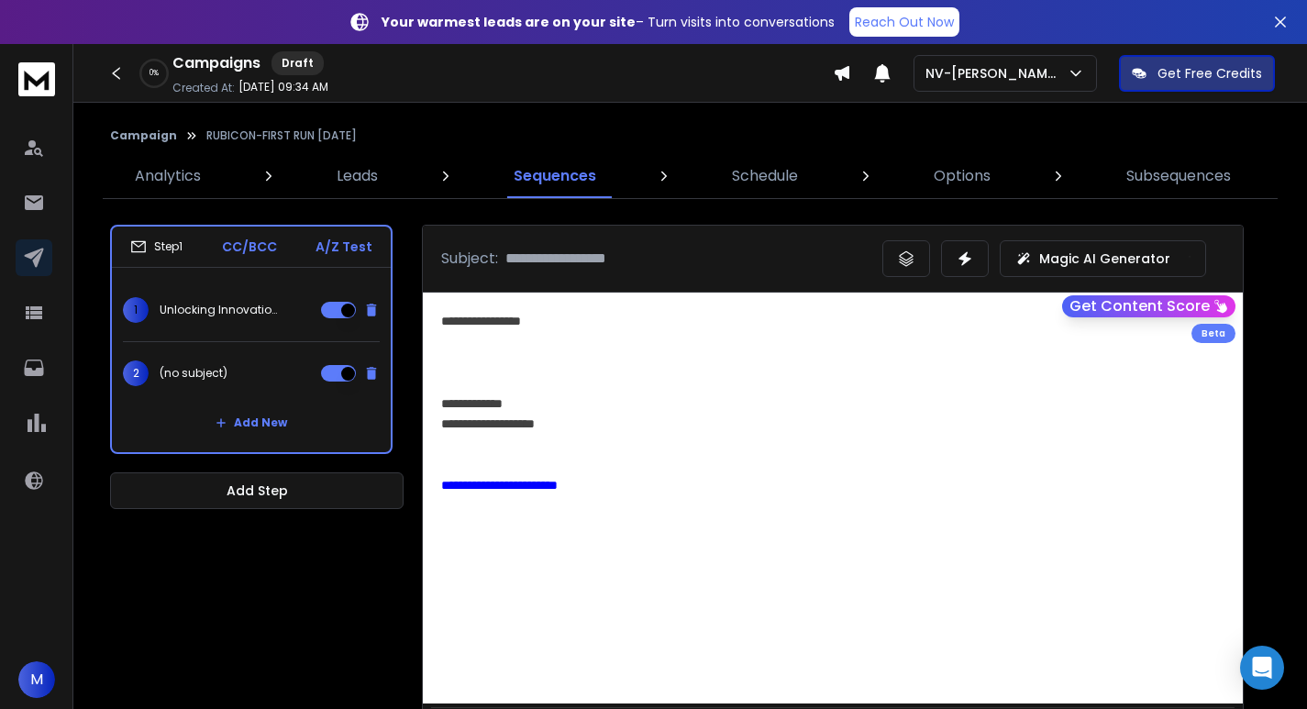
click at [575, 254] on input at bounding box center [684, 259] width 359 height 22
paste input "**********"
type input "**********"
click at [482, 343] on div at bounding box center [832, 341] width 783 height 20
click at [465, 346] on div at bounding box center [832, 341] width 783 height 20
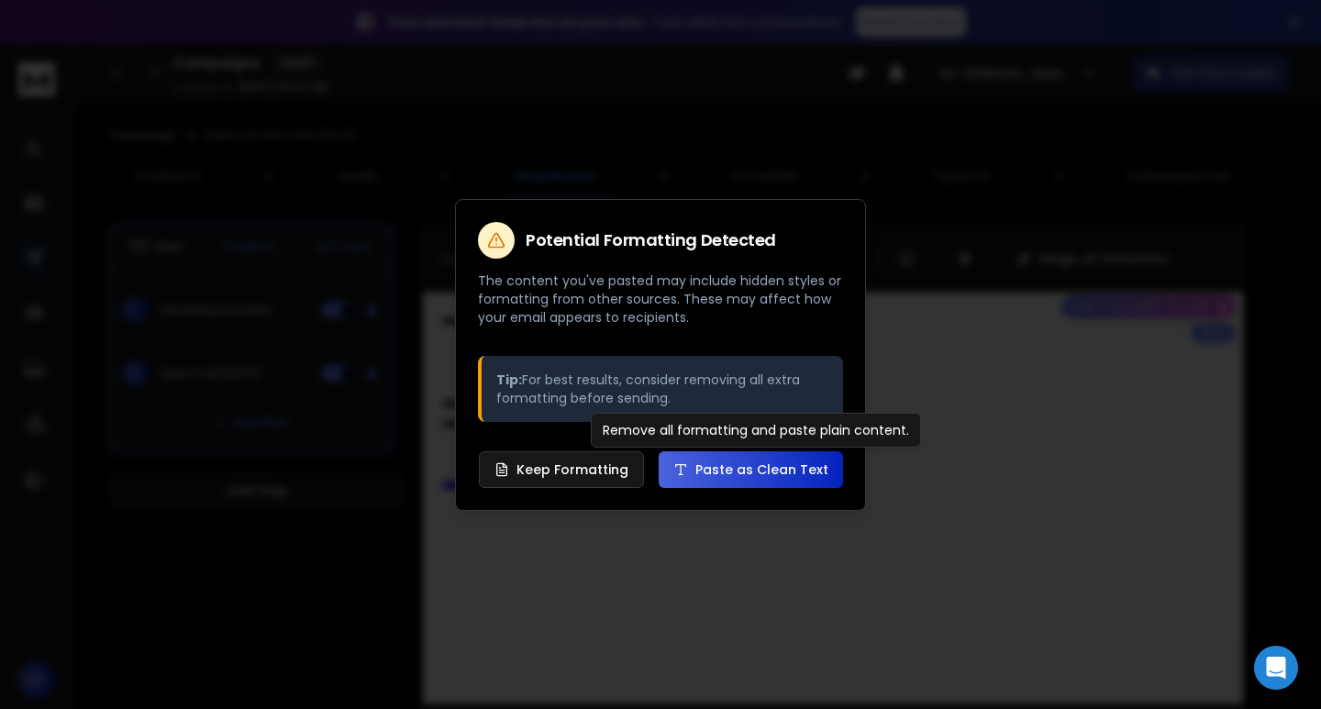
click at [779, 473] on button "Paste as Clean Text" at bounding box center [751, 469] width 184 height 37
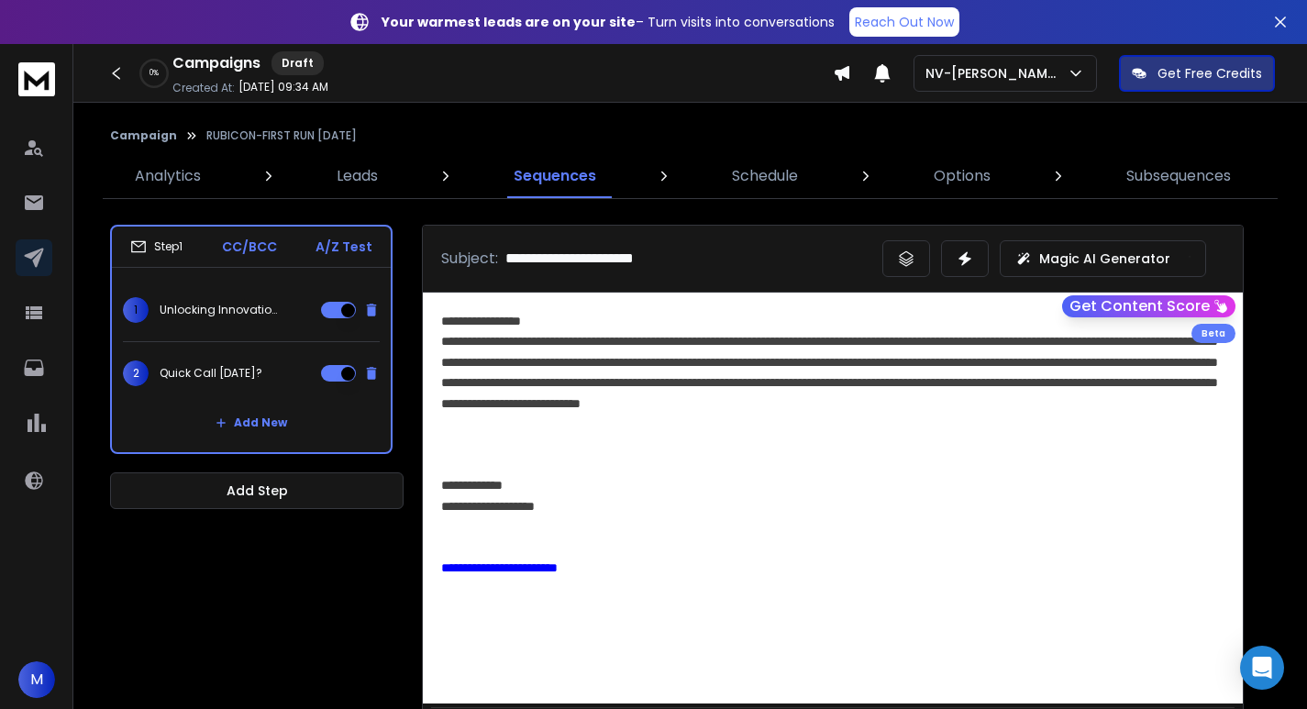
click at [558, 316] on div "**********" at bounding box center [832, 321] width 783 height 20
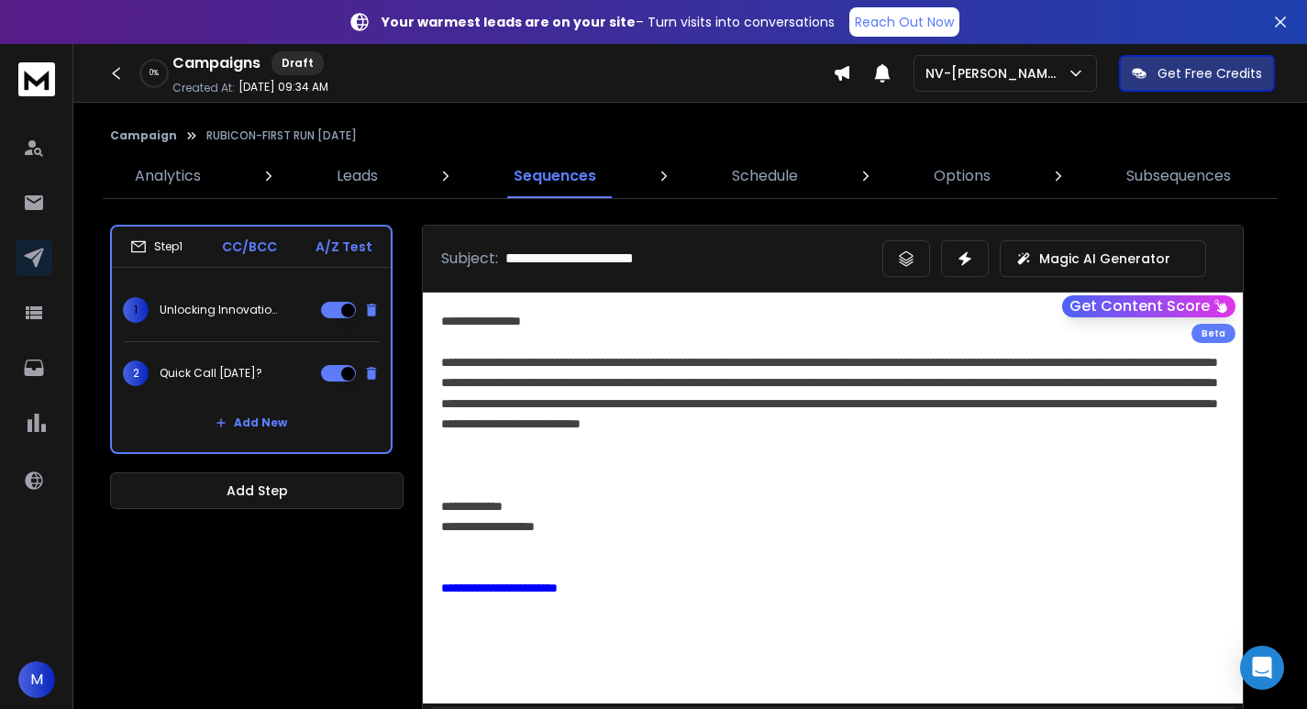
drag, startPoint x: 631, startPoint y: 401, endPoint x: 621, endPoint y: 445, distance: 45.2
click at [629, 401] on div "**********" at bounding box center [832, 403] width 783 height 103
click at [248, 308] on p "Unlocking Innovation & Efficiency in [Industry]" at bounding box center [218, 310] width 117 height 15
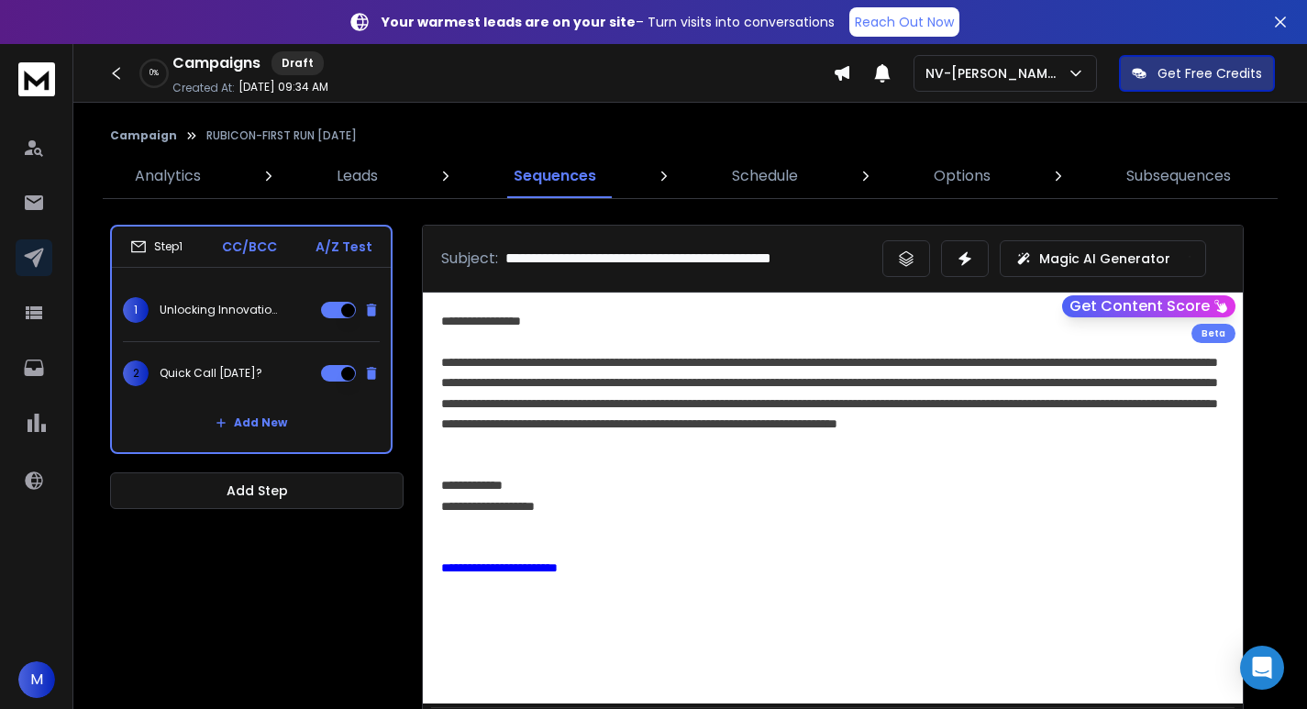
click at [848, 260] on input "**********" at bounding box center [684, 259] width 359 height 22
click at [793, 541] on div at bounding box center [832, 547] width 783 height 20
click at [1067, 427] on div "**********" at bounding box center [832, 413] width 783 height 123
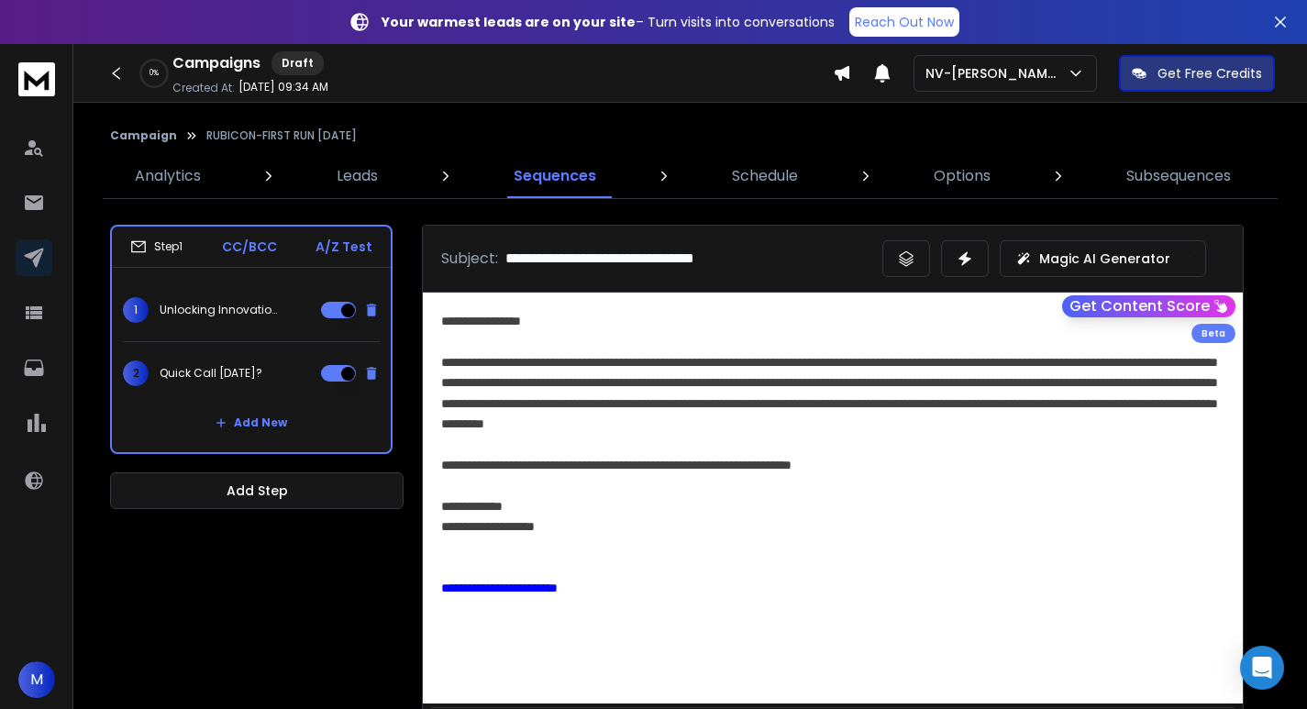
click at [232, 379] on p "Quick Call [DATE]?" at bounding box center [211, 373] width 103 height 15
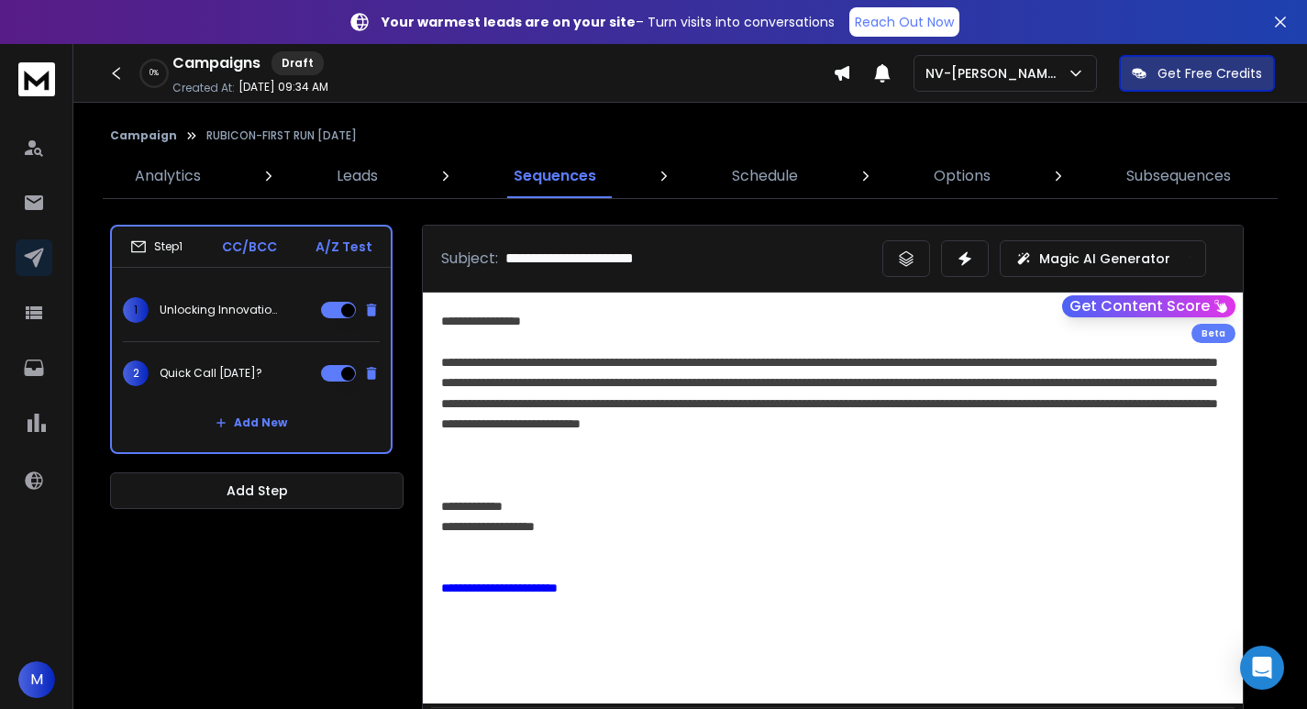
drag, startPoint x: 691, startPoint y: 422, endPoint x: 690, endPoint y: 434, distance: 12.0
click at [690, 423] on div "**********" at bounding box center [832, 403] width 783 height 103
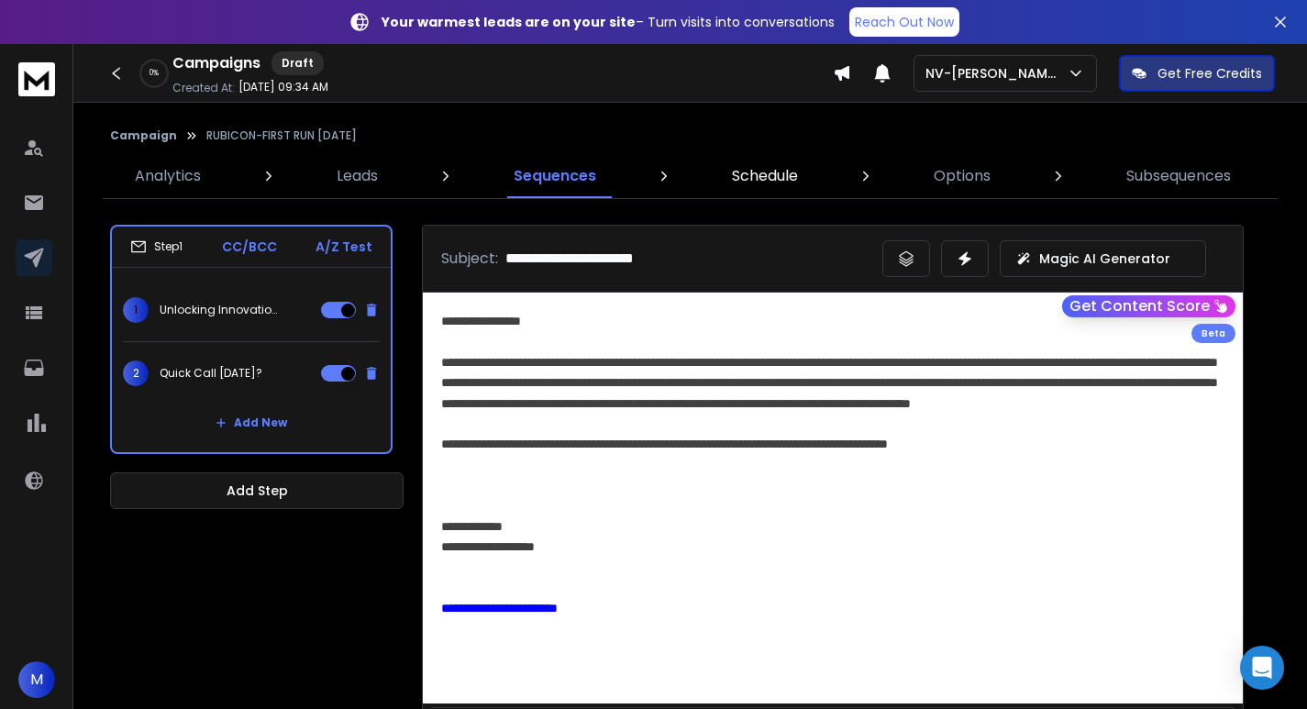
click at [754, 174] on p "Schedule" at bounding box center [765, 176] width 66 height 22
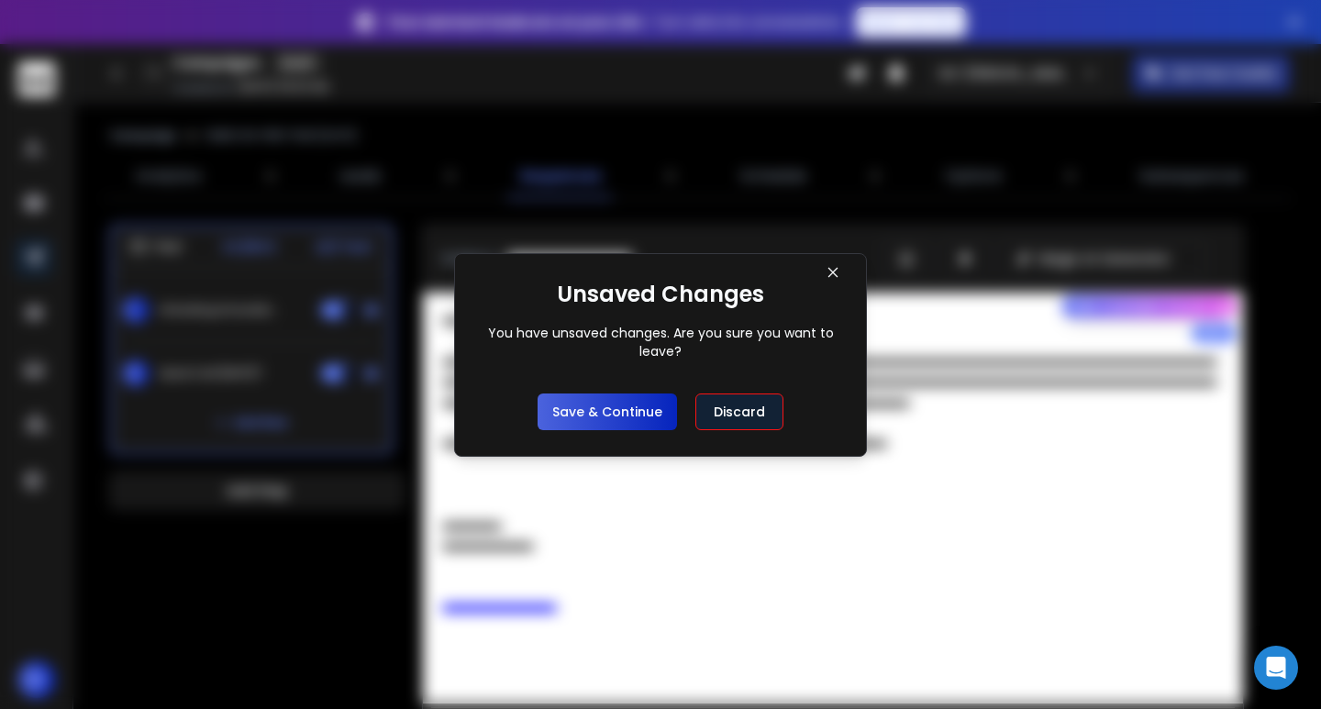
click at [833, 272] on icon at bounding box center [833, 272] width 10 height 10
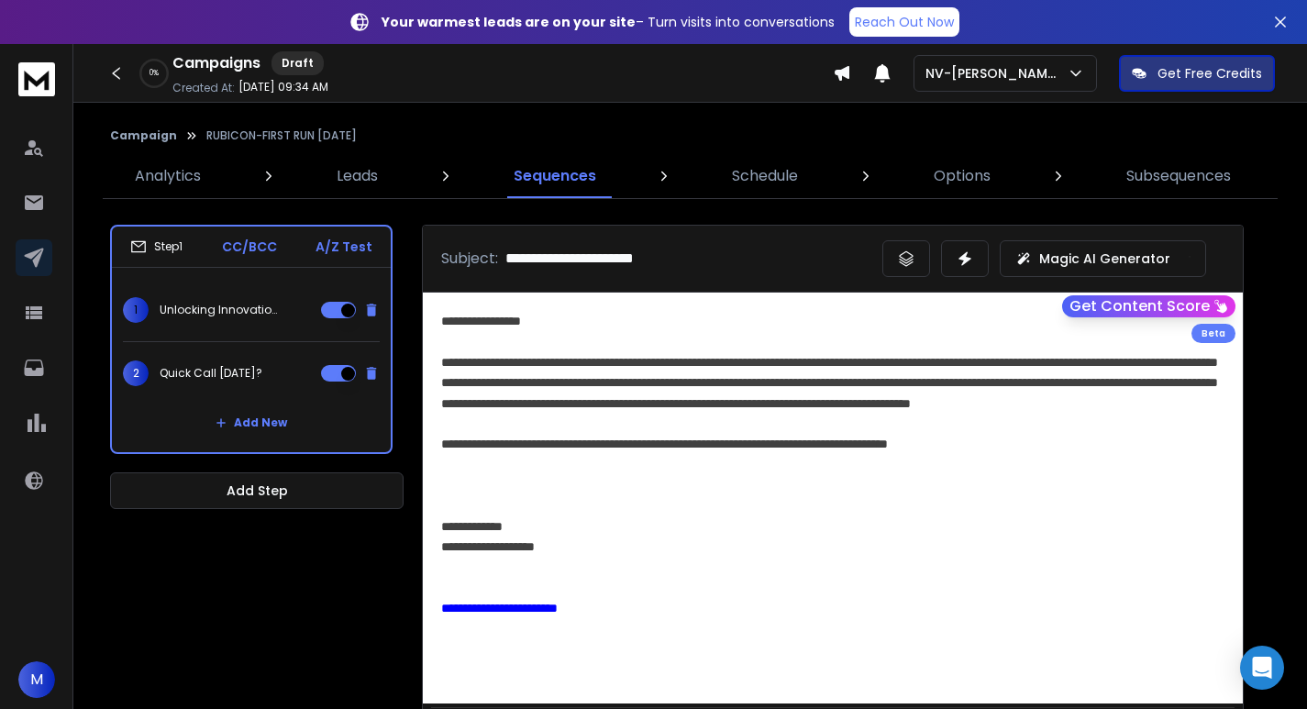
scroll to position [73, 0]
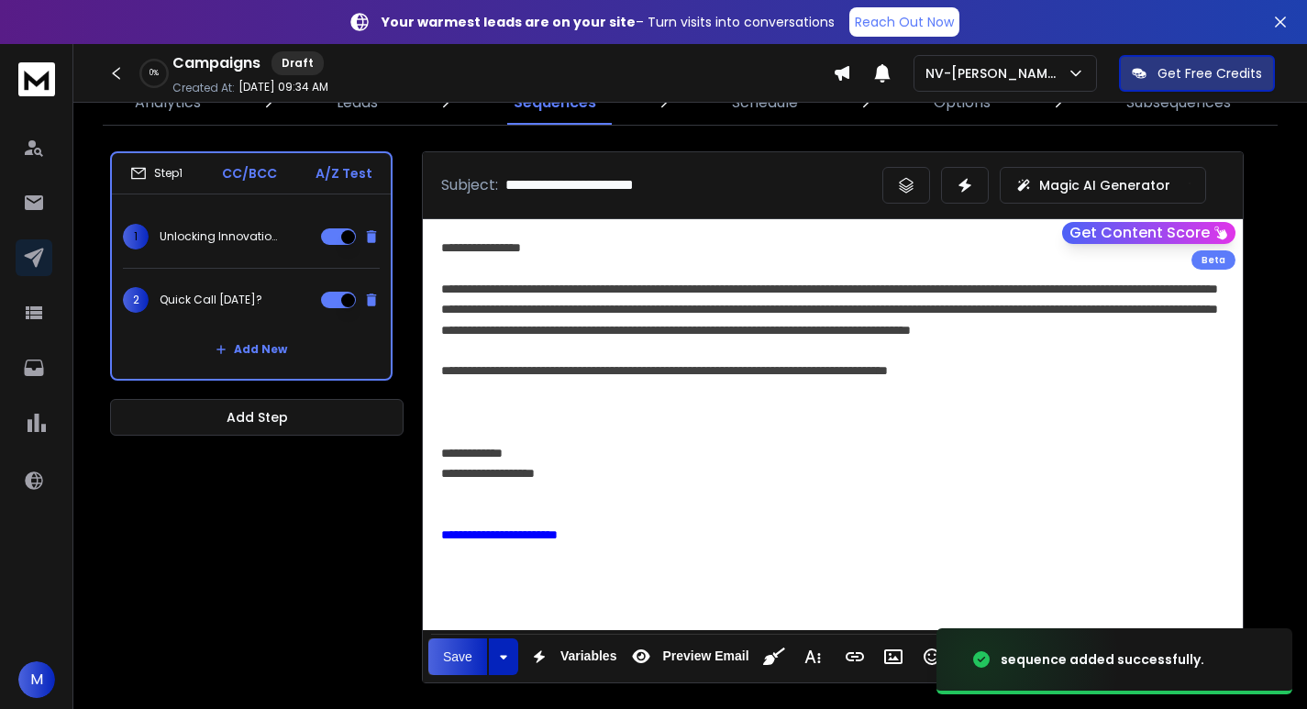
click at [217, 296] on p "Quick Call [DATE]?" at bounding box center [211, 300] width 103 height 15
click at [256, 243] on p "Unlocking Innovation & Efficiency" at bounding box center [218, 236] width 117 height 15
type input "**********"
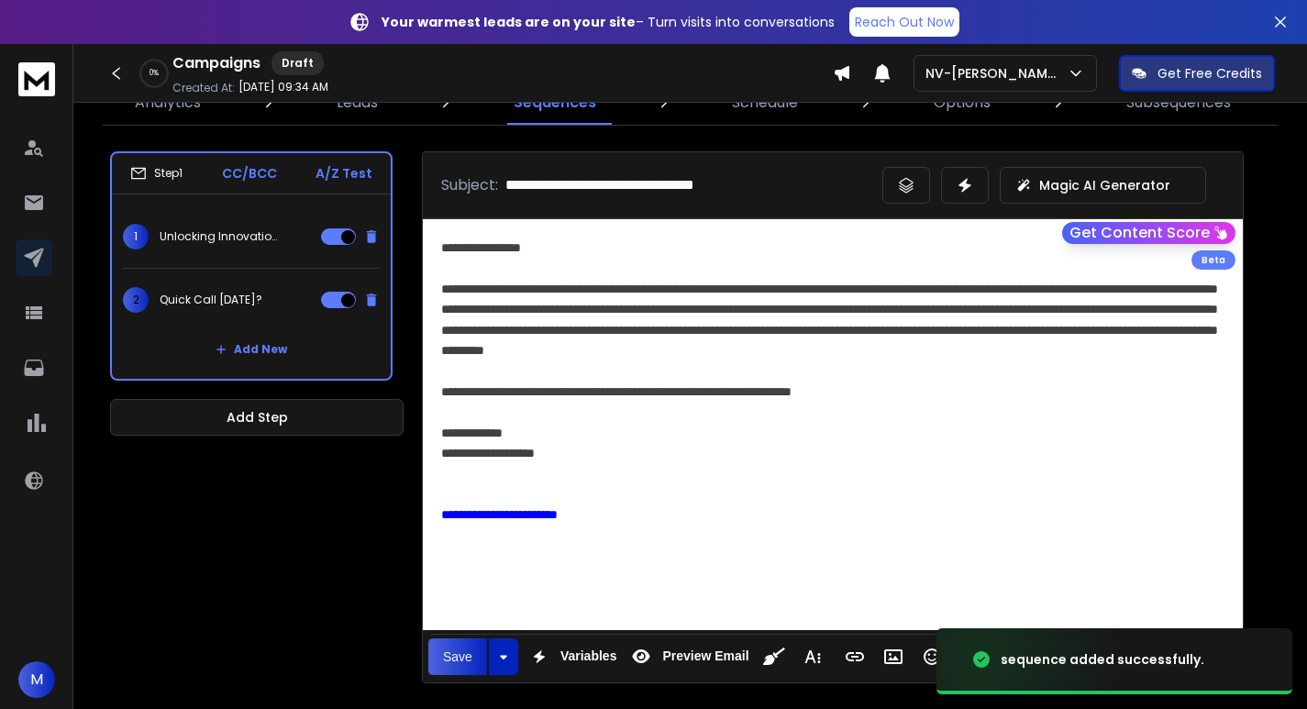
scroll to position [0, 0]
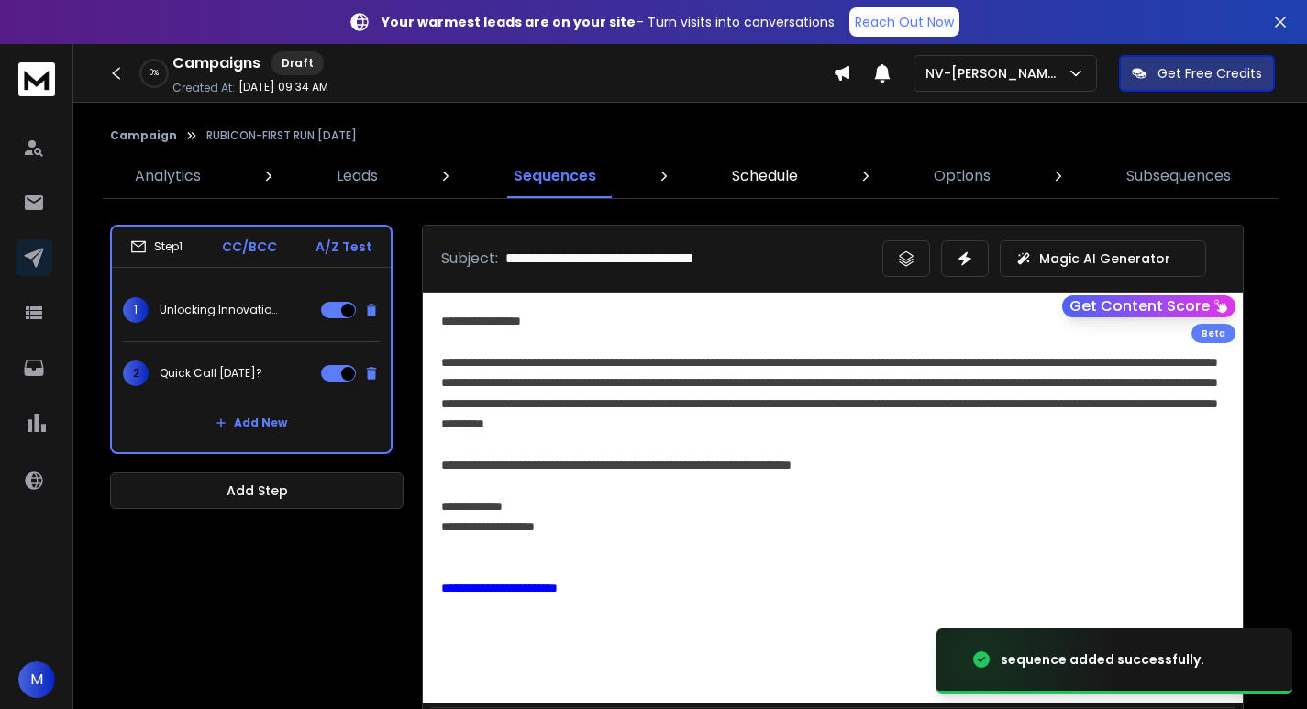
click at [782, 165] on p "Schedule" at bounding box center [765, 176] width 66 height 22
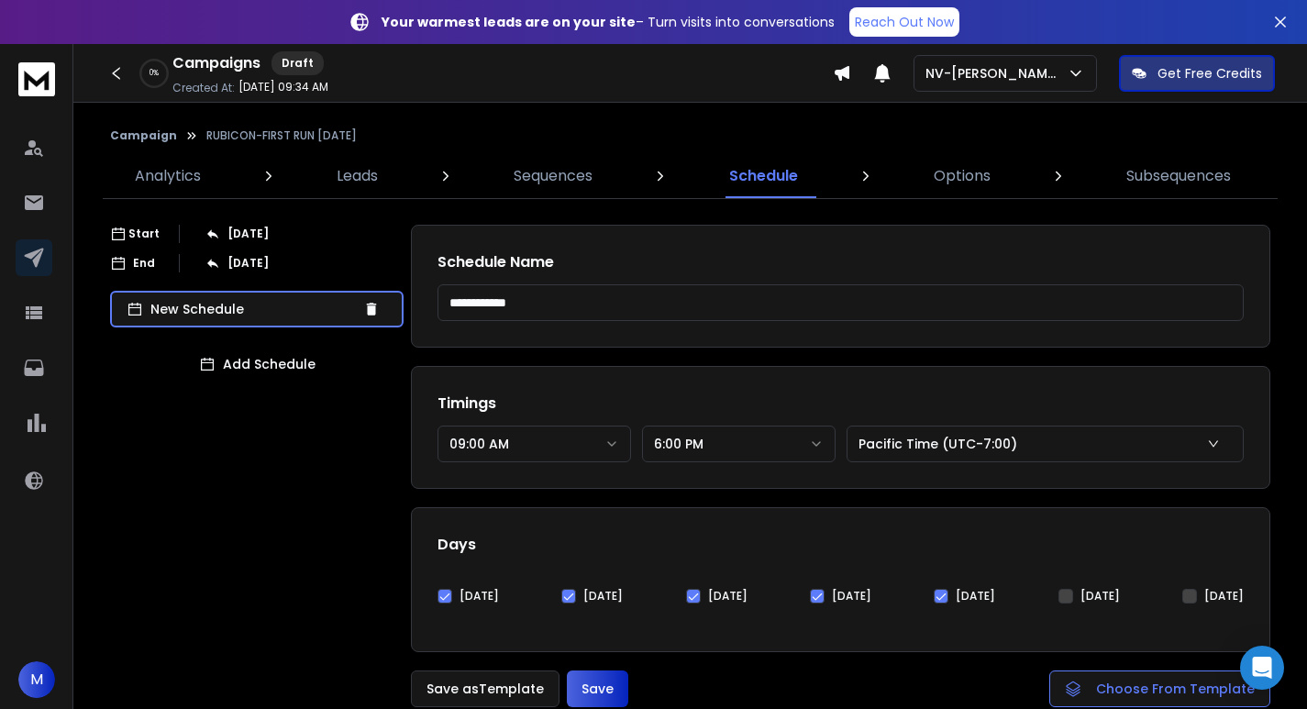
scroll to position [24, 0]
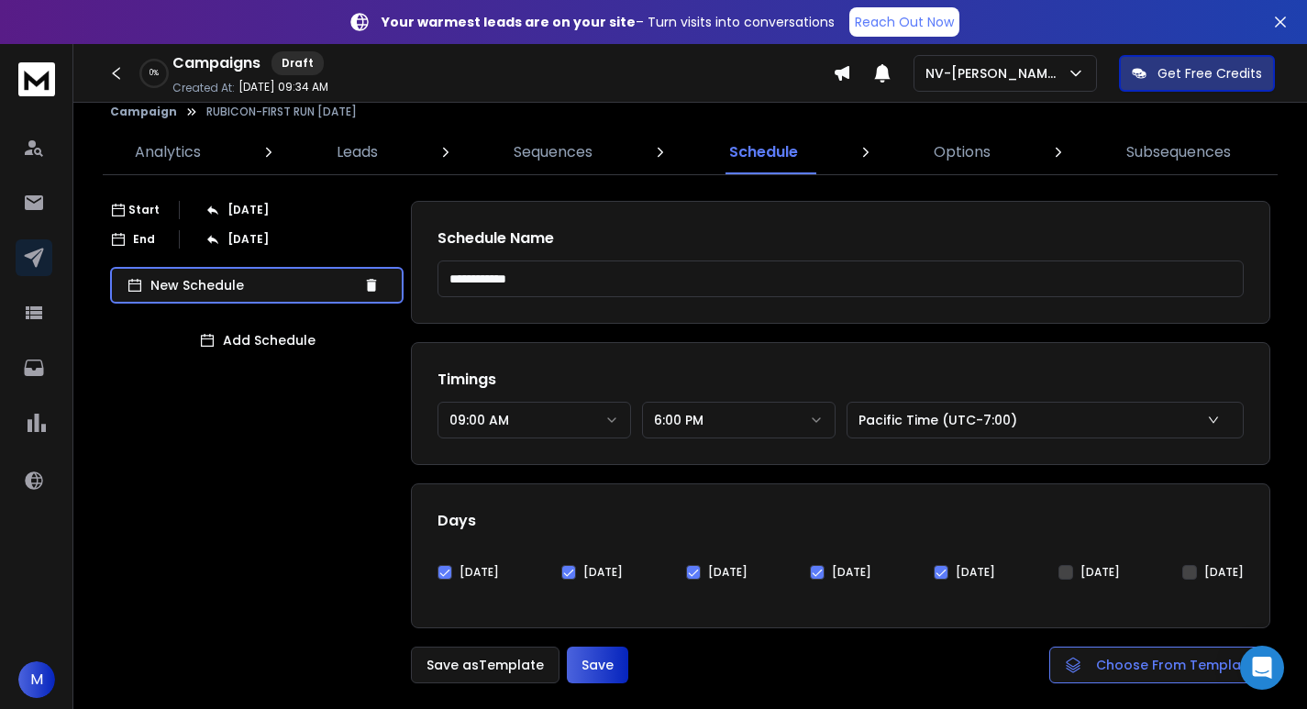
click at [1070, 570] on div "[DATE]" at bounding box center [1089, 572] width 61 height 15
click at [1065, 571] on button "[DATE]" at bounding box center [1066, 572] width 15 height 15
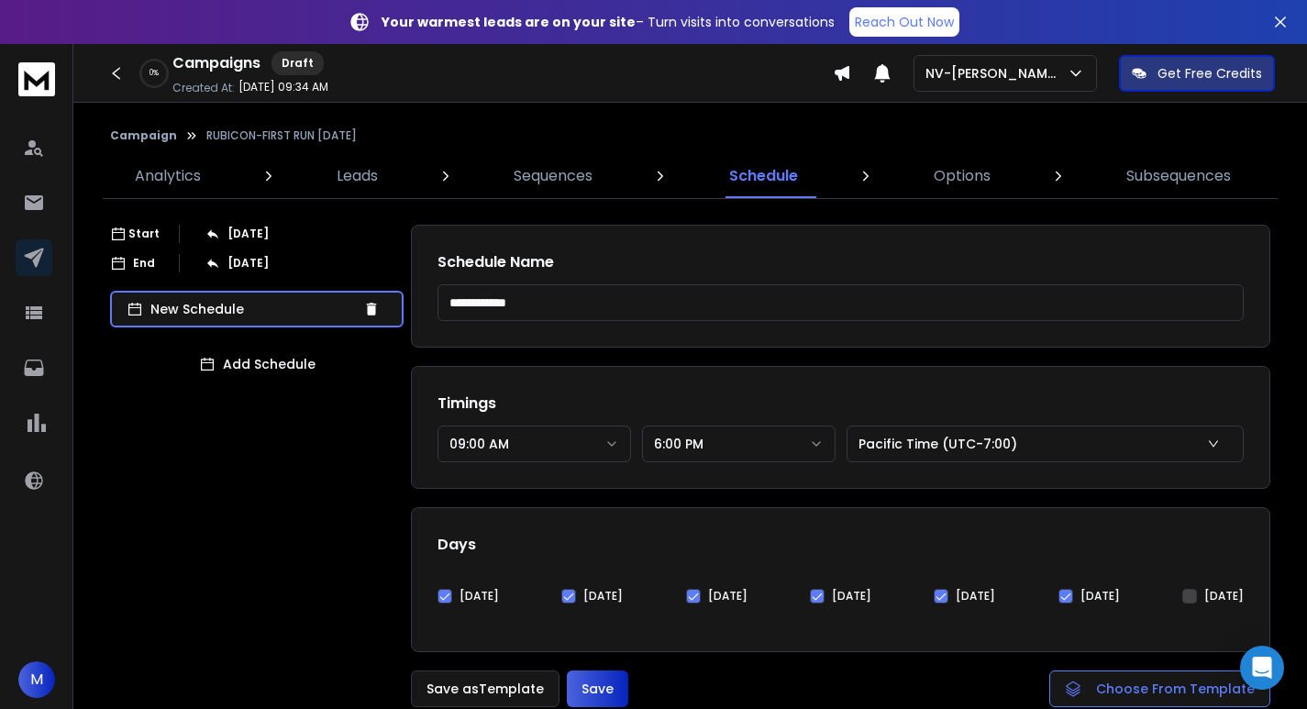
click at [560, 305] on input "**********" at bounding box center [841, 302] width 806 height 37
click at [259, 497] on div "**********" at bounding box center [690, 466] width 1160 height 482
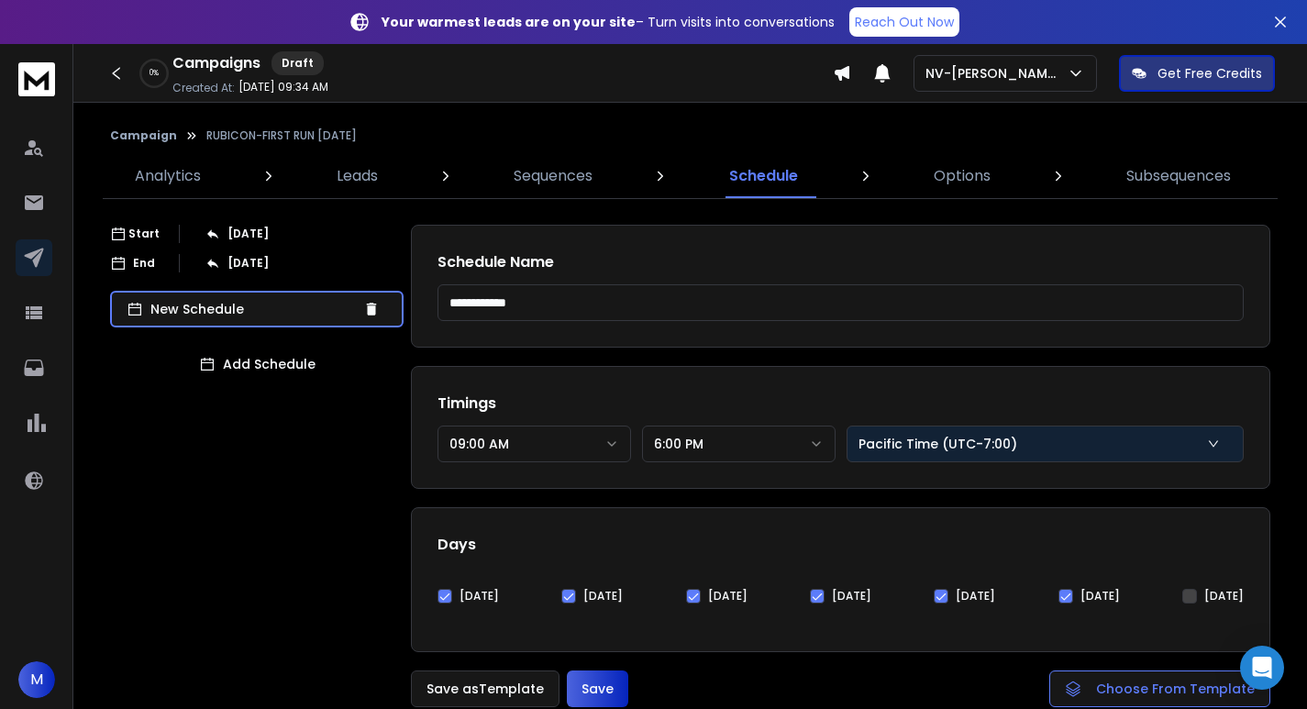
click at [906, 444] on p "Pacific Time (UTC-7:00)" at bounding box center [942, 444] width 166 height 18
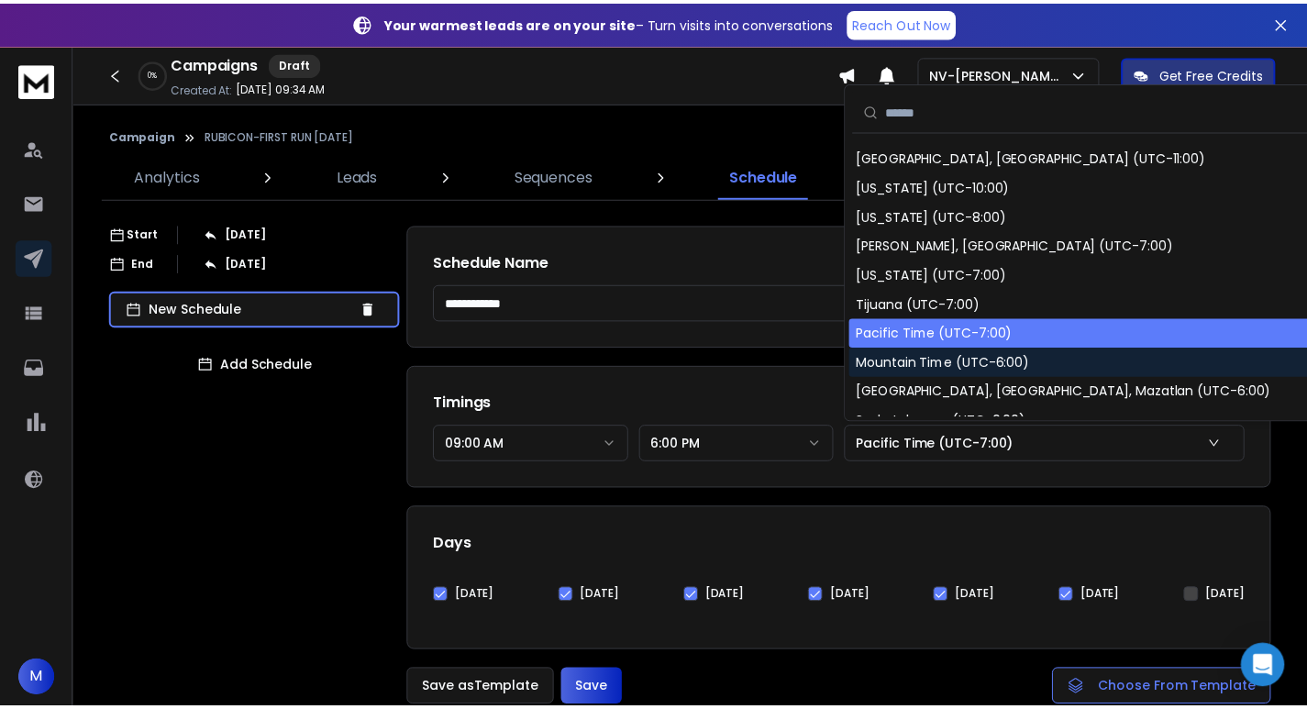
scroll to position [183, 0]
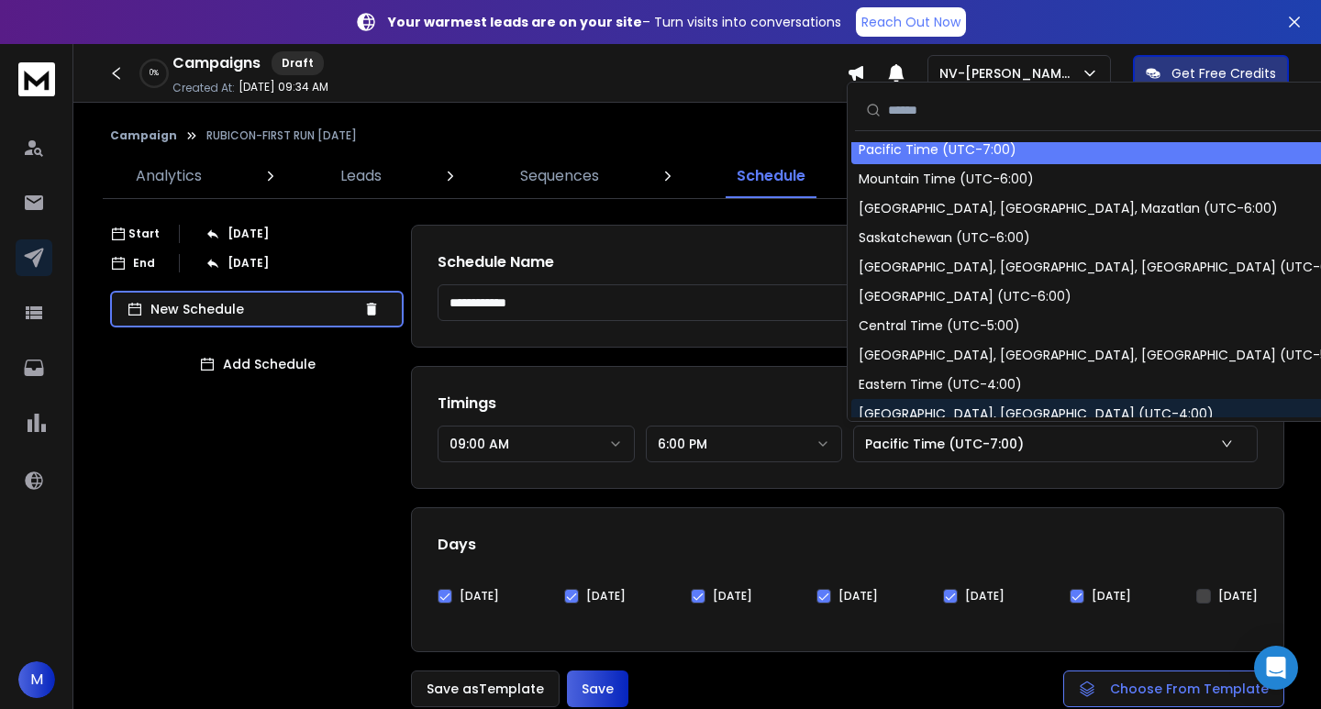
click at [848, 561] on div "Days [DATE] [DATE] [DATE] [DATE] [DATE] [DATE] [DATE]" at bounding box center [848, 580] width 820 height 92
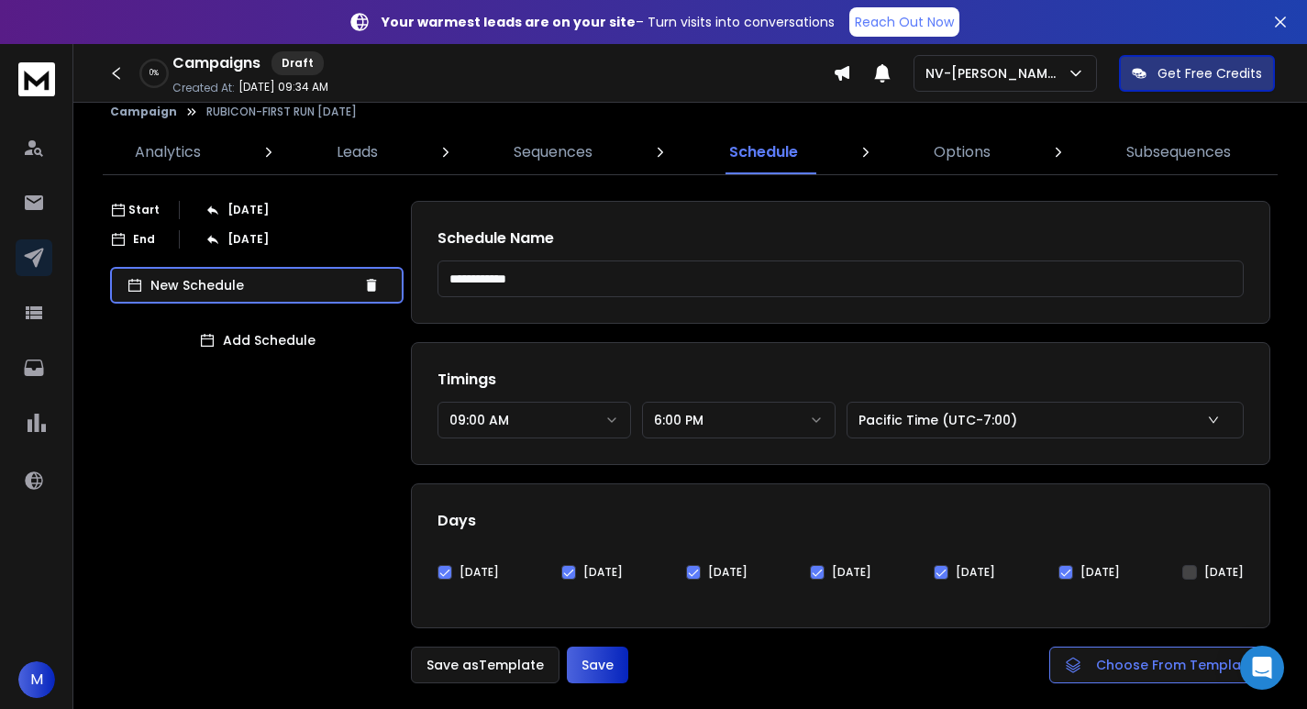
scroll to position [0, 0]
